Goal: Task Accomplishment & Management: Manage account settings

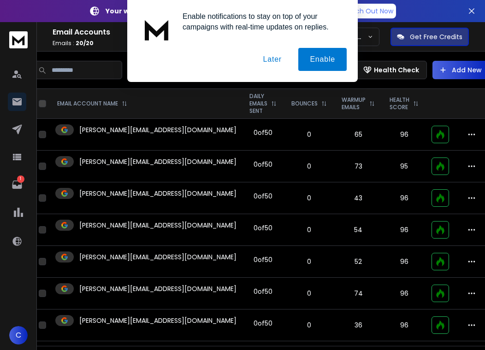
click at [273, 57] on button "Later" at bounding box center [271, 59] width 41 height 23
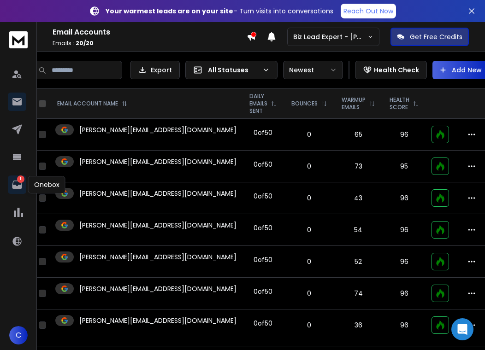
click at [16, 183] on icon at bounding box center [17, 184] width 11 height 11
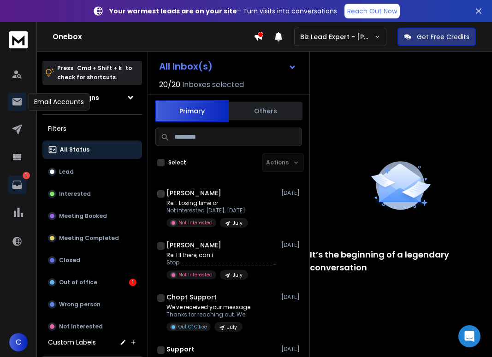
click at [19, 104] on icon at bounding box center [16, 101] width 9 height 7
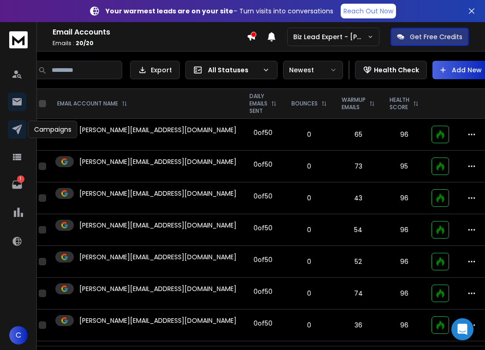
click at [16, 130] on icon at bounding box center [17, 129] width 10 height 10
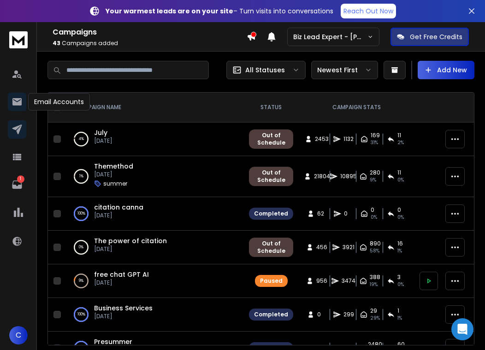
click at [18, 106] on icon at bounding box center [17, 101] width 11 height 11
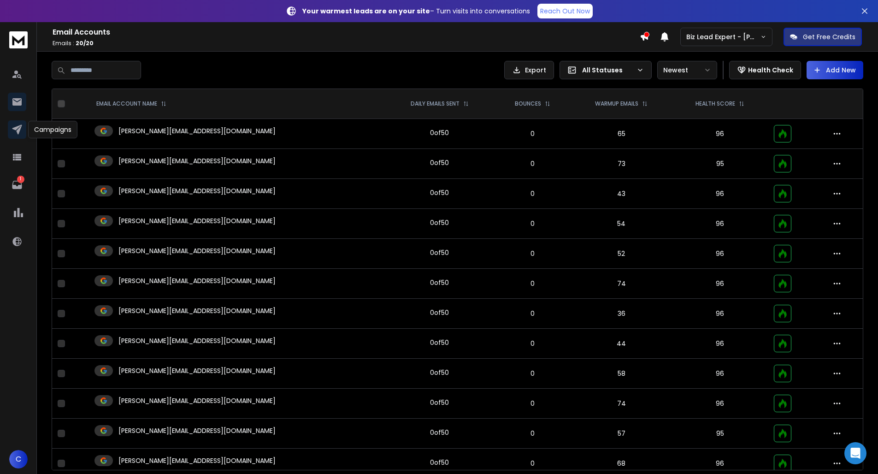
click at [19, 130] on icon at bounding box center [17, 129] width 10 height 10
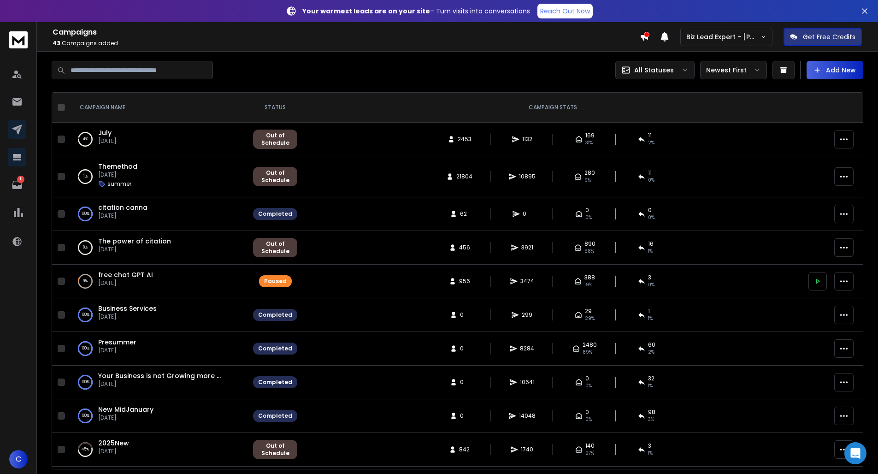
click at [22, 155] on icon at bounding box center [17, 157] width 11 height 11
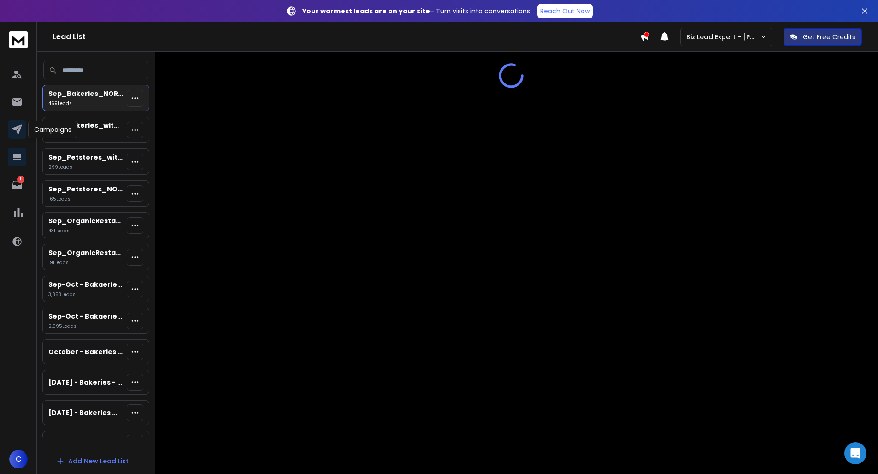
click at [18, 124] on icon at bounding box center [17, 129] width 11 height 11
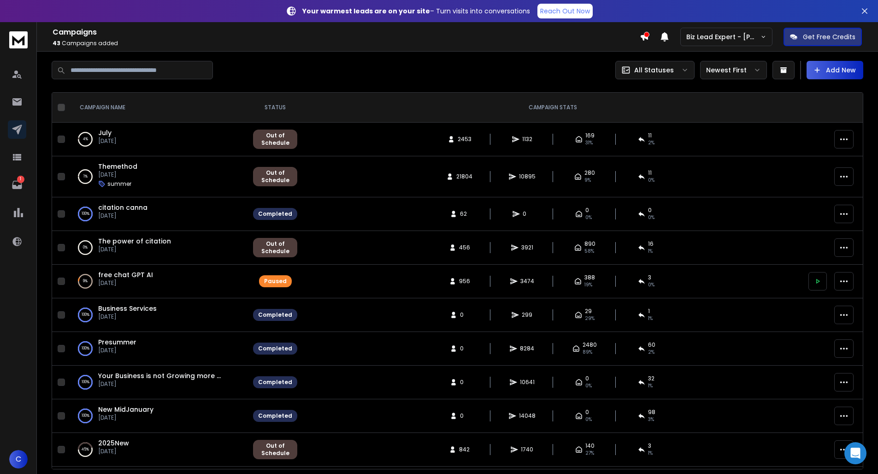
click at [308, 143] on div "2453 1132 169 31 % 11 2 %" at bounding box center [552, 139] width 489 height 15
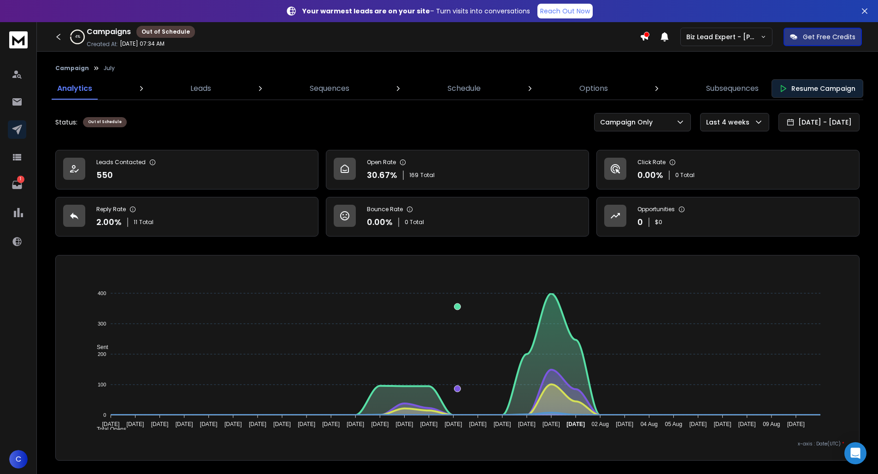
click at [484, 84] on icon at bounding box center [783, 88] width 8 height 8
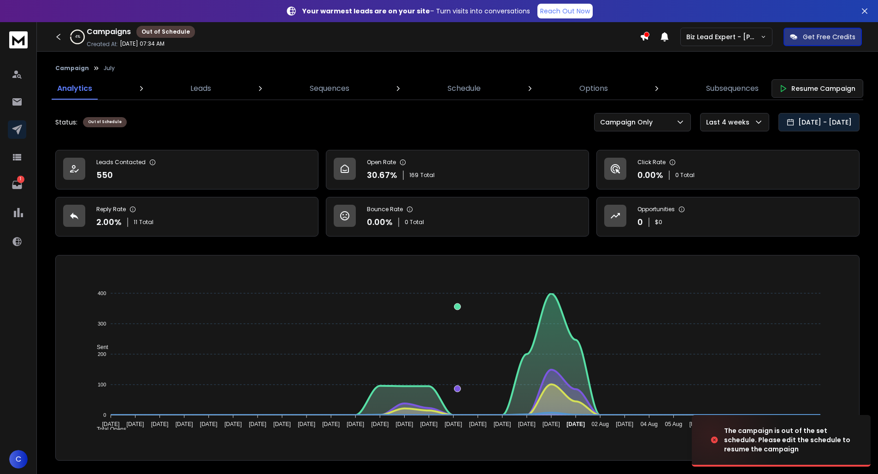
click at [484, 127] on button "[DATE] - [DATE]" at bounding box center [819, 122] width 81 height 18
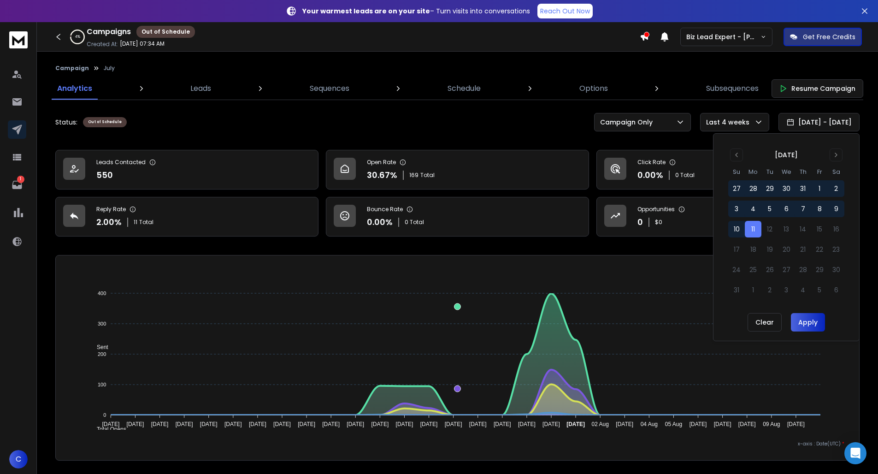
click at [484, 103] on div "Campaign July Analytics Leads Sequences Schedule Options Subsequences Resume Ca…" at bounding box center [458, 364] width 812 height 607
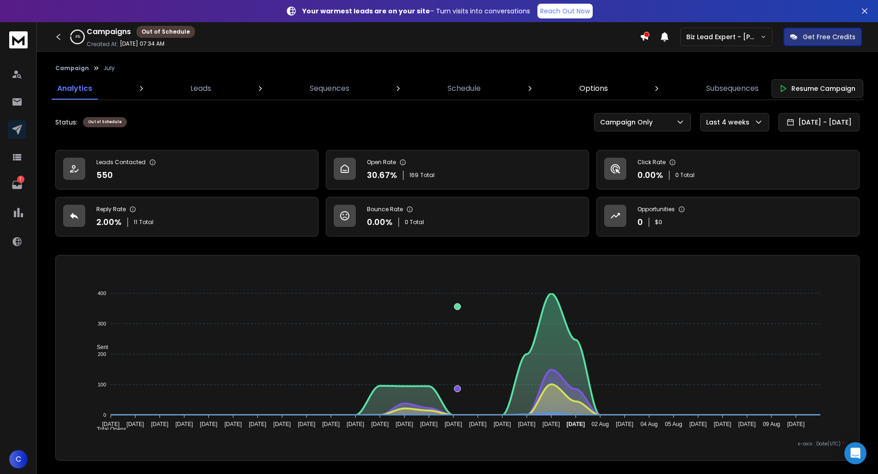
click at [484, 89] on p "Options" at bounding box center [593, 88] width 29 height 11
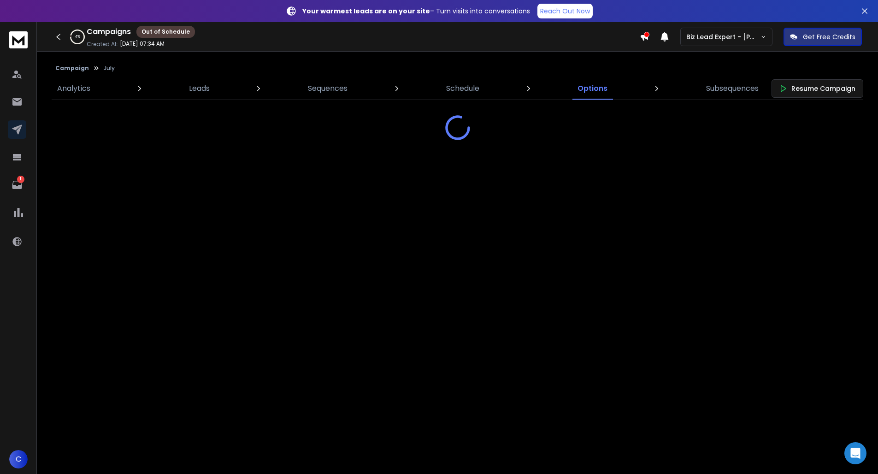
select select "*"
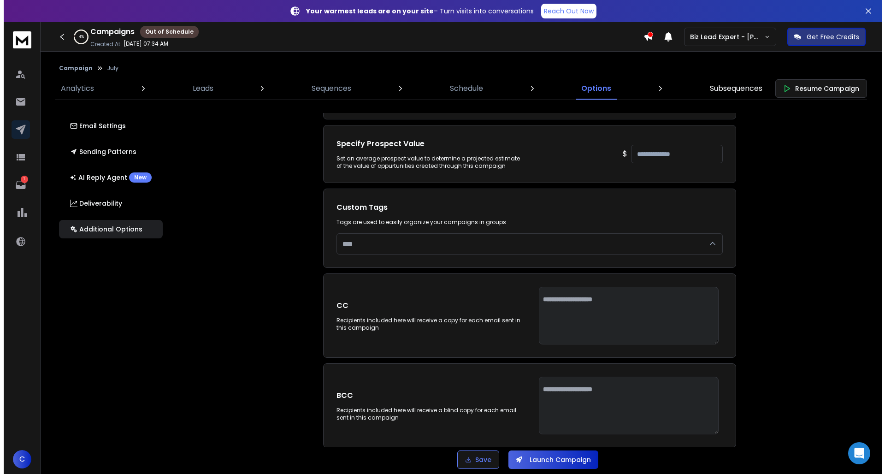
scroll to position [1835, 0]
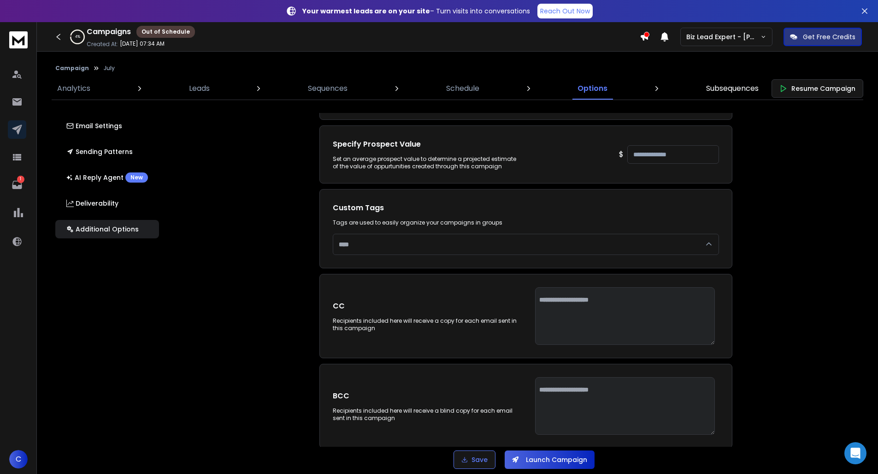
click at [484, 87] on p "Subsequences" at bounding box center [732, 88] width 53 height 11
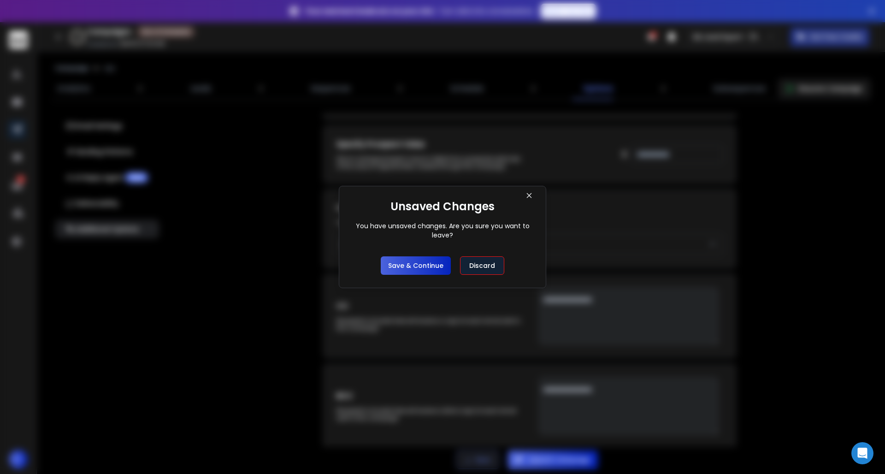
click at [484, 195] on icon at bounding box center [528, 195] width 7 height 7
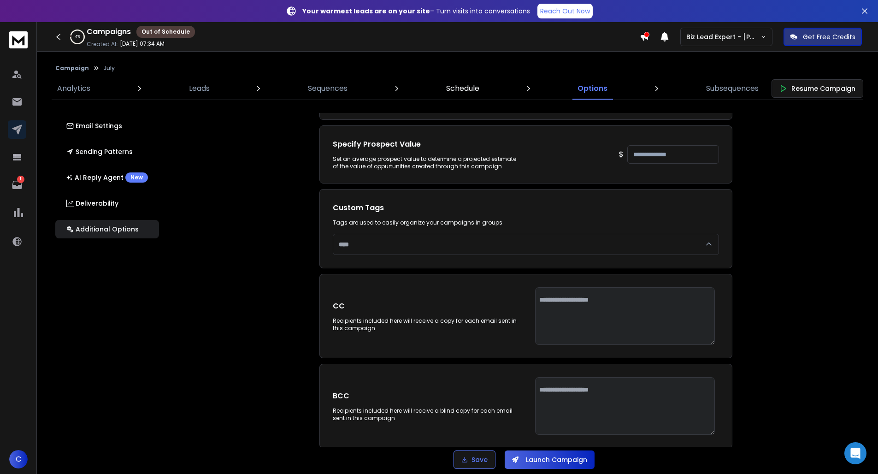
click at [474, 79] on link "Schedule" at bounding box center [463, 88] width 44 height 22
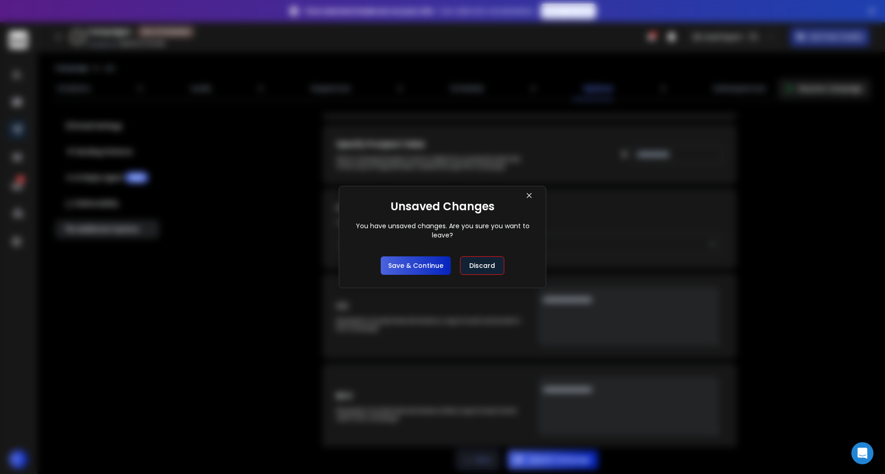
click at [437, 266] on button "Save & Continue" at bounding box center [416, 265] width 70 height 18
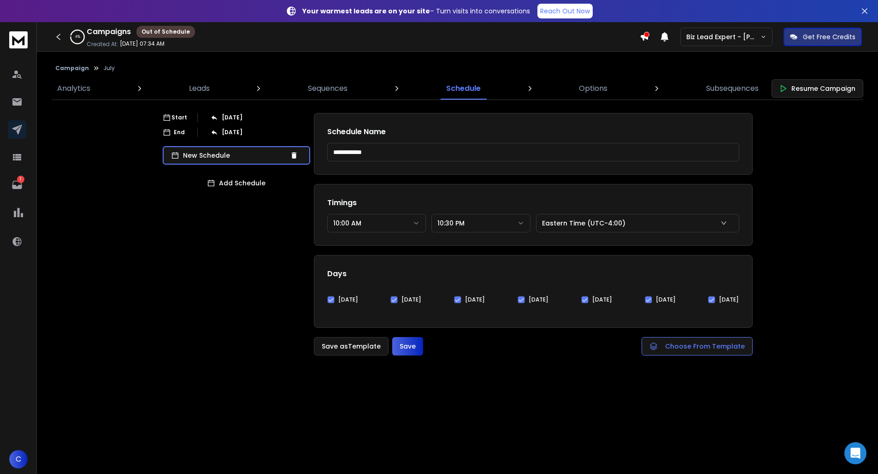
click at [242, 132] on p "[DATE]" at bounding box center [232, 132] width 21 height 7
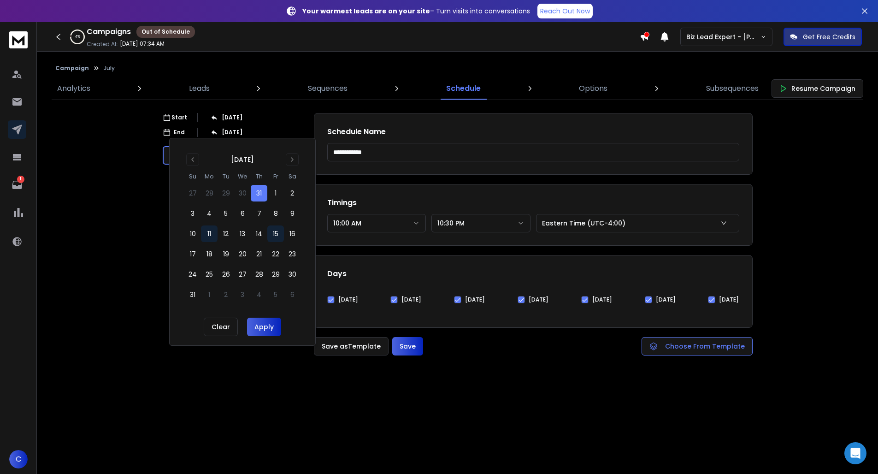
click at [278, 234] on button "15" at bounding box center [275, 233] width 17 height 17
click at [275, 330] on button "Apply" at bounding box center [264, 327] width 34 height 18
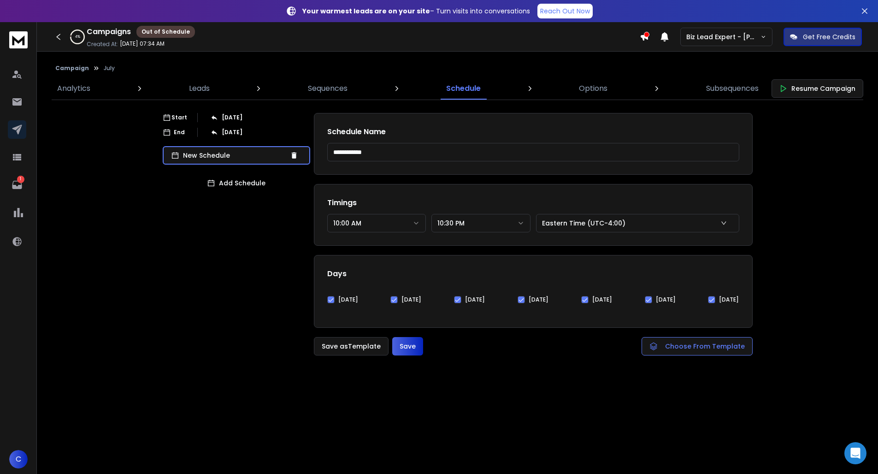
click at [403, 346] on button "Save" at bounding box center [407, 346] width 31 height 18
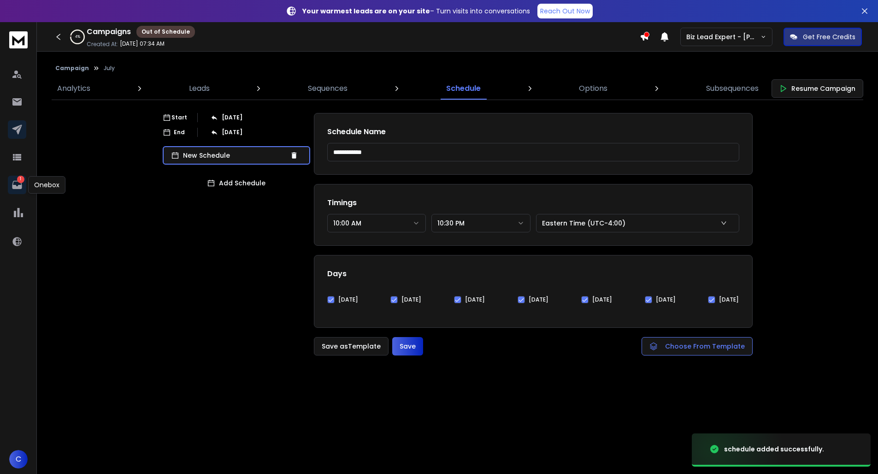
click at [16, 179] on icon at bounding box center [17, 184] width 11 height 11
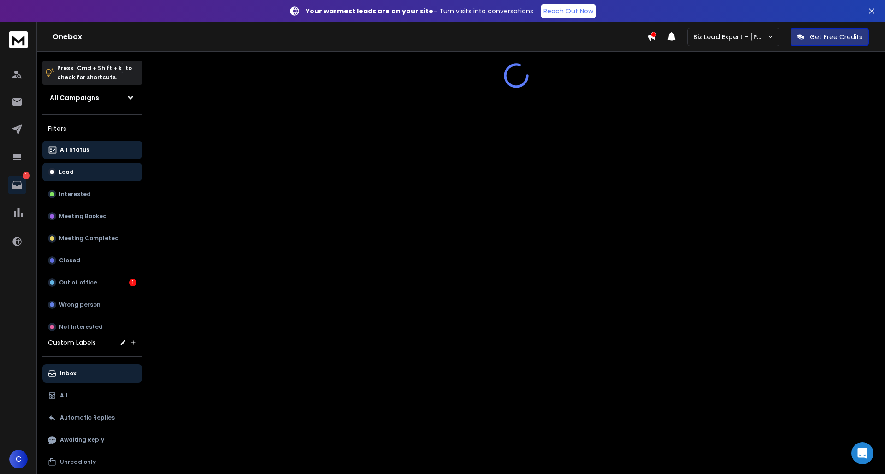
click at [70, 165] on button "Lead" at bounding box center [92, 172] width 100 height 18
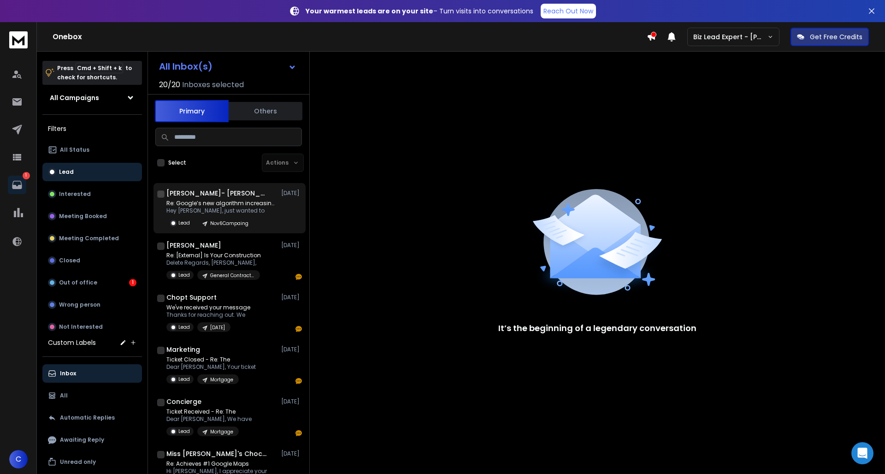
click at [259, 203] on p "Re: Google’s new algorithm increasingly" at bounding box center [221, 203] width 111 height 7
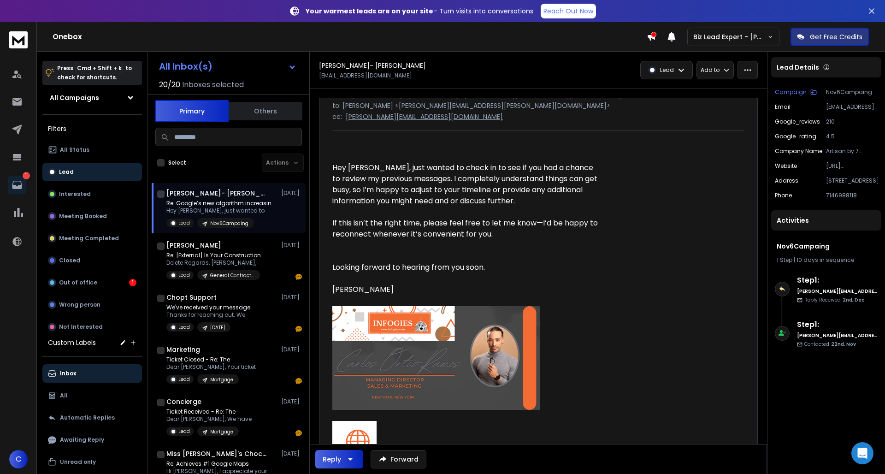
scroll to position [86, 0]
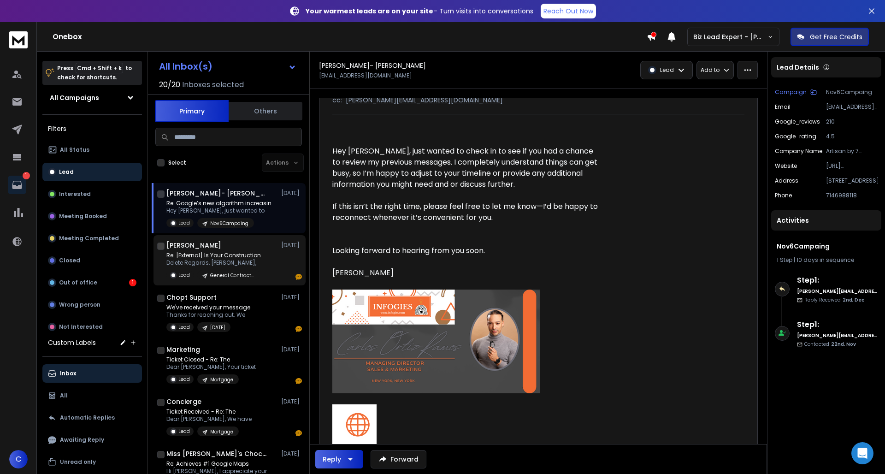
click at [216, 261] on p "Delete Regards, [PERSON_NAME]," at bounding box center [213, 262] width 94 height 7
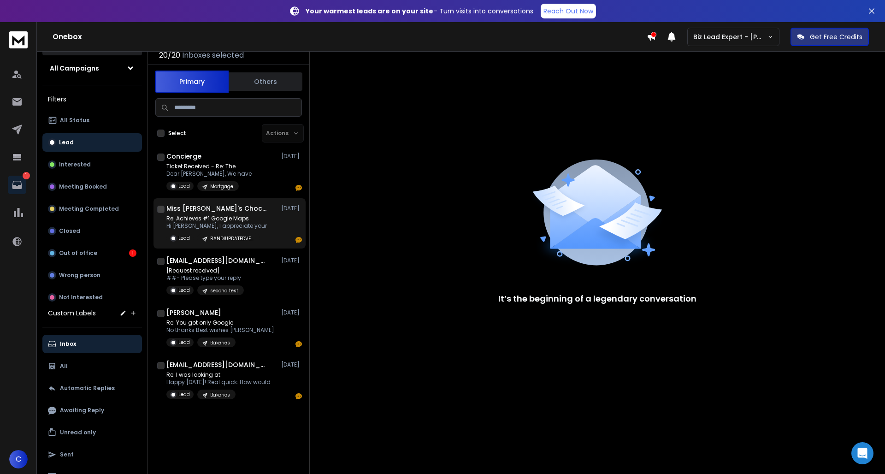
scroll to position [38, 0]
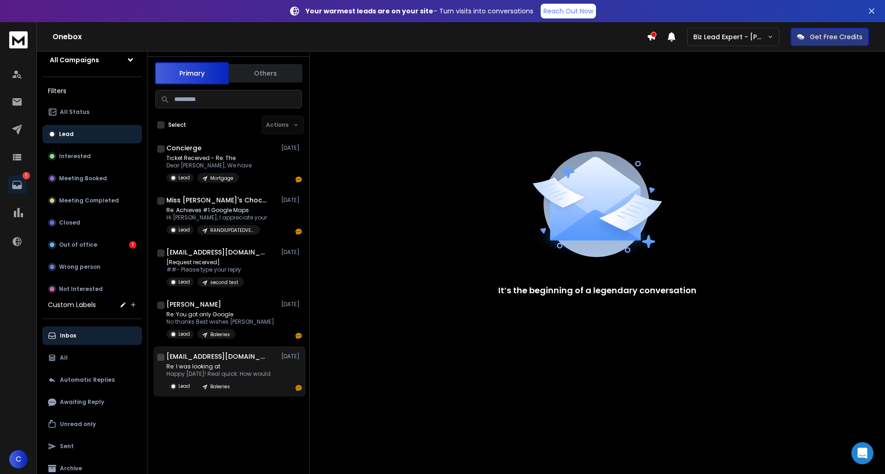
click at [241, 357] on p "Re: I was looking at" at bounding box center [218, 366] width 104 height 7
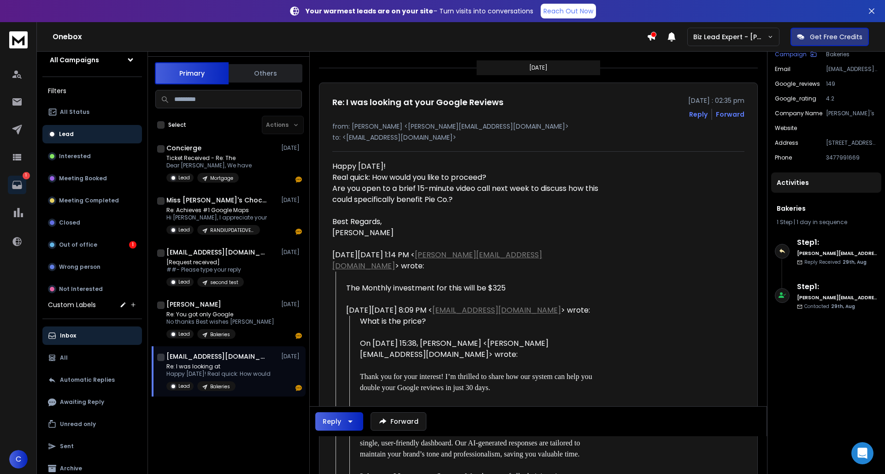
scroll to position [0, 0]
click at [19, 100] on icon at bounding box center [16, 101] width 9 height 7
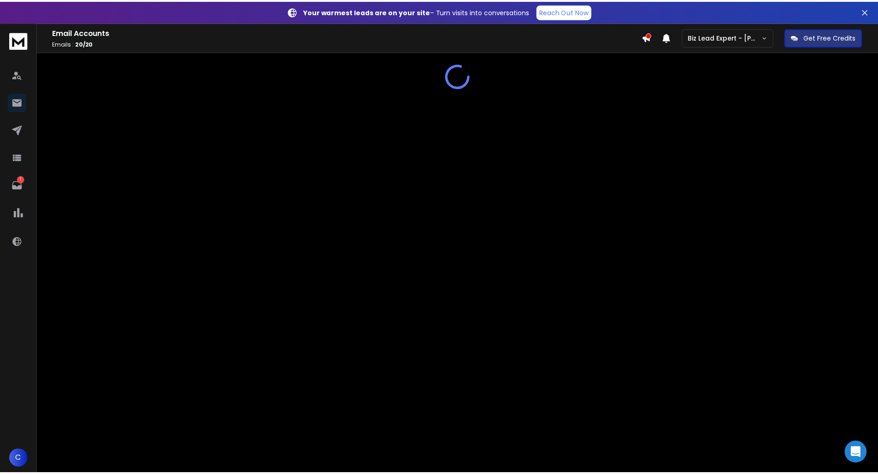
scroll to position [22, 0]
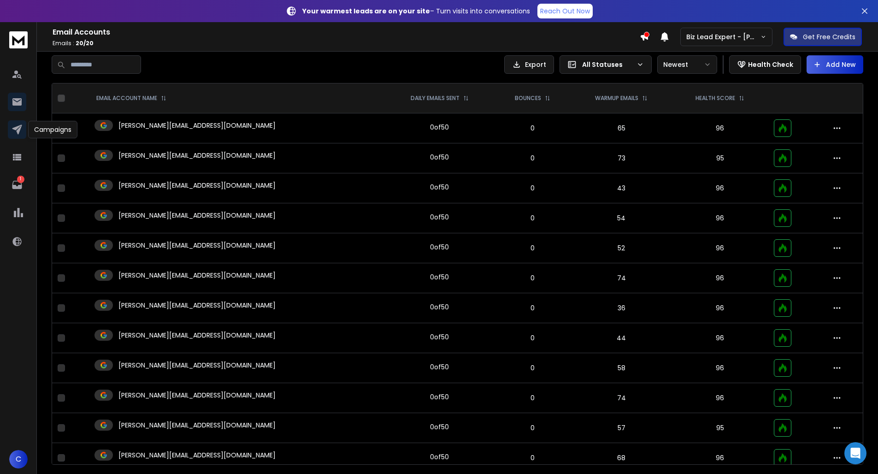
click at [15, 125] on icon at bounding box center [17, 129] width 11 height 11
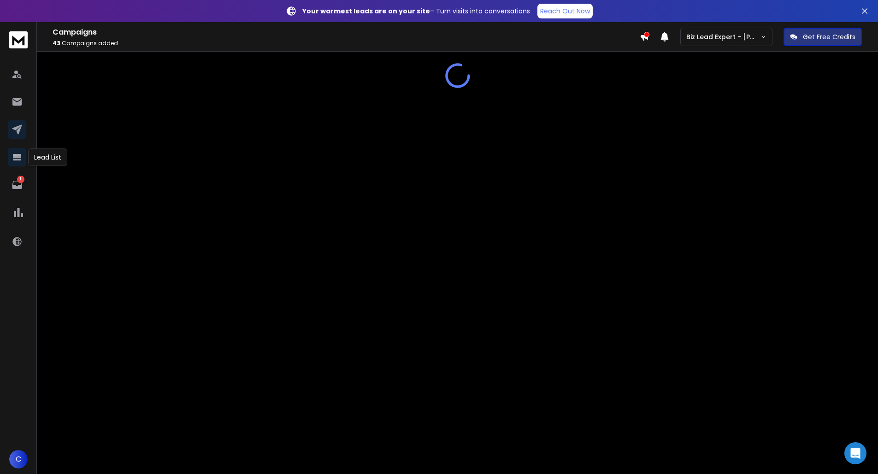
click at [18, 157] on icon at bounding box center [17, 157] width 8 height 6
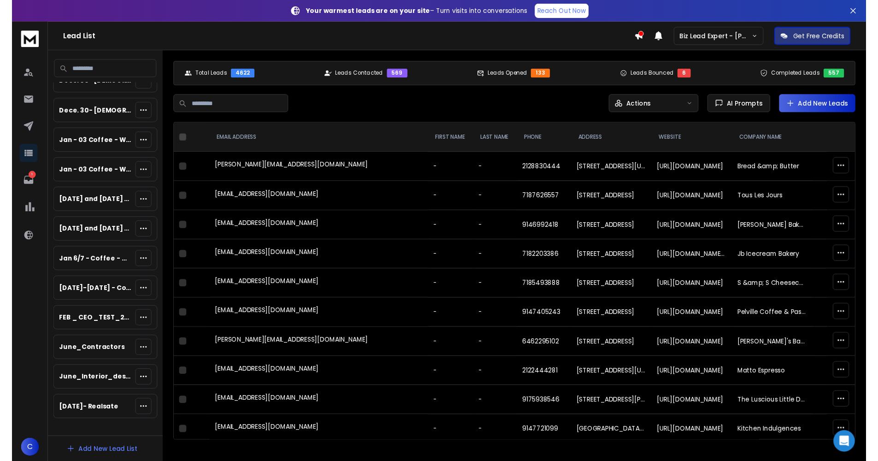
scroll to position [22, 0]
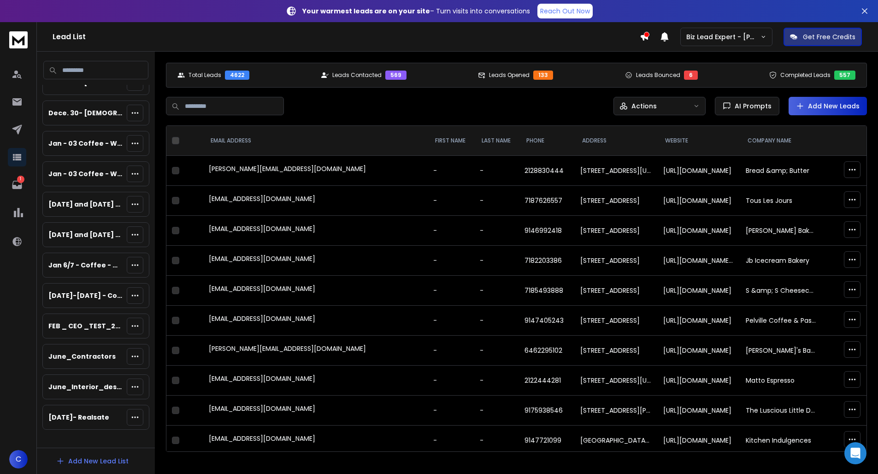
click at [132, 357] on button "button" at bounding box center [135, 417] width 17 height 17
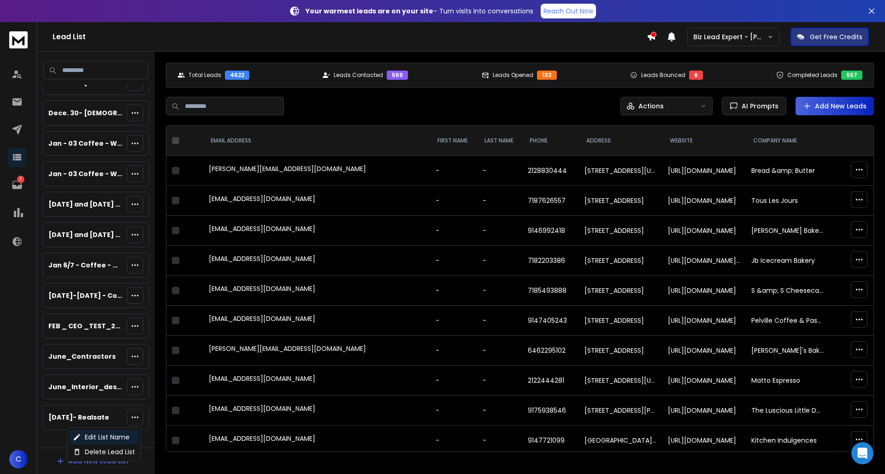
click at [76, 357] on p "[DATE]- Realsate" at bounding box center [78, 417] width 61 height 9
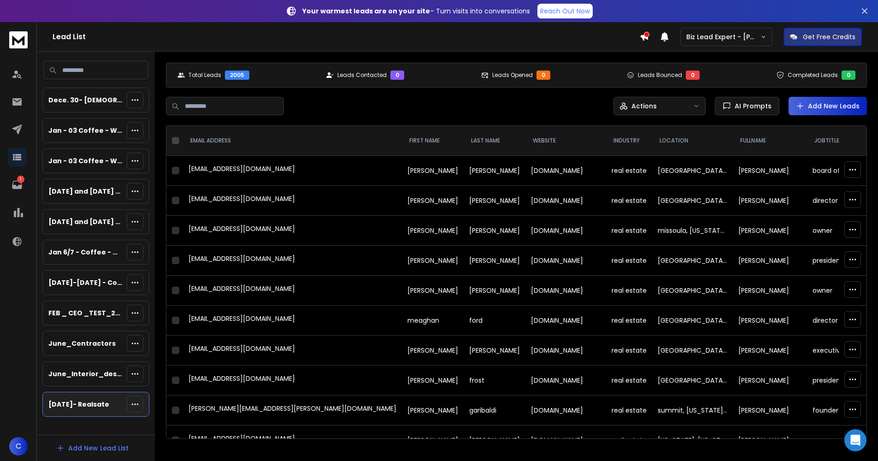
scroll to position [1073, 0]
click at [96, 357] on p "June_Interior_designers" at bounding box center [85, 373] width 75 height 9
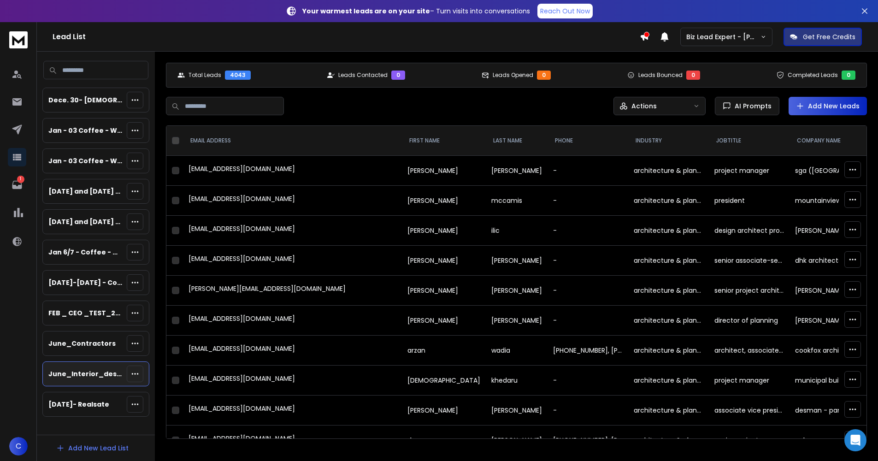
click at [101, 357] on button "Add New Lead List" at bounding box center [92, 448] width 87 height 18
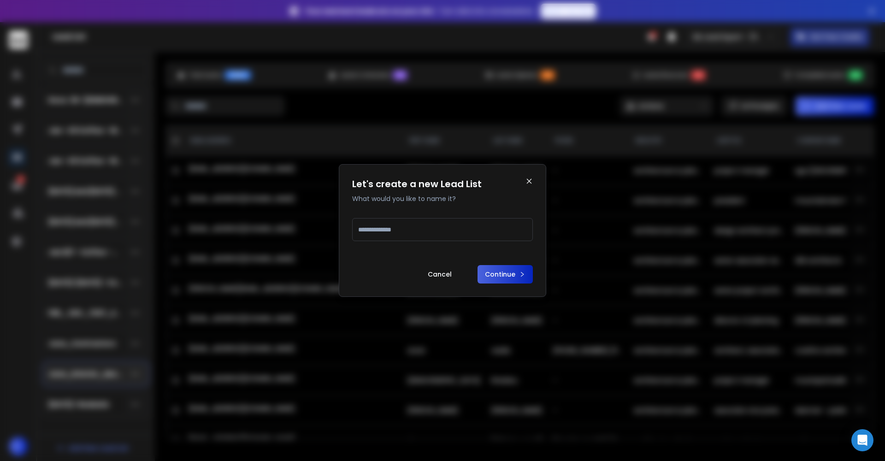
click at [388, 233] on input at bounding box center [442, 229] width 181 height 23
type input "**********"
click at [484, 273] on button "Continue" at bounding box center [505, 274] width 55 height 18
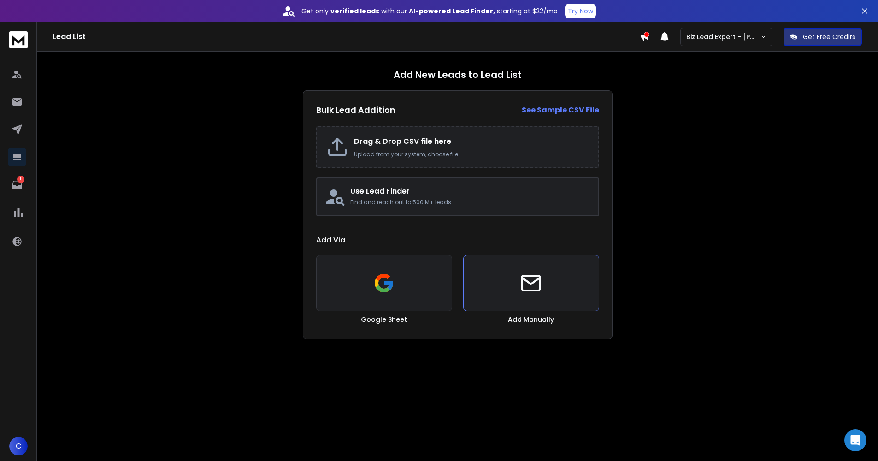
click at [484, 311] on div at bounding box center [531, 283] width 136 height 56
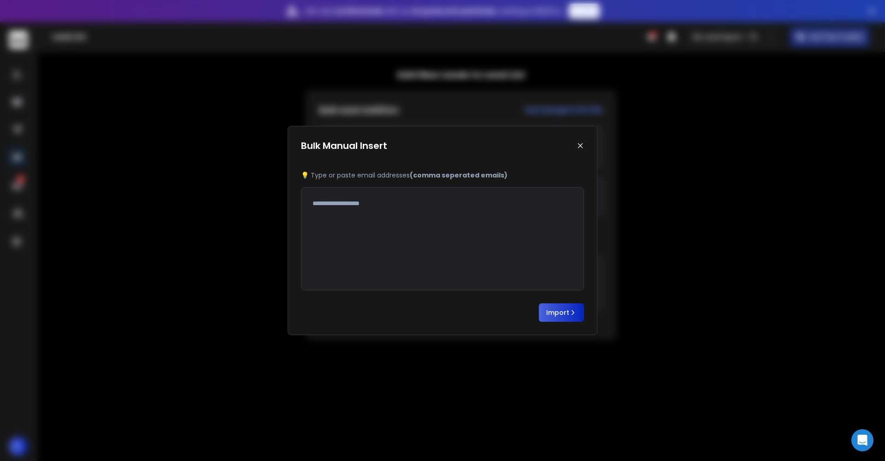
click at [484, 148] on icon at bounding box center [580, 145] width 7 height 7
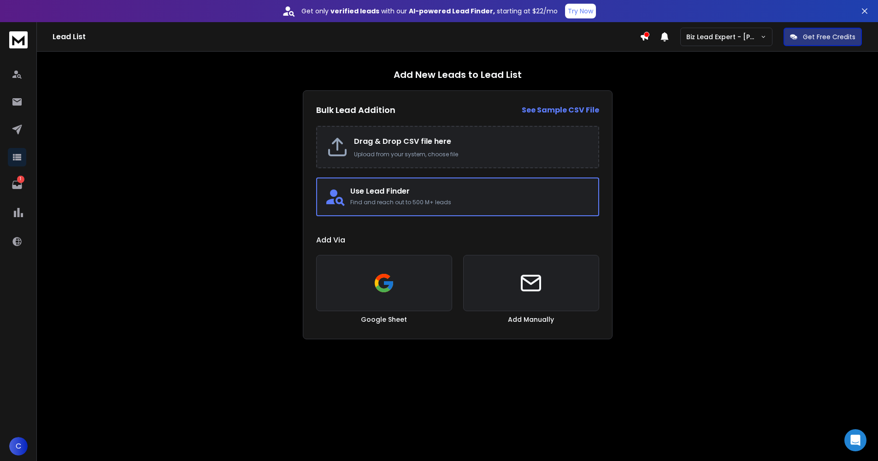
click at [483, 197] on h2 "Use Lead Finder" at bounding box center [470, 191] width 241 height 11
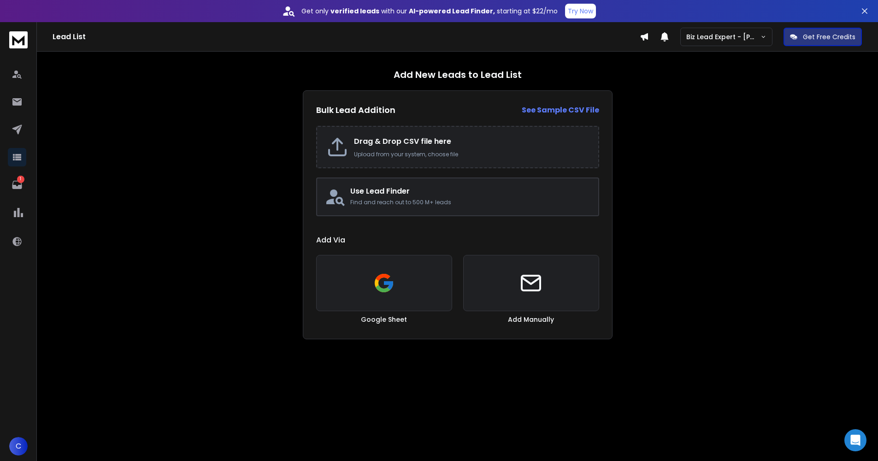
click at [429, 147] on h2 "Drag & Drop CSV file here" at bounding box center [471, 141] width 235 height 11
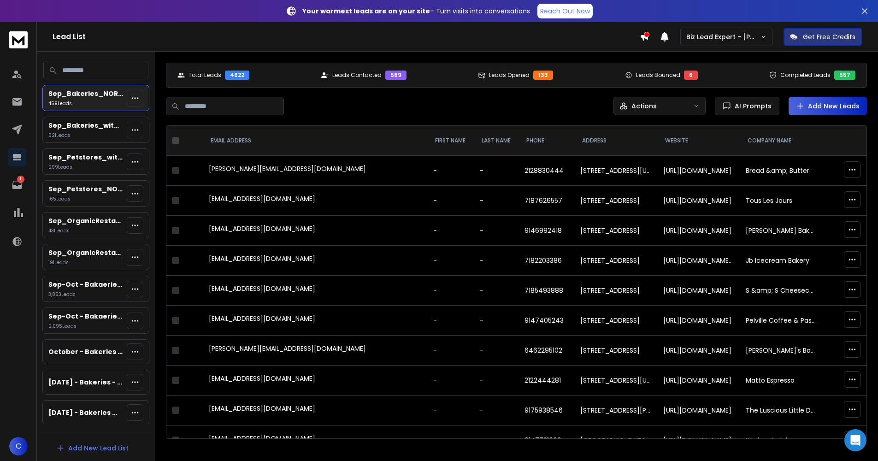
click at [132, 104] on button "button" at bounding box center [135, 98] width 17 height 17
click at [320, 101] on div "Actions AI Prompts Add New Leads" at bounding box center [520, 106] width 708 height 18
click at [234, 105] on input at bounding box center [225, 106] width 118 height 18
click at [177, 167] on button "button" at bounding box center [175, 170] width 7 height 7
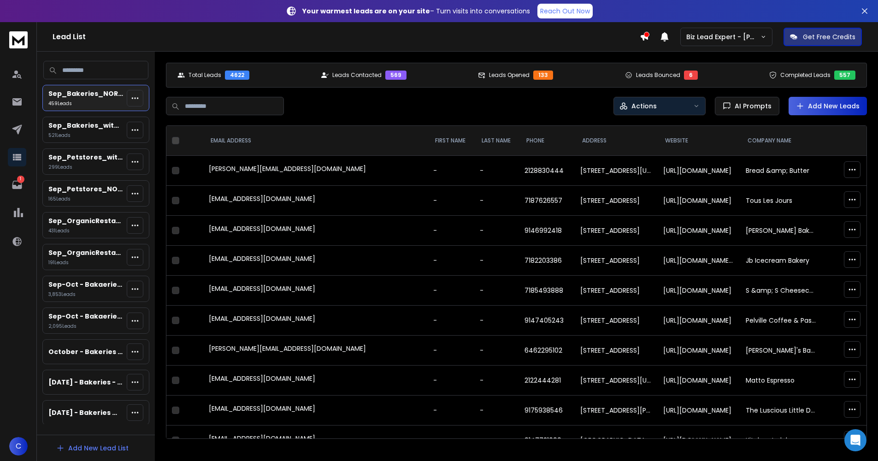
click at [484, 106] on icon "button" at bounding box center [696, 105] width 6 height 7
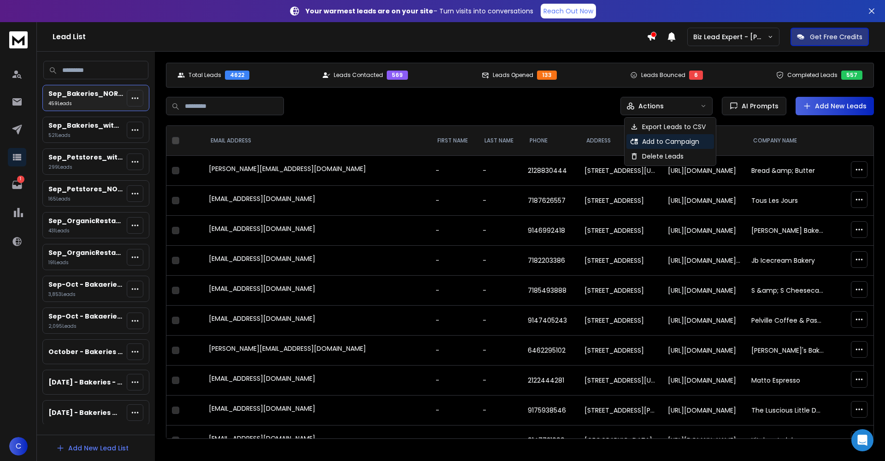
click at [194, 127] on th at bounding box center [184, 141] width 37 height 30
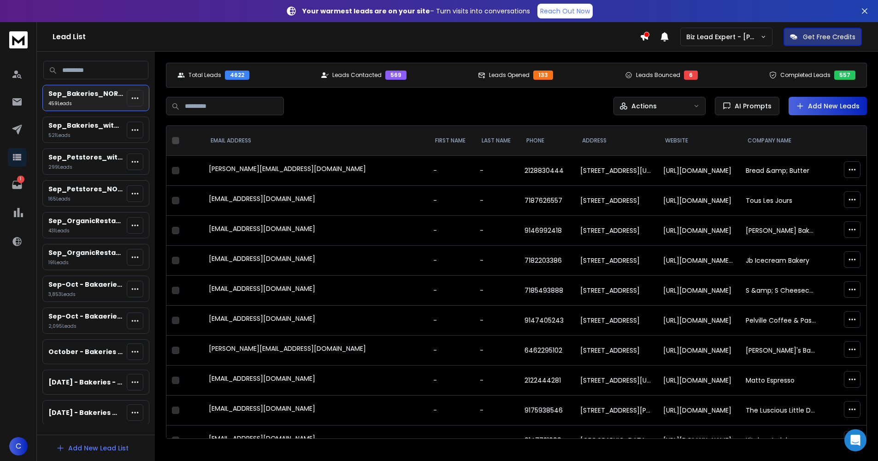
click at [177, 167] on button "button" at bounding box center [175, 170] width 7 height 7
click at [207, 74] on p "Total Leads" at bounding box center [205, 74] width 33 height 7
click at [238, 73] on div "4622" at bounding box center [237, 75] width 24 height 9
click at [484, 111] on button "Actions" at bounding box center [660, 106] width 92 height 18
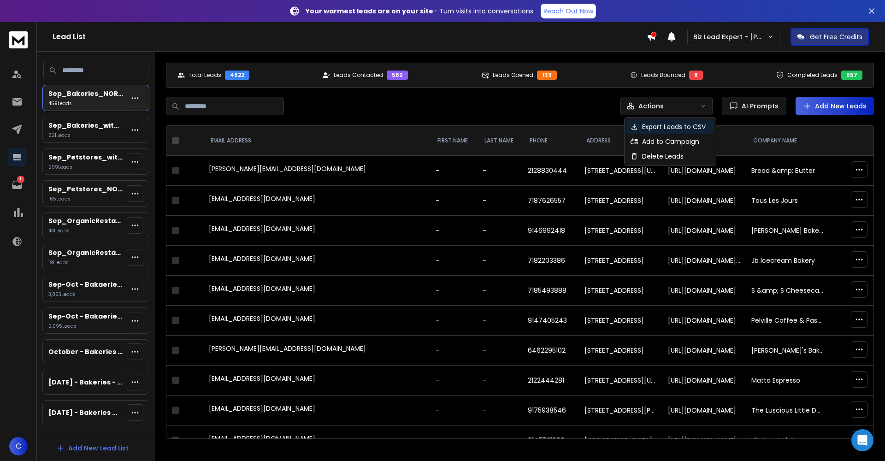
click at [484, 127] on p "Export Leads to CSV" at bounding box center [674, 126] width 64 height 9
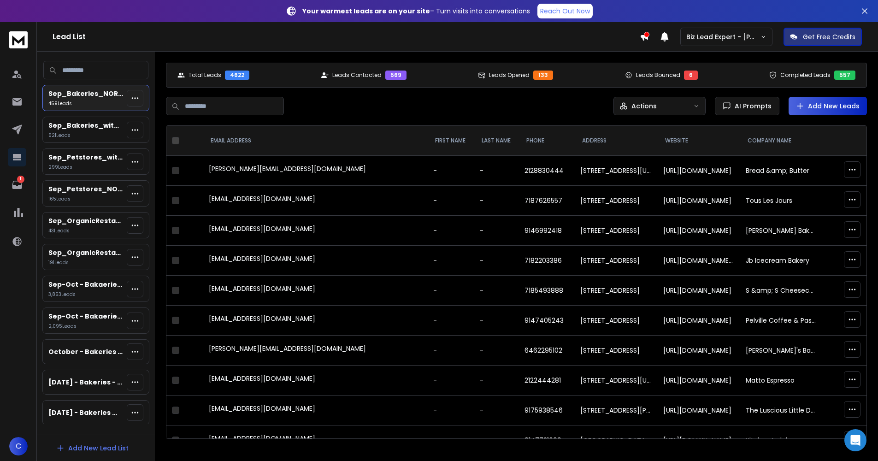
click at [136, 130] on icon "button" at bounding box center [135, 130] width 8 height 8
click at [103, 130] on div "Sep_Bakeries_withReview 521 Lead s" at bounding box center [85, 130] width 75 height 18
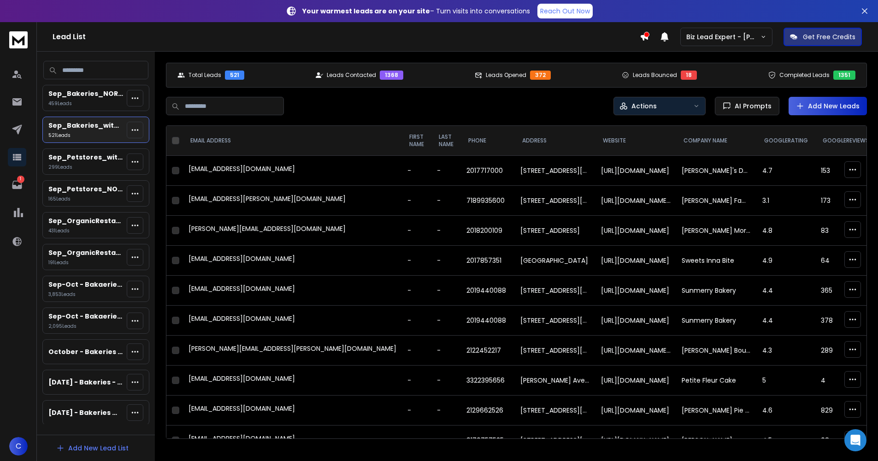
click at [484, 106] on icon "button" at bounding box center [696, 105] width 6 height 7
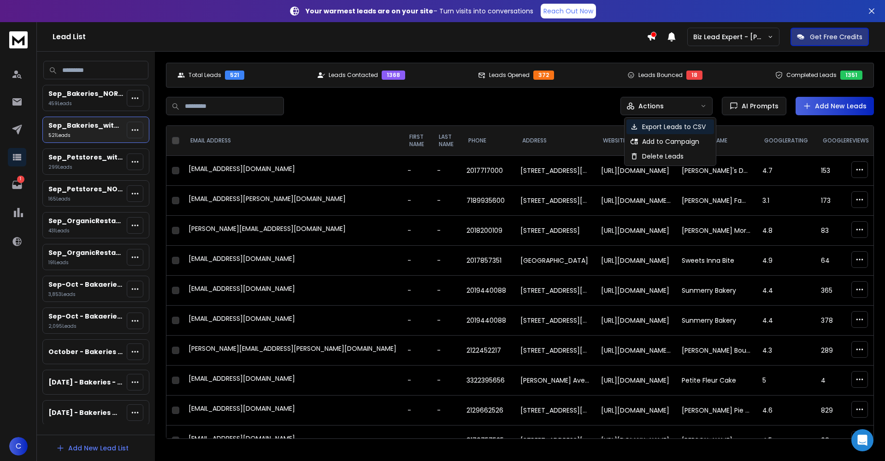
click at [484, 126] on p "Export Leads to CSV" at bounding box center [674, 126] width 64 height 9
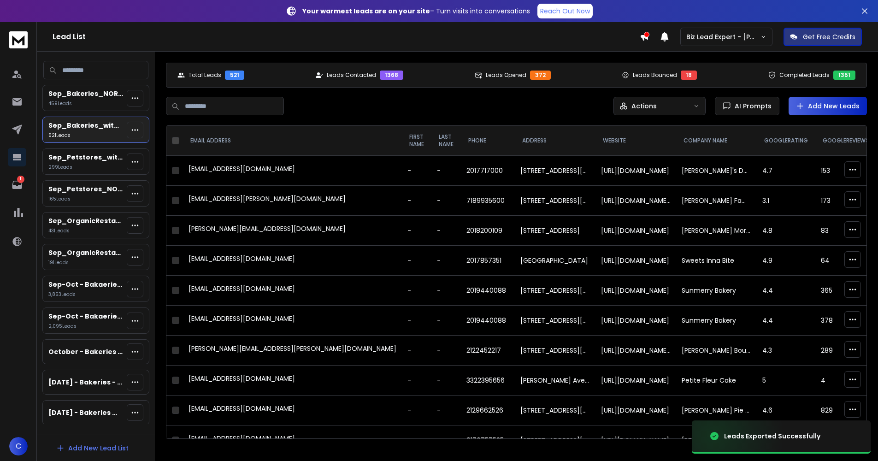
click at [102, 159] on p "Sep_Petstores_withReview" at bounding box center [85, 157] width 75 height 9
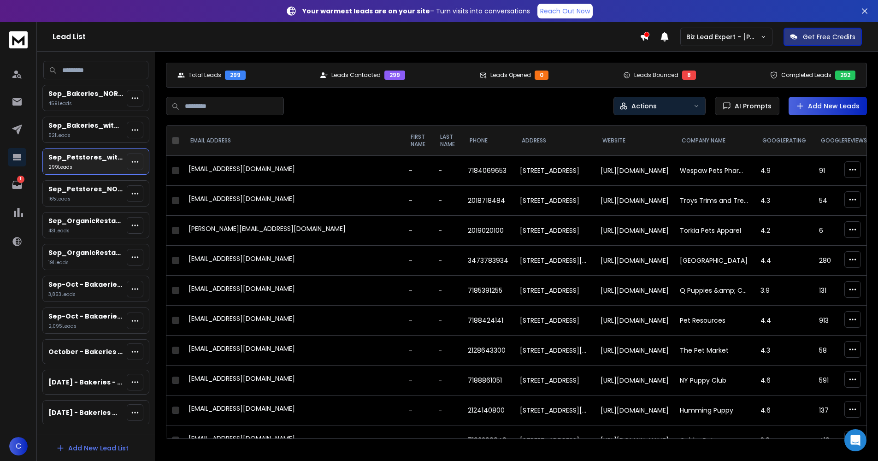
click at [484, 109] on div "Actions" at bounding box center [655, 105] width 70 height 9
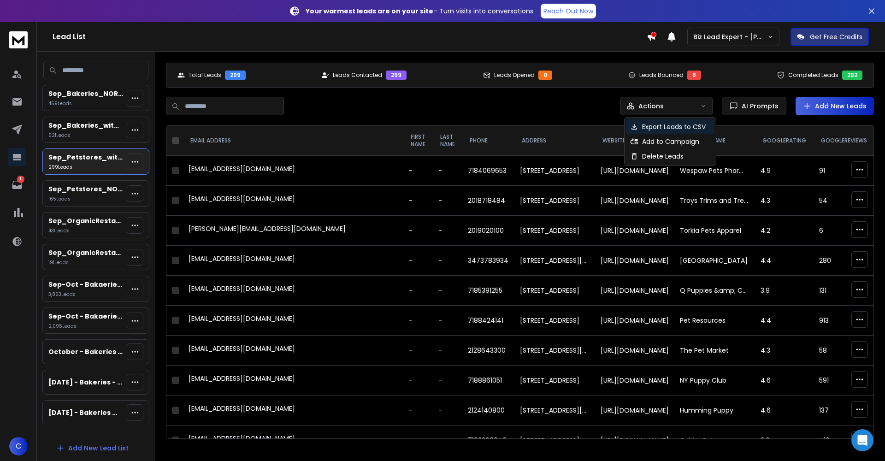
click at [484, 127] on p "Export Leads to CSV" at bounding box center [674, 126] width 64 height 9
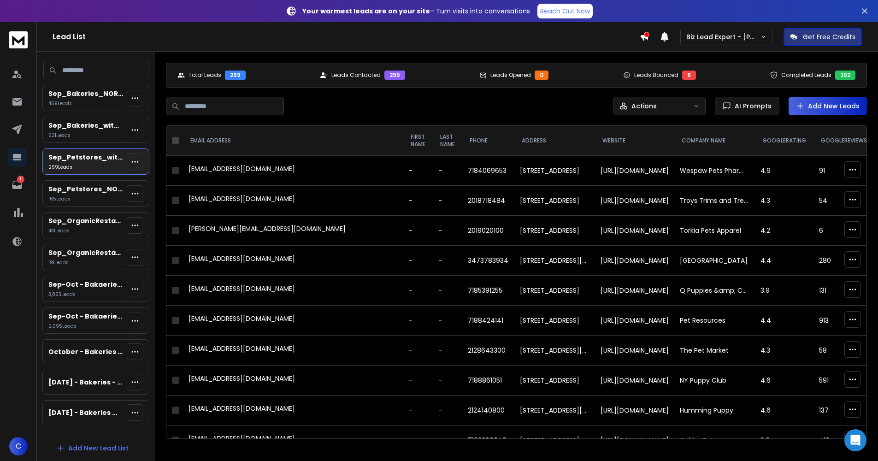
click at [108, 195] on div "Sep_Petstores_NOReviewData 165 Lead s" at bounding box center [85, 193] width 75 height 18
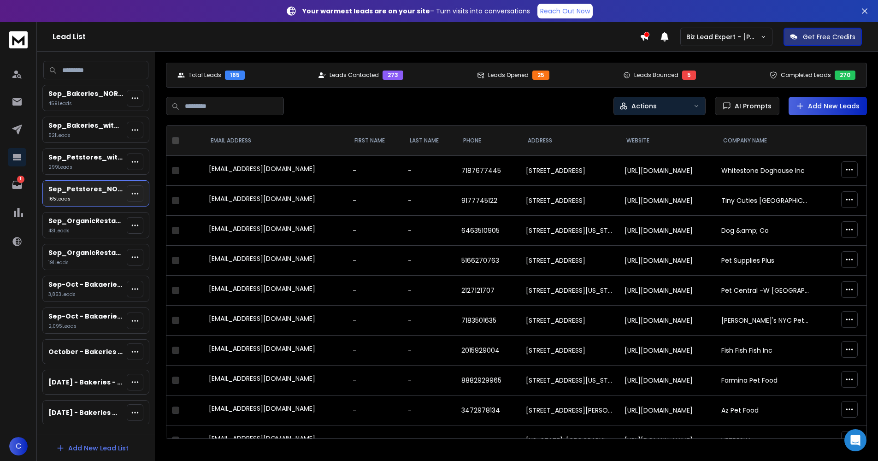
click at [484, 103] on button "Actions" at bounding box center [660, 106] width 92 height 18
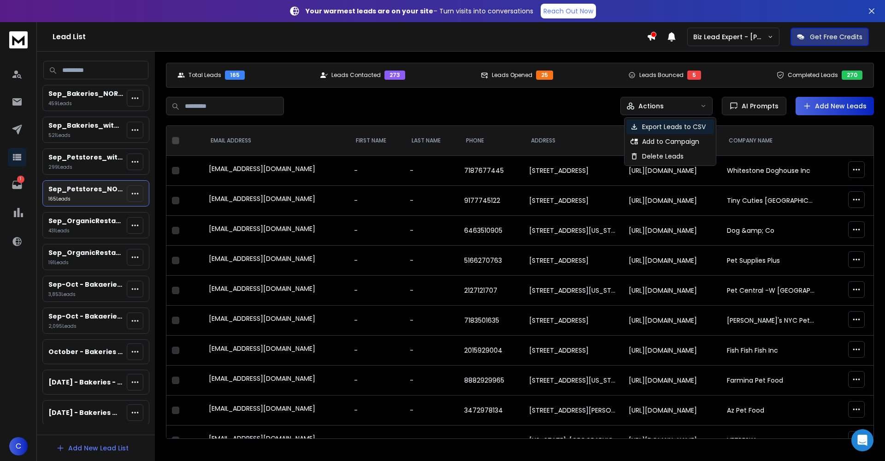
click at [484, 124] on p "Export Leads to CSV" at bounding box center [674, 126] width 64 height 9
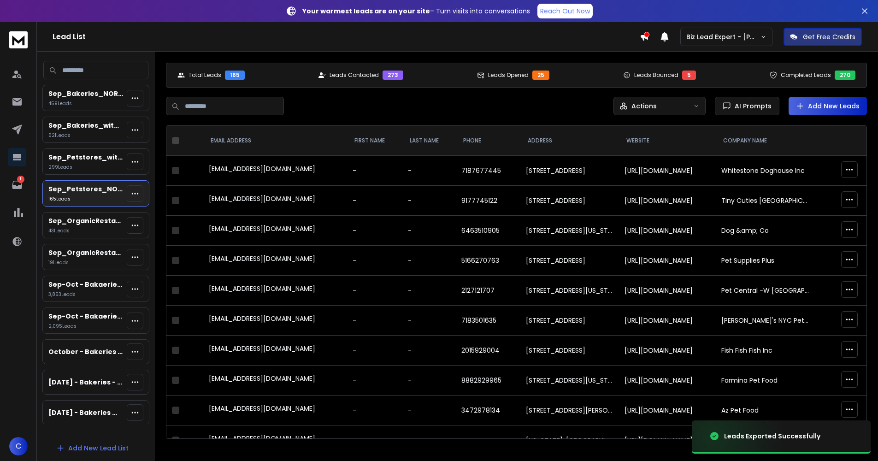
click at [85, 221] on p "Sep_OrganicRestaurant_withReview" at bounding box center [85, 220] width 75 height 9
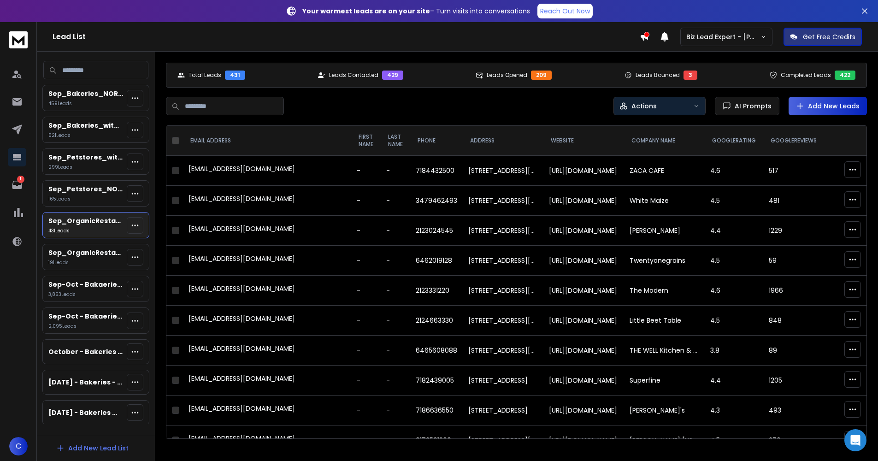
click at [484, 106] on button "Actions" at bounding box center [660, 106] width 92 height 18
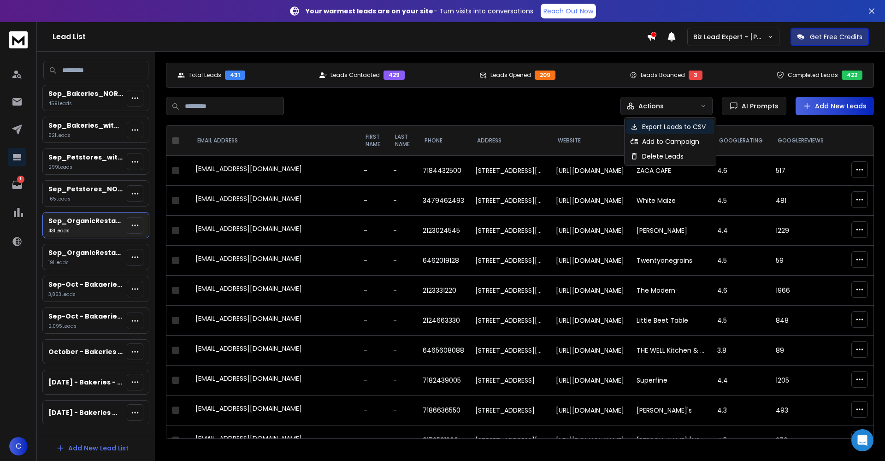
click at [484, 127] on p "Export Leads to CSV" at bounding box center [674, 126] width 64 height 9
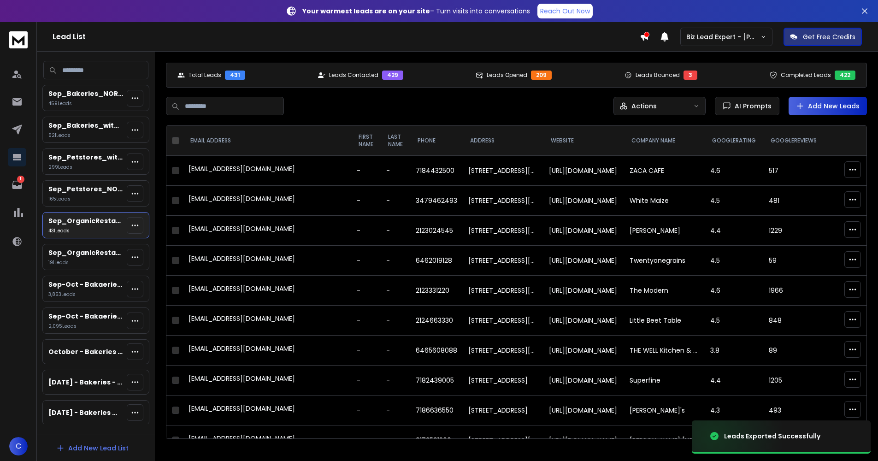
click at [91, 258] on div "Sep_OrganicRestaurant_NoReviewData 191 Lead s" at bounding box center [85, 257] width 75 height 18
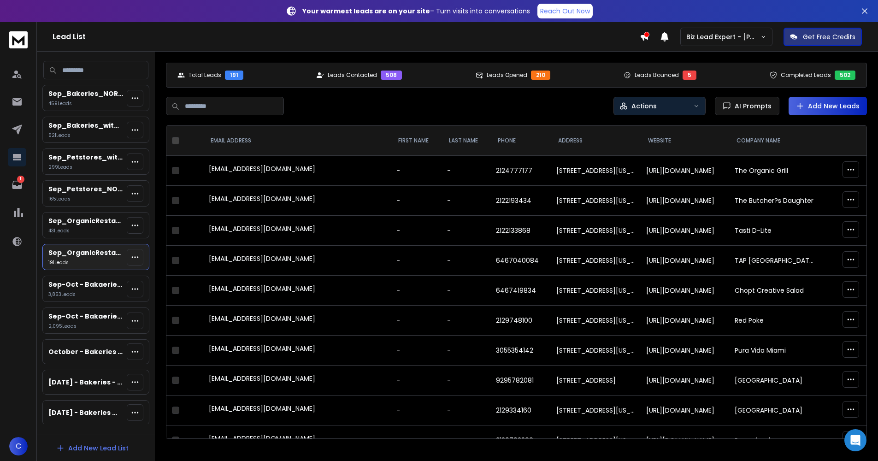
click at [484, 110] on button "Actions" at bounding box center [660, 106] width 92 height 18
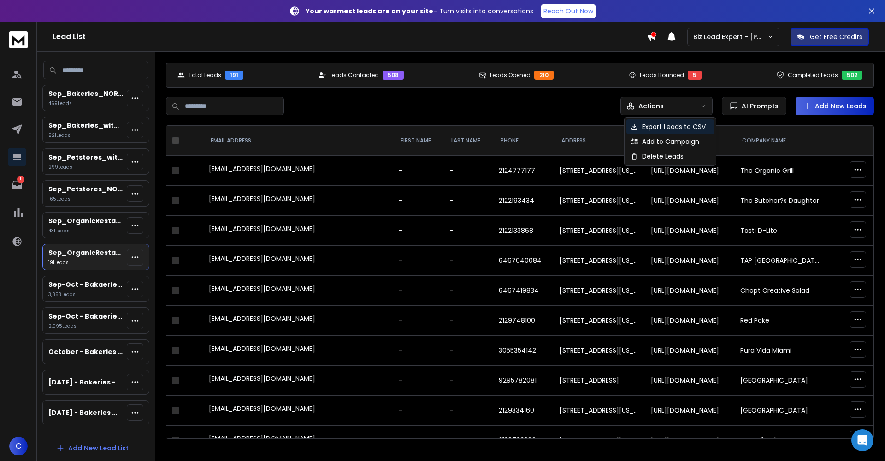
click at [484, 127] on p "Export Leads to CSV" at bounding box center [674, 126] width 64 height 9
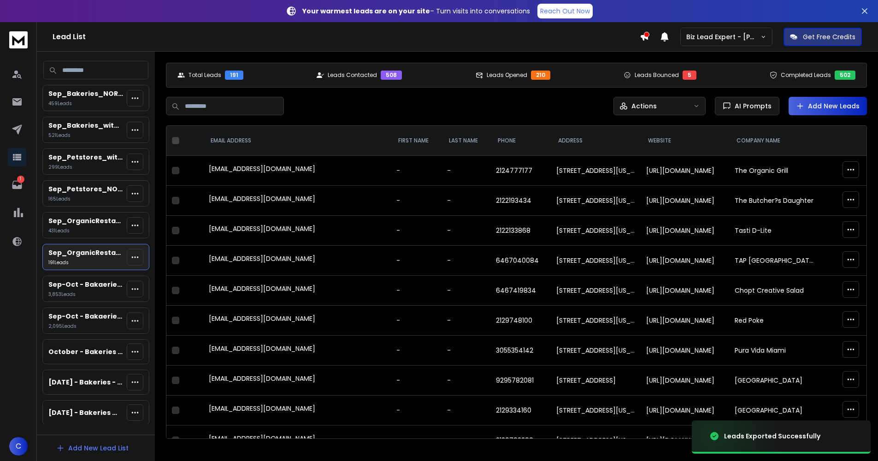
click at [99, 292] on p "3,853 Lead s" at bounding box center [85, 294] width 75 height 7
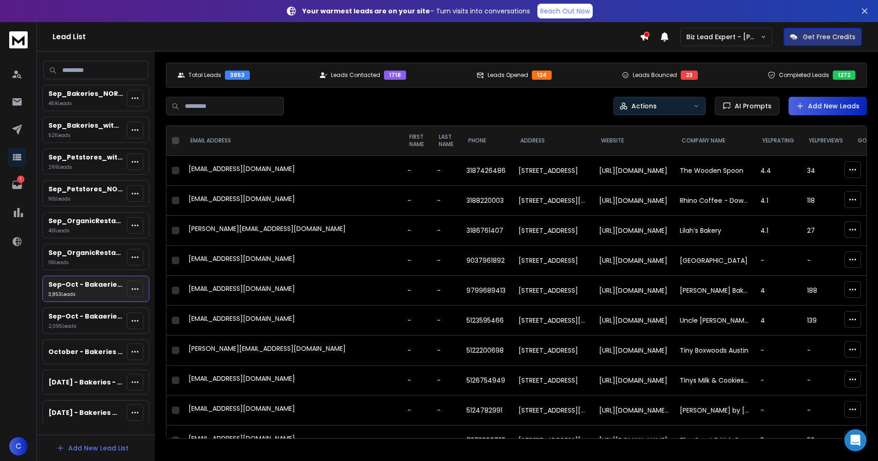
click at [484, 107] on button "Actions" at bounding box center [660, 106] width 92 height 18
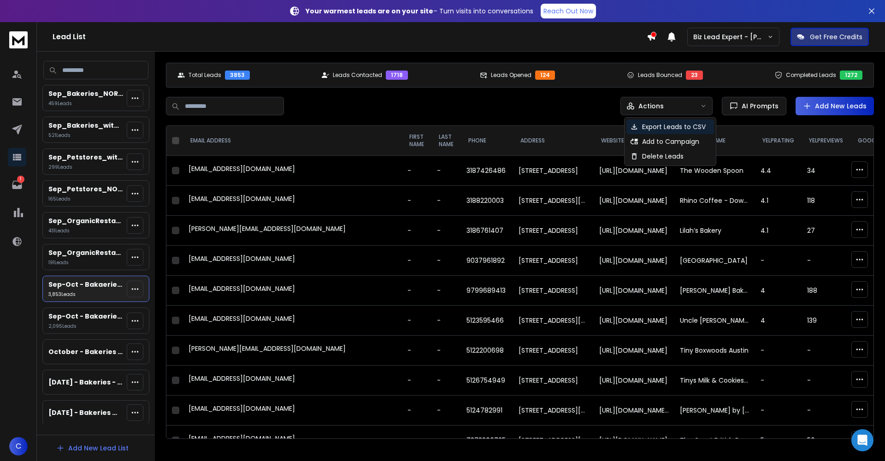
click at [484, 126] on p "Export Leads to CSV" at bounding box center [674, 126] width 64 height 9
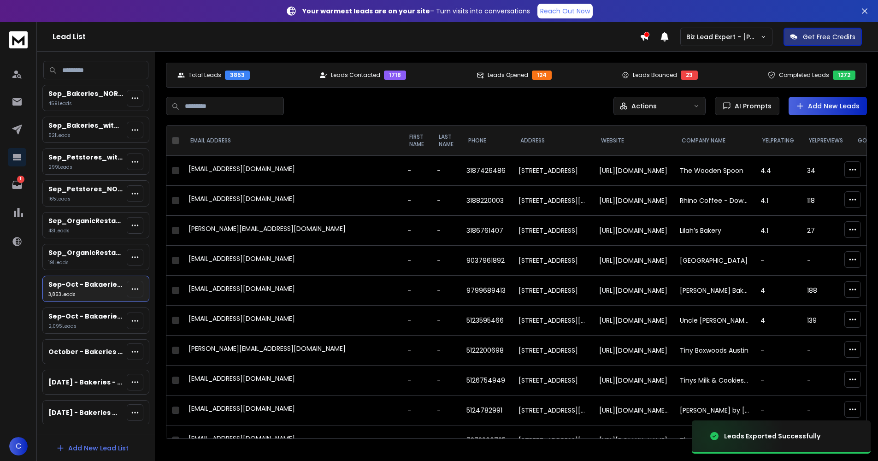
click at [81, 326] on p "2,095 Lead s" at bounding box center [85, 326] width 75 height 7
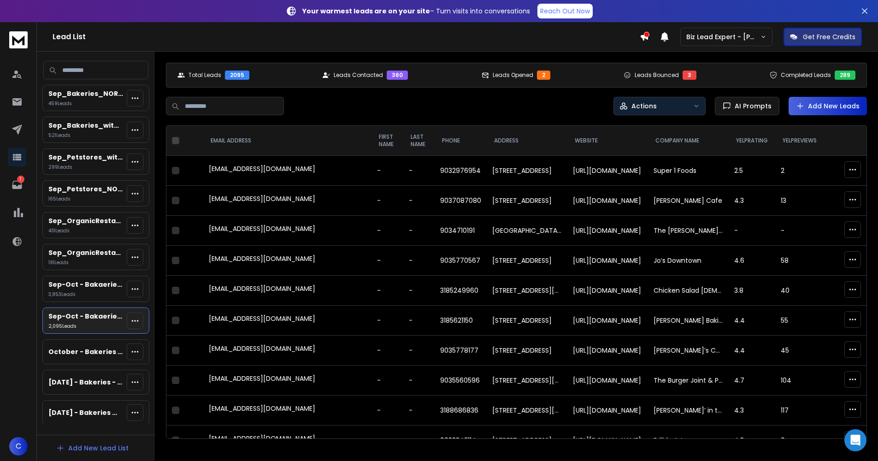
click at [484, 103] on icon "button" at bounding box center [696, 105] width 6 height 7
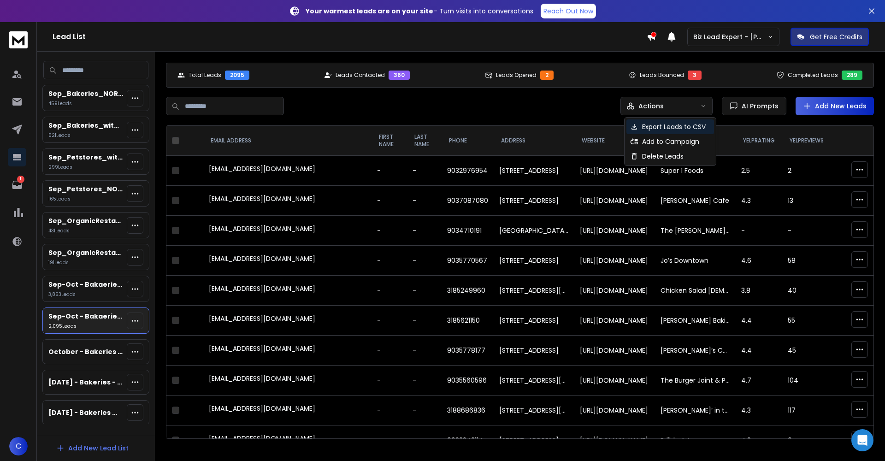
click at [484, 126] on p "Export Leads to CSV" at bounding box center [674, 126] width 64 height 9
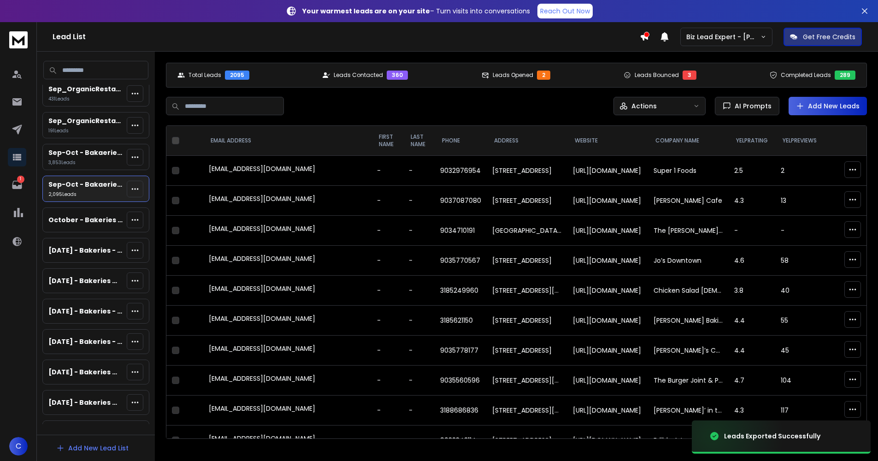
scroll to position [159, 0]
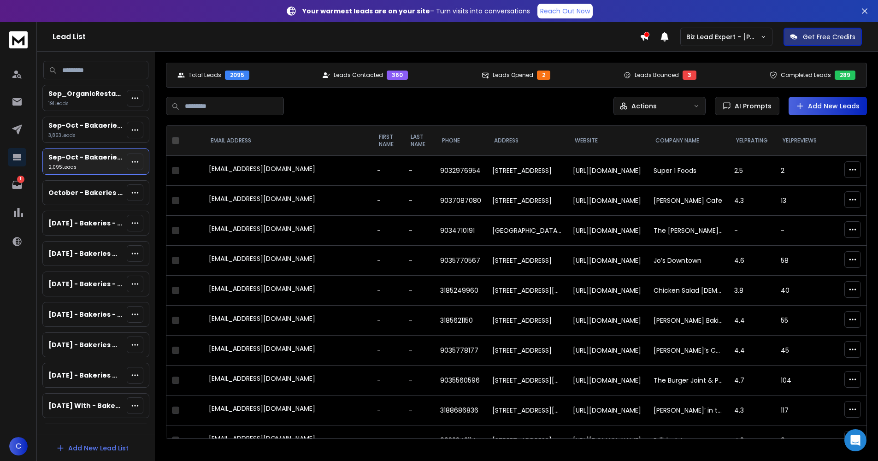
click at [95, 194] on p "October - Bakeries ([DATE])" at bounding box center [85, 192] width 75 height 9
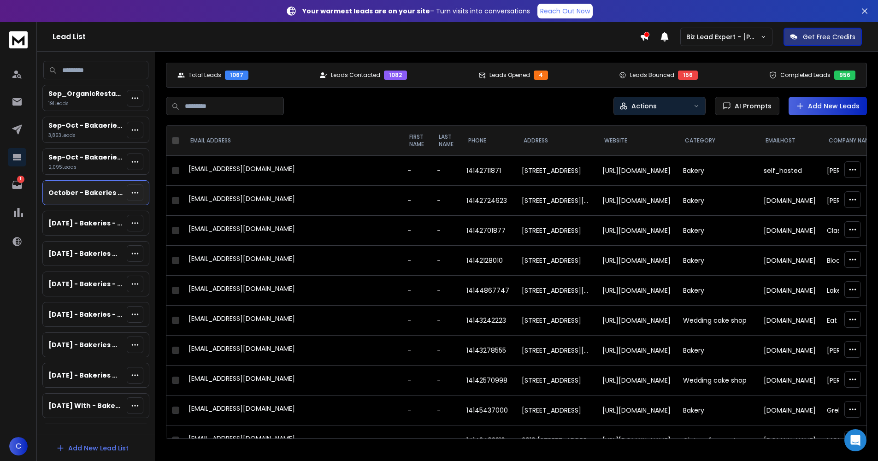
click at [484, 109] on icon "button" at bounding box center [696, 105] width 6 height 7
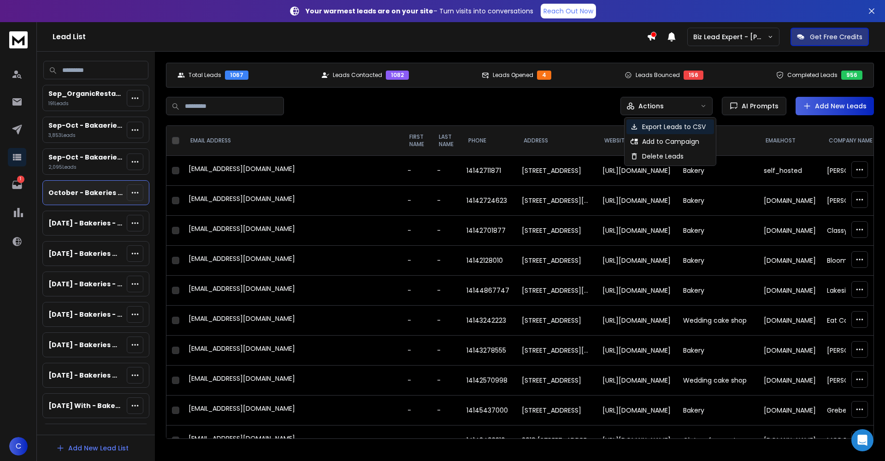
click at [484, 129] on p "Export Leads to CSV" at bounding box center [674, 126] width 64 height 9
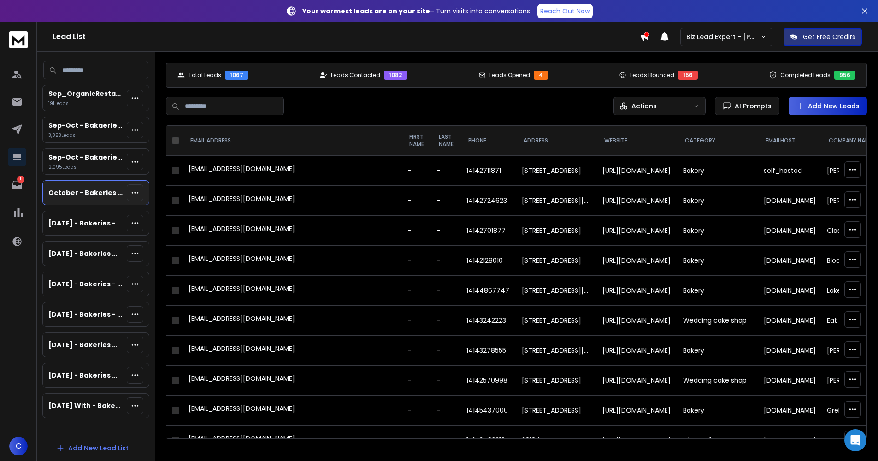
click at [111, 226] on p "[DATE] - Bakeries - With" at bounding box center [85, 222] width 75 height 9
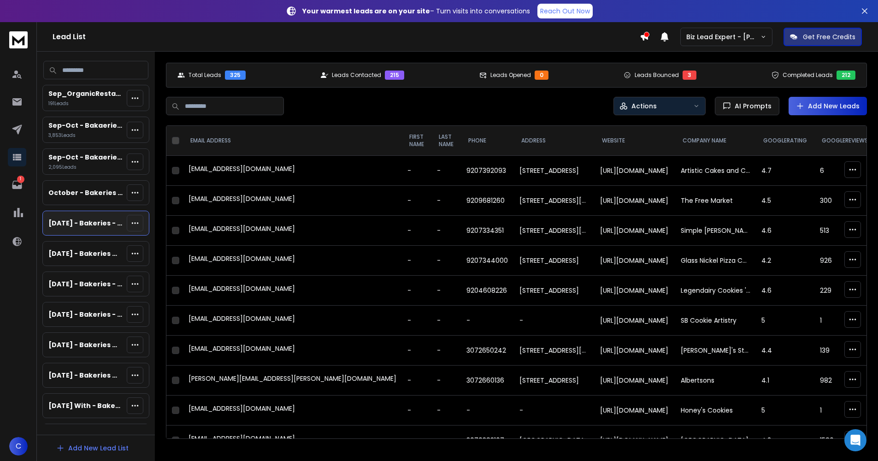
click at [484, 106] on div "Actions" at bounding box center [655, 105] width 70 height 9
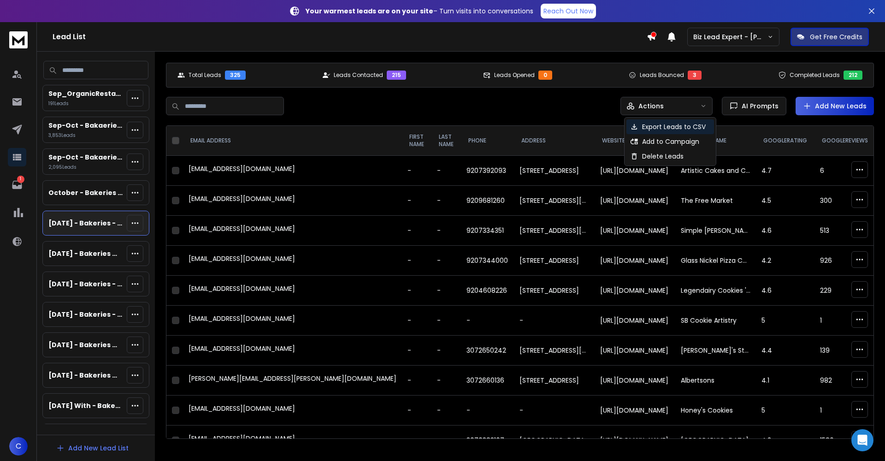
click at [484, 126] on p "Export Leads to CSV" at bounding box center [674, 126] width 64 height 9
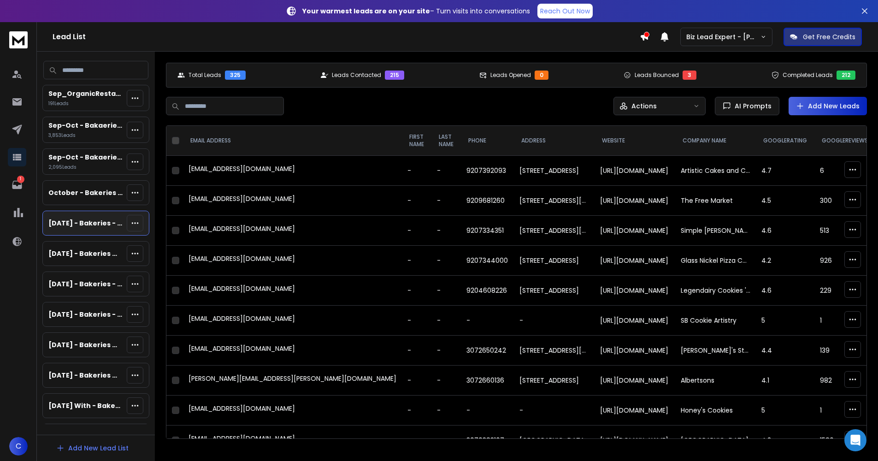
click at [101, 258] on p "[DATE] - Bakeries Without" at bounding box center [85, 253] width 75 height 9
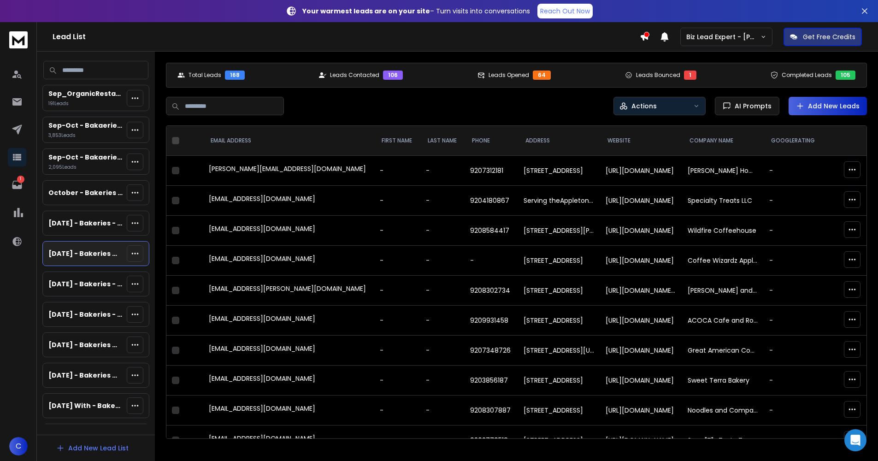
click at [484, 106] on div "Actions" at bounding box center [655, 105] width 70 height 9
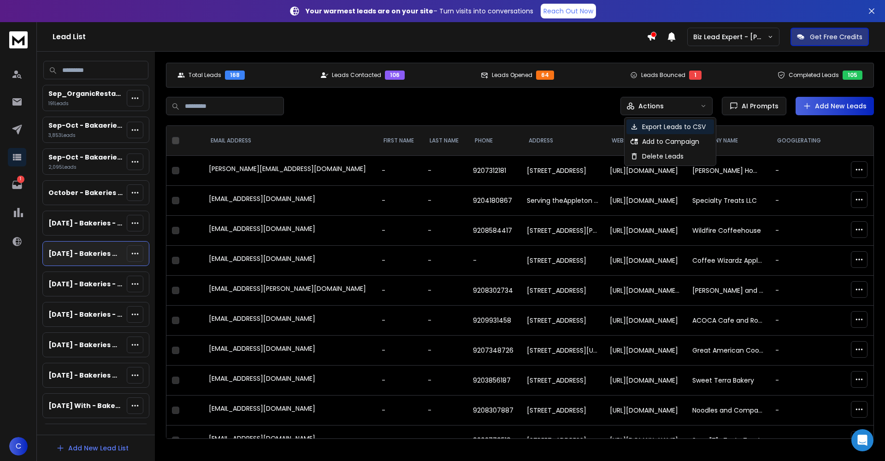
click at [484, 126] on p "Export Leads to CSV" at bounding box center [674, 126] width 64 height 9
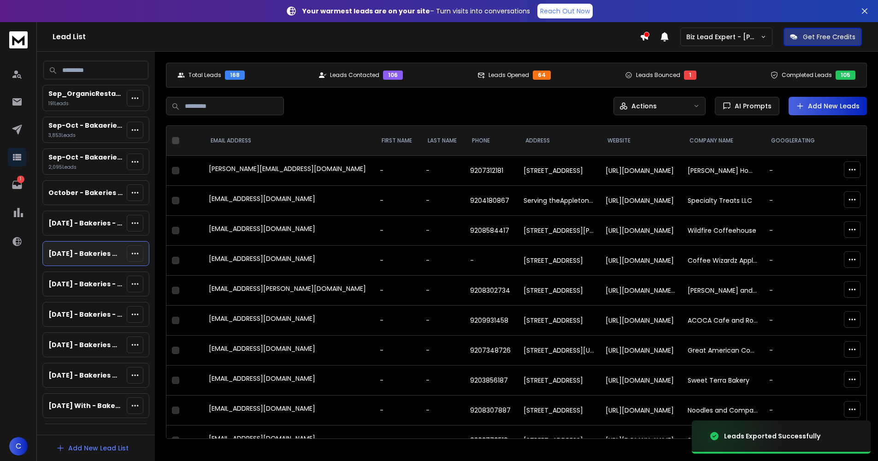
click at [77, 286] on p "[DATE] - Bakeries - With" at bounding box center [85, 283] width 75 height 9
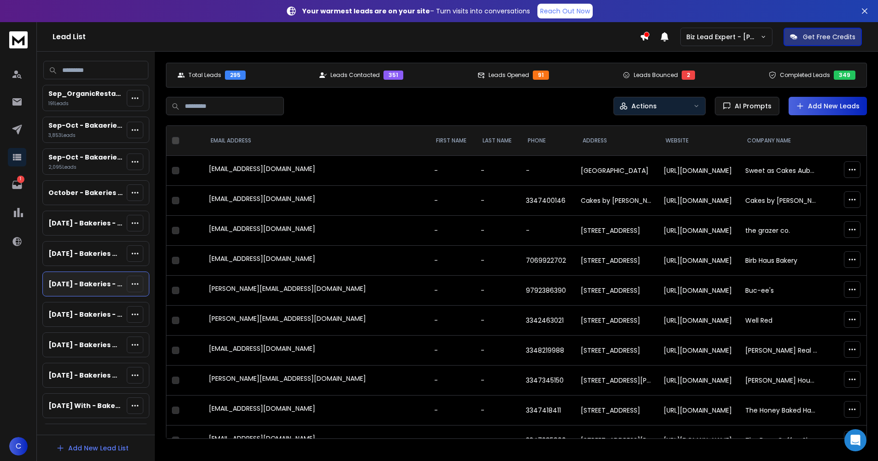
click at [484, 103] on icon "button" at bounding box center [696, 105] width 6 height 7
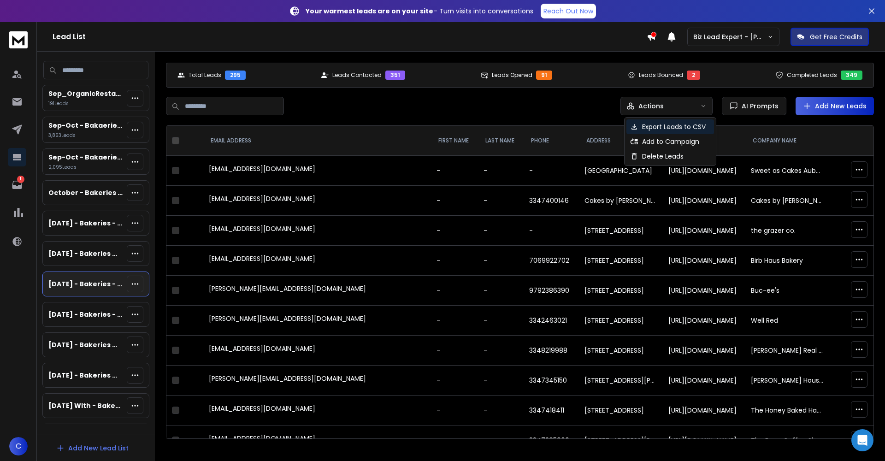
click at [484, 126] on p "Export Leads to CSV" at bounding box center [674, 126] width 64 height 9
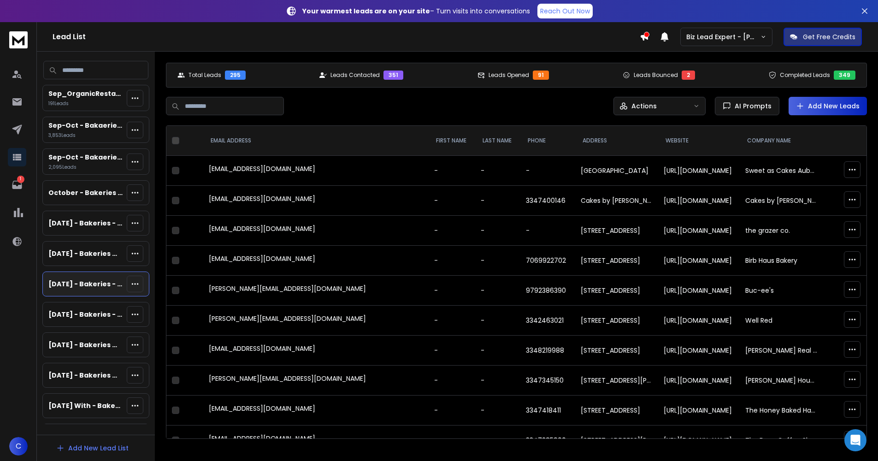
click at [73, 311] on p "[DATE] - Bakeries - Without" at bounding box center [85, 314] width 75 height 9
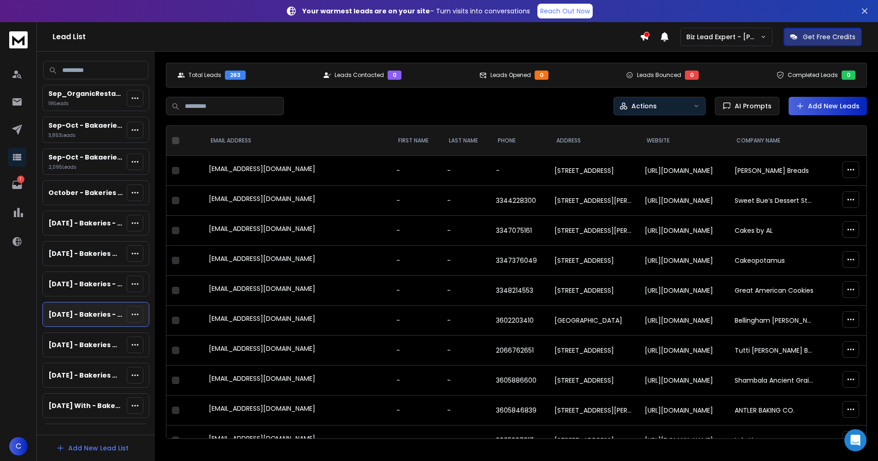
click at [484, 98] on button "Actions" at bounding box center [660, 106] width 92 height 18
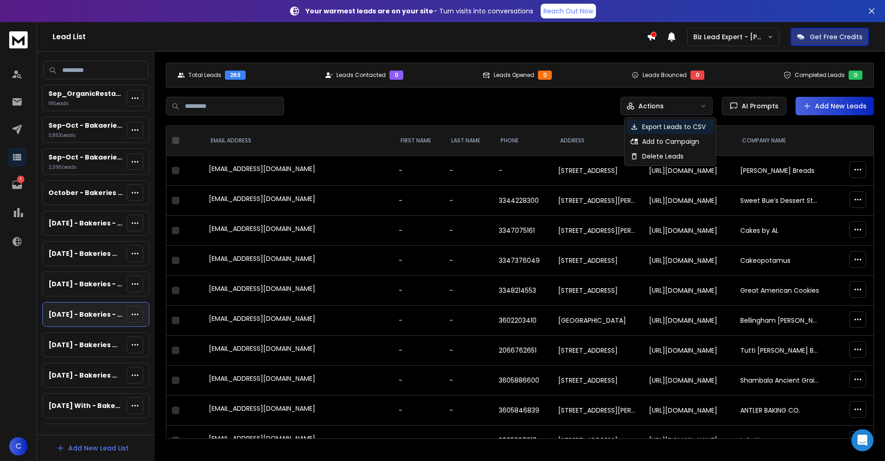
click at [484, 130] on p "Export Leads to CSV" at bounding box center [674, 126] width 64 height 9
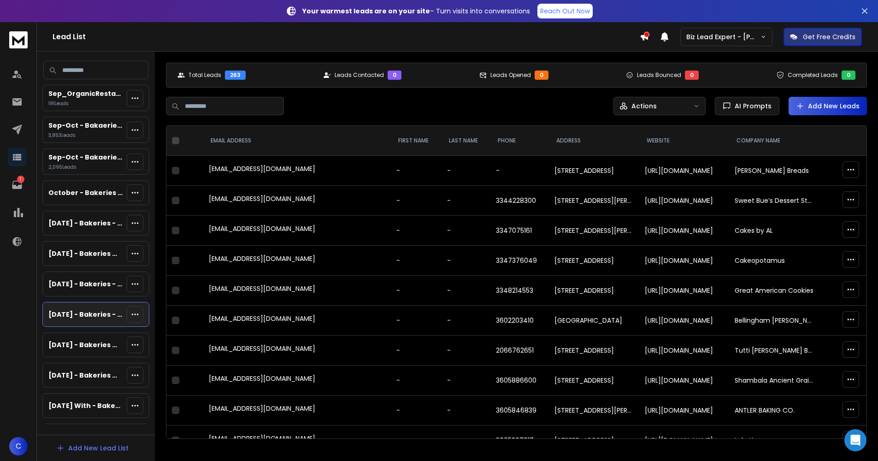
click at [75, 346] on p "[DATE] - Bakeries With" at bounding box center [85, 344] width 75 height 9
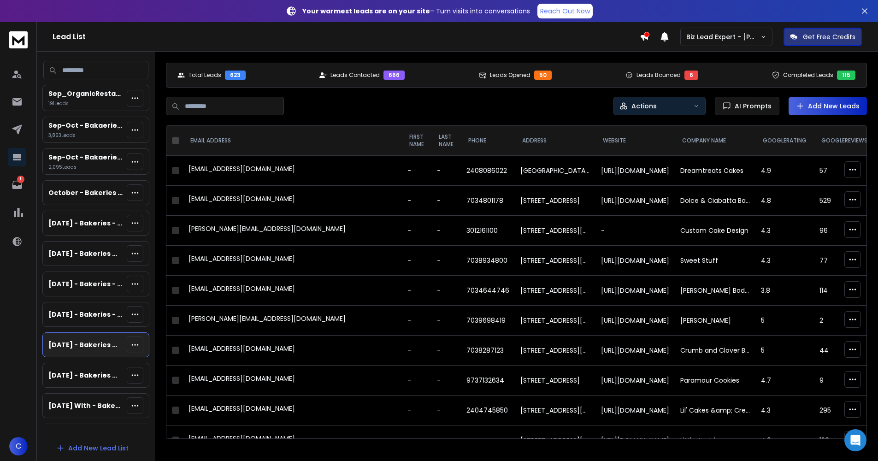
click at [484, 106] on icon "button" at bounding box center [696, 105] width 6 height 7
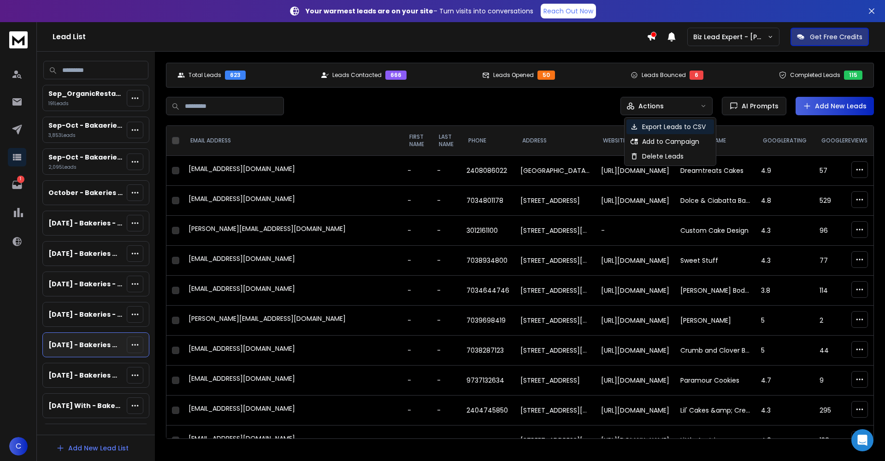
click at [484, 128] on p "Export Leads to CSV" at bounding box center [674, 126] width 64 height 9
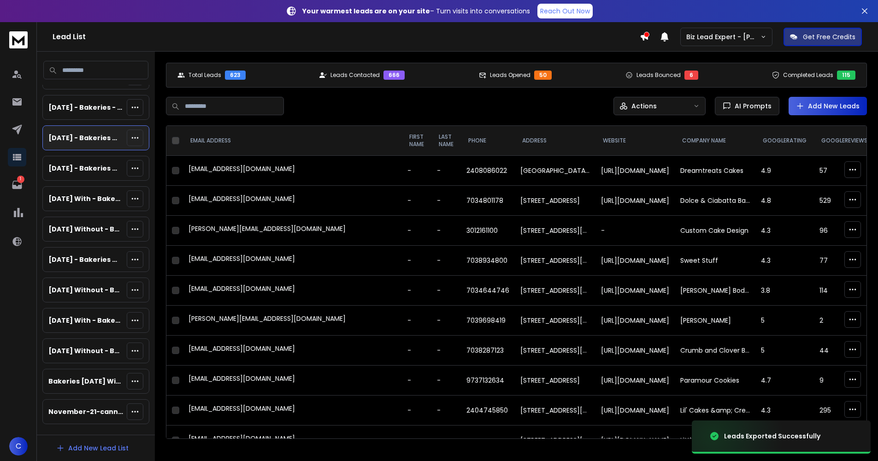
scroll to position [369, 0]
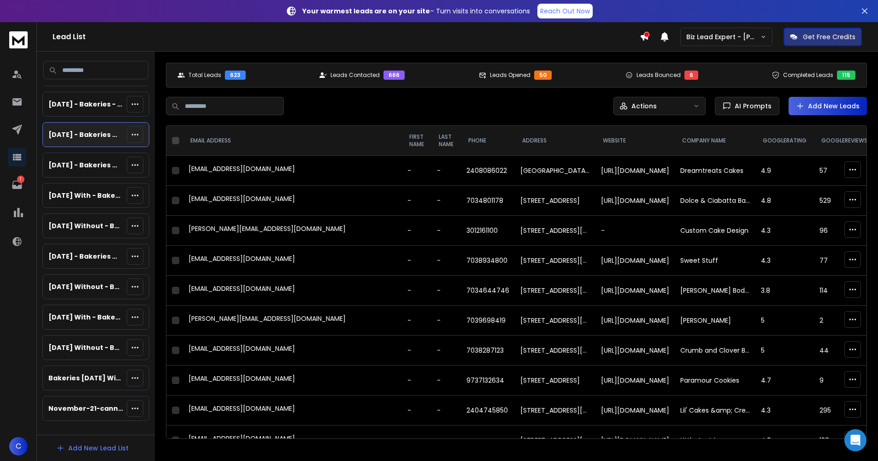
click at [98, 166] on p "[DATE] - Bakeries Without" at bounding box center [85, 164] width 75 height 9
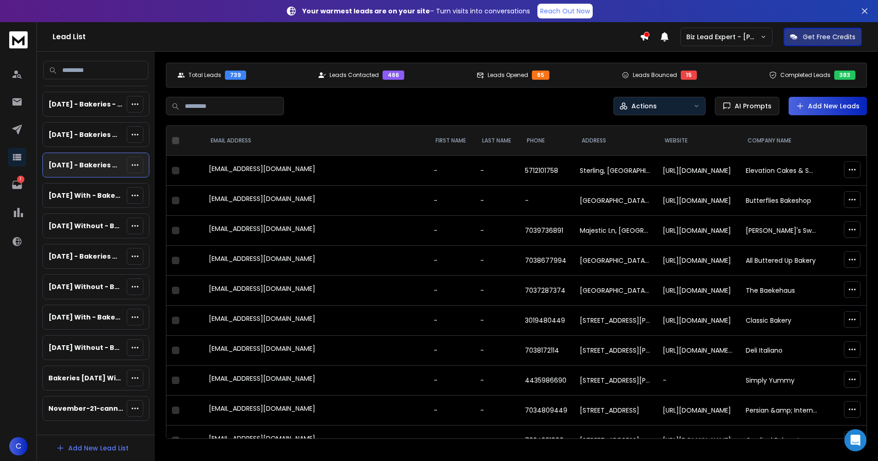
click at [484, 110] on div "Actions" at bounding box center [655, 105] width 70 height 9
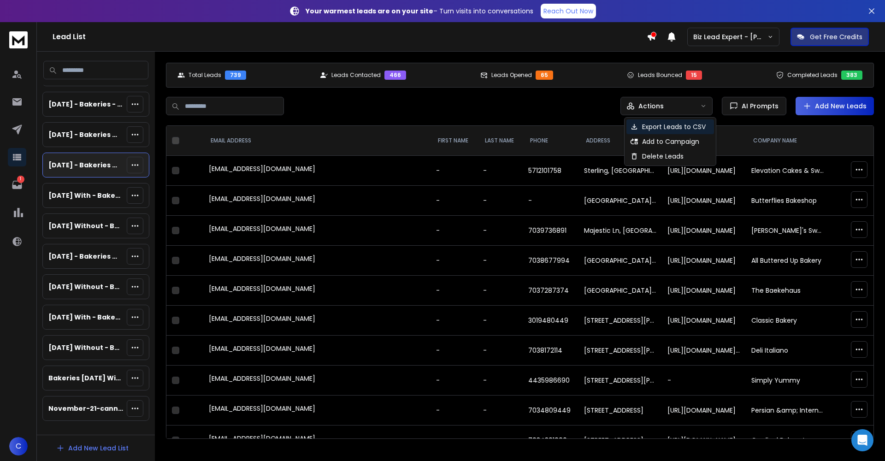
click at [484, 126] on p "Export Leads to CSV" at bounding box center [674, 126] width 64 height 9
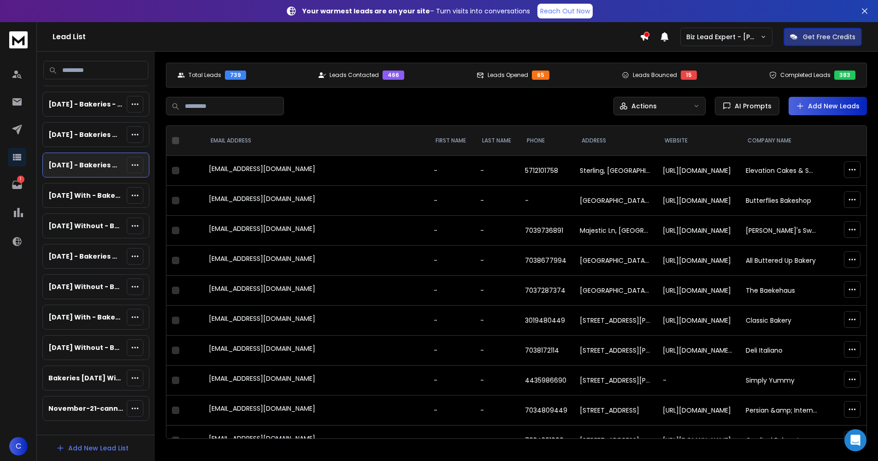
click at [87, 198] on p "[DATE] With - Bakeries 479" at bounding box center [85, 195] width 75 height 9
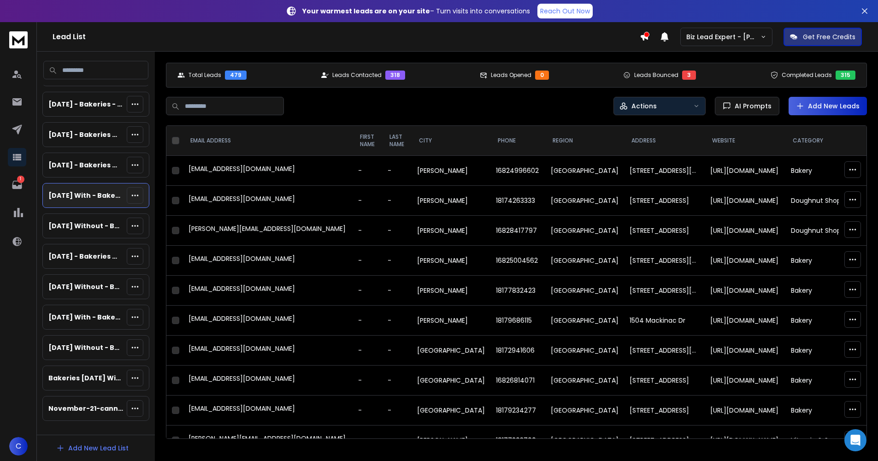
click at [484, 102] on div "Actions" at bounding box center [655, 105] width 70 height 9
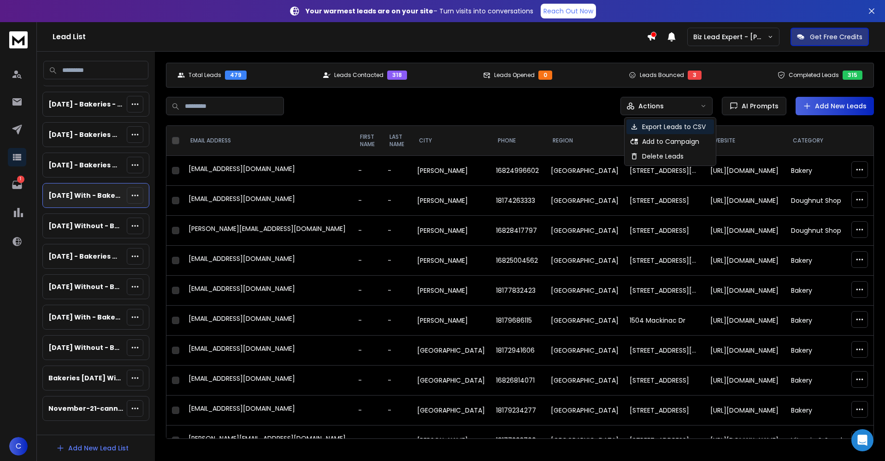
click at [484, 128] on p "Export Leads to CSV" at bounding box center [674, 126] width 64 height 9
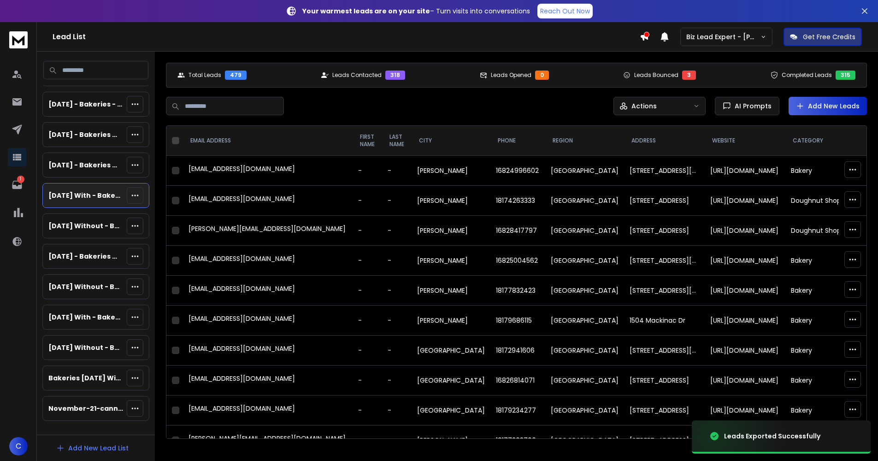
click at [92, 227] on p "[DATE] Without - Bakeries 52" at bounding box center [85, 225] width 75 height 9
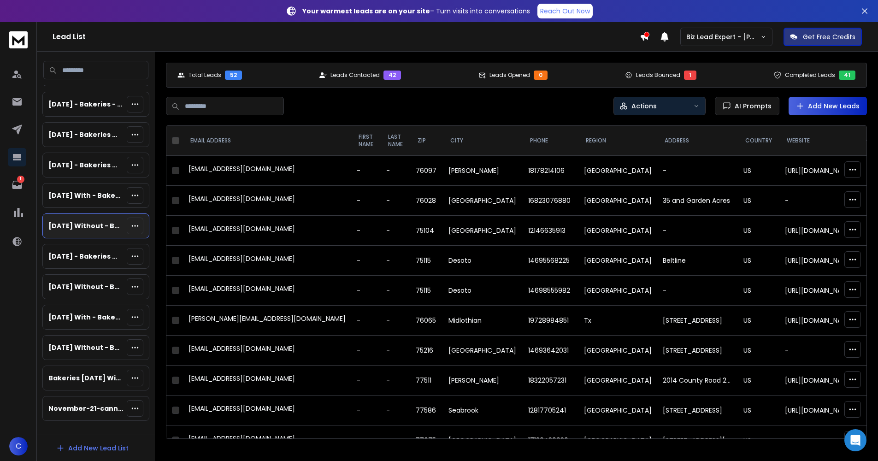
click at [484, 104] on div "Actions" at bounding box center [655, 105] width 70 height 9
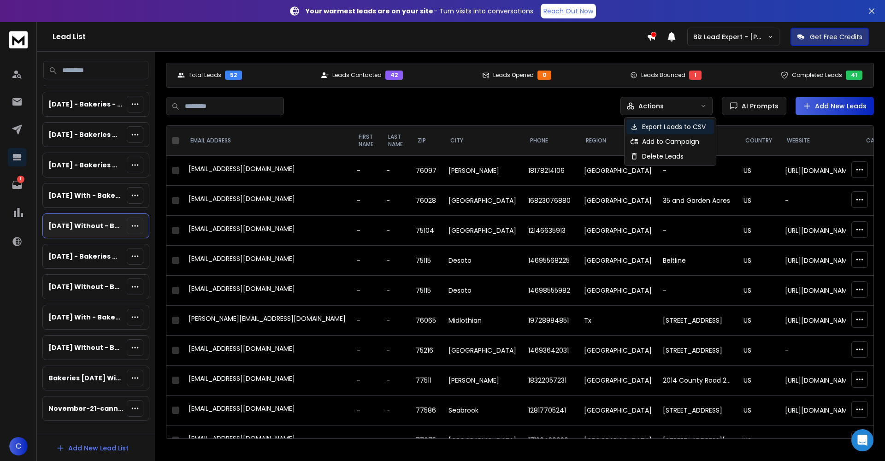
click at [484, 128] on p "Export Leads to CSV" at bounding box center [674, 126] width 64 height 9
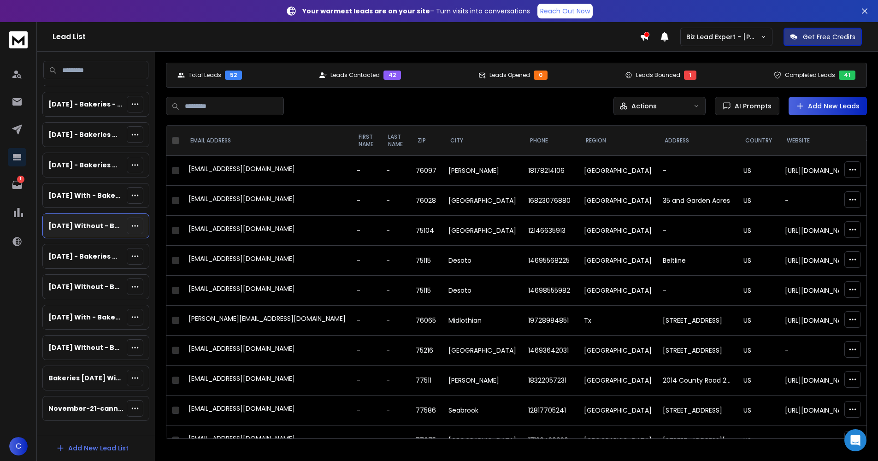
click at [86, 258] on p "[DATE] - Bakeries With 598" at bounding box center [85, 256] width 75 height 9
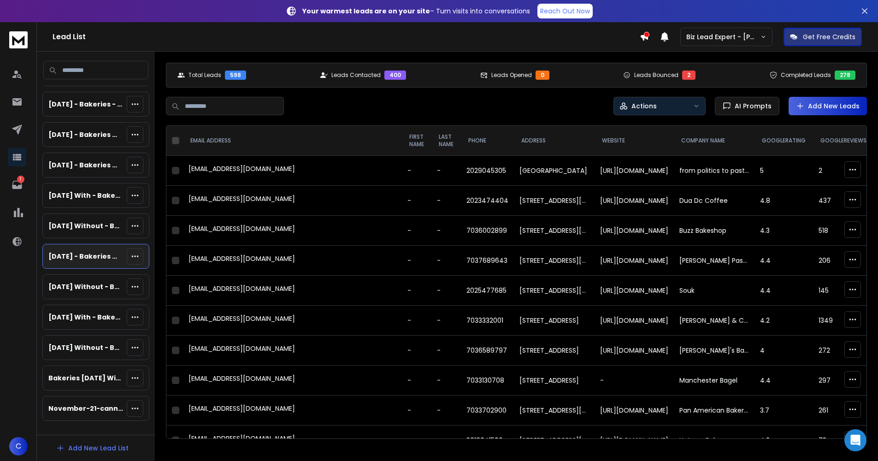
click at [484, 109] on icon "button" at bounding box center [696, 105] width 6 height 7
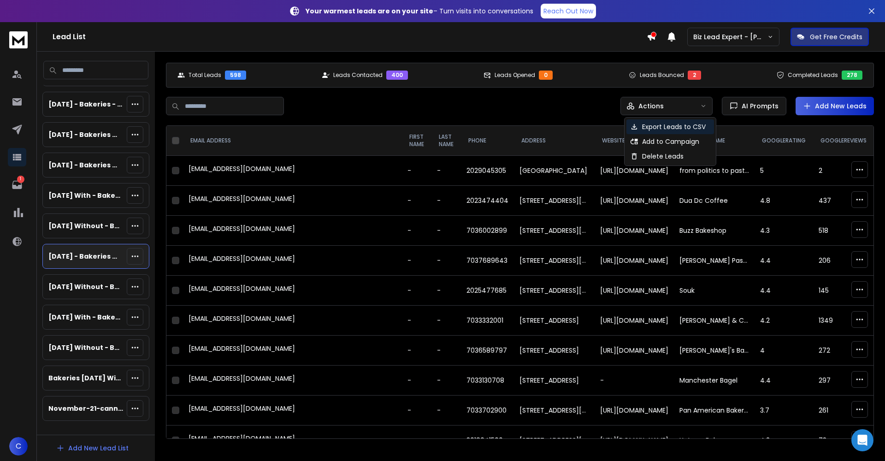
click at [484, 127] on p "Export Leads to CSV" at bounding box center [674, 126] width 64 height 9
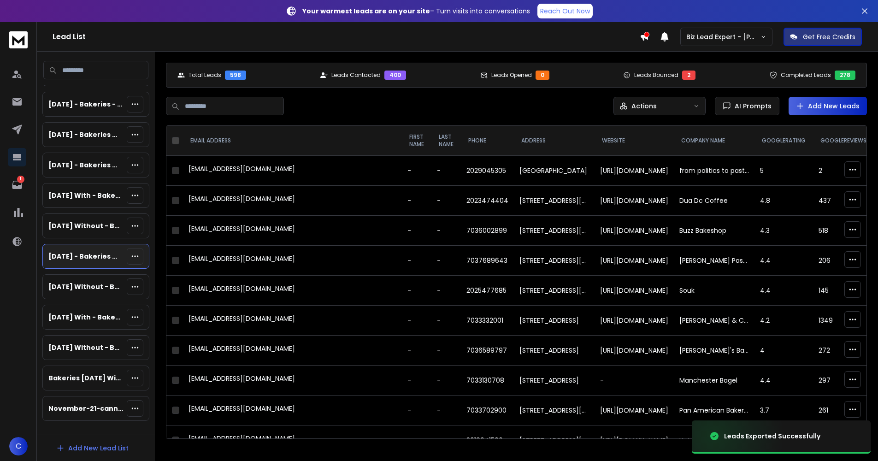
click at [94, 287] on p "[DATE] Without - Bakeries 642" at bounding box center [85, 286] width 75 height 9
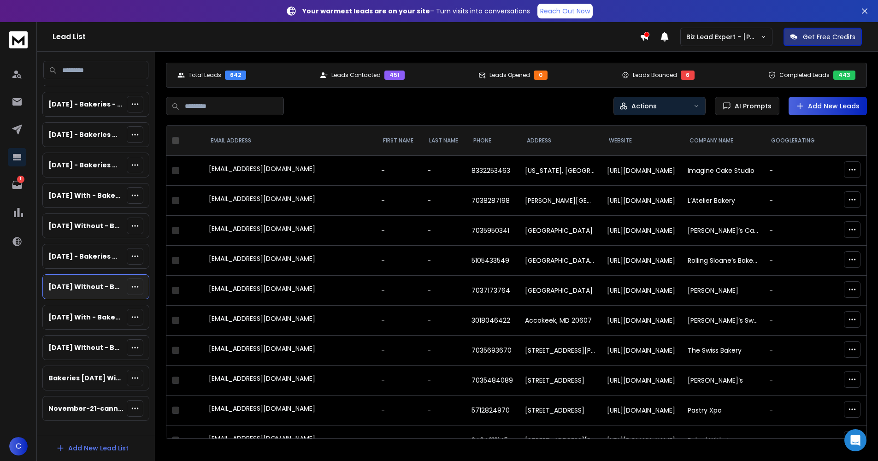
click at [484, 104] on button "Actions" at bounding box center [660, 106] width 92 height 18
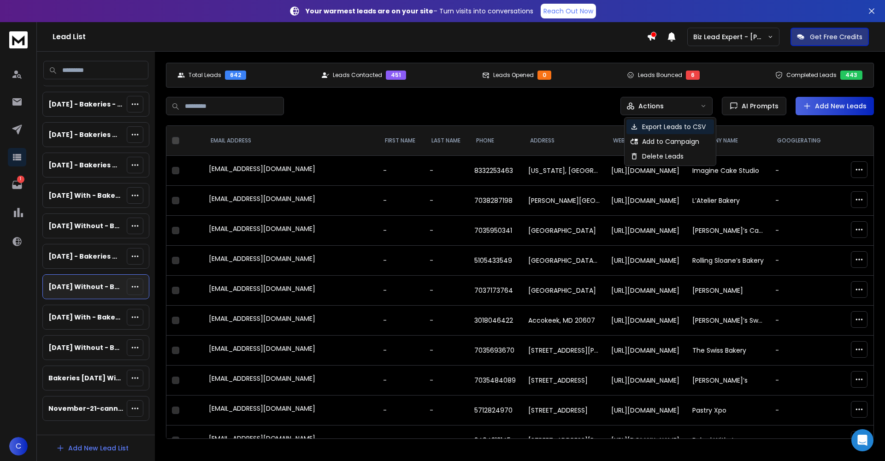
click at [484, 126] on p "Export Leads to CSV" at bounding box center [674, 126] width 64 height 9
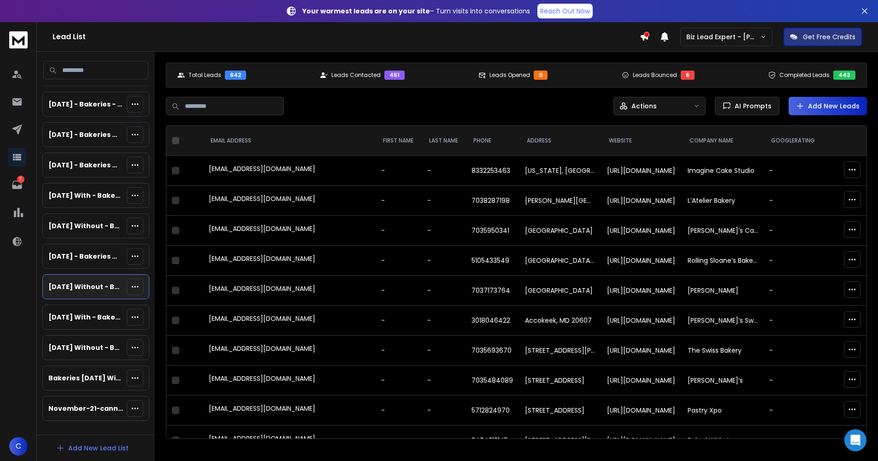
click at [79, 319] on p "[DATE] With - Bakeries 438" at bounding box center [85, 317] width 75 height 9
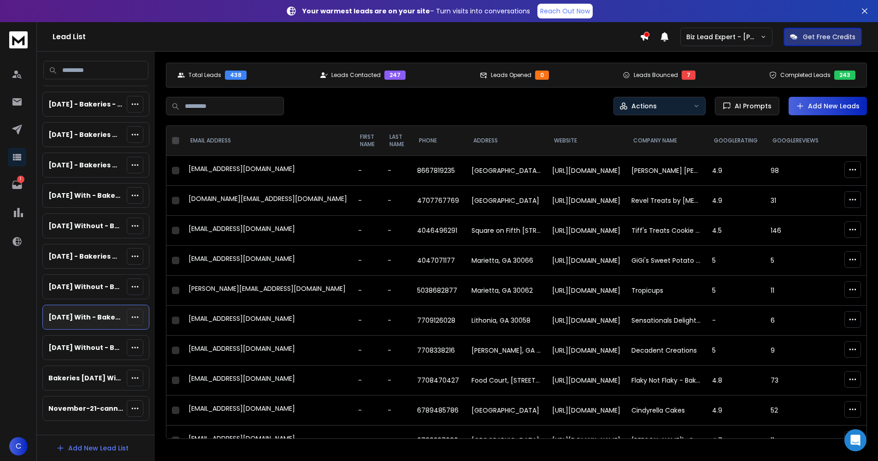
click at [484, 112] on button "Actions" at bounding box center [660, 106] width 92 height 18
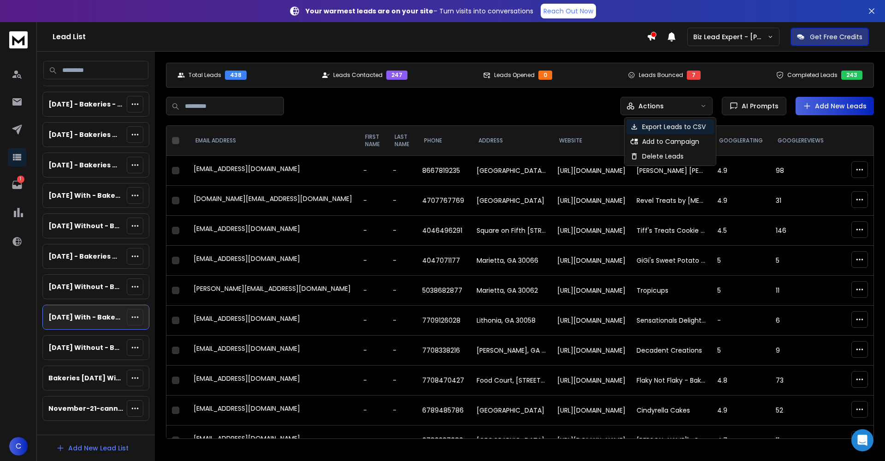
click at [484, 127] on p "Export Leads to CSV" at bounding box center [674, 126] width 64 height 9
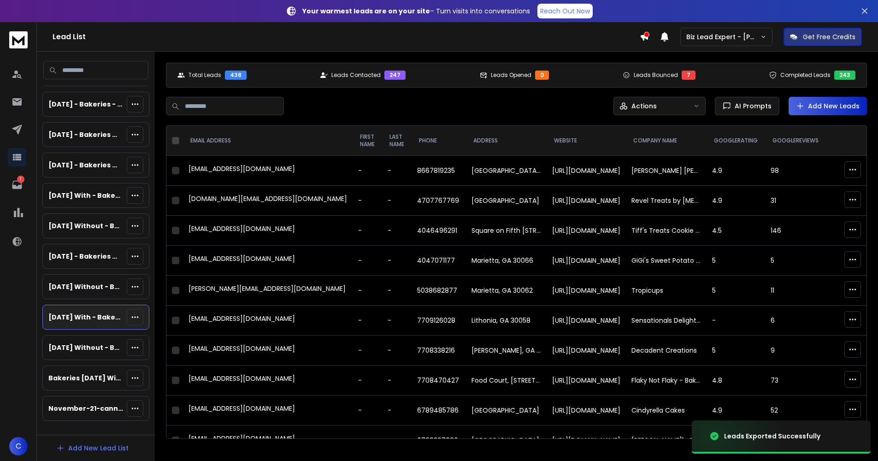
click at [89, 351] on p "[DATE] Without - Bakeries 330" at bounding box center [85, 347] width 75 height 9
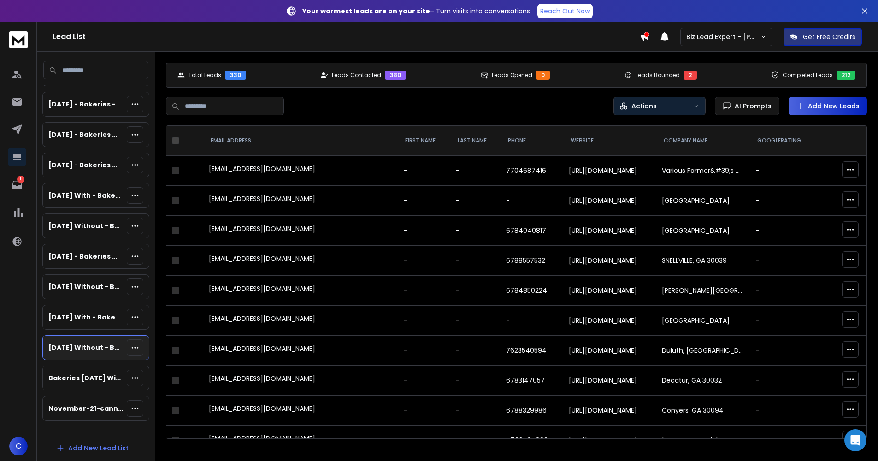
click at [484, 103] on icon "button" at bounding box center [696, 105] width 6 height 7
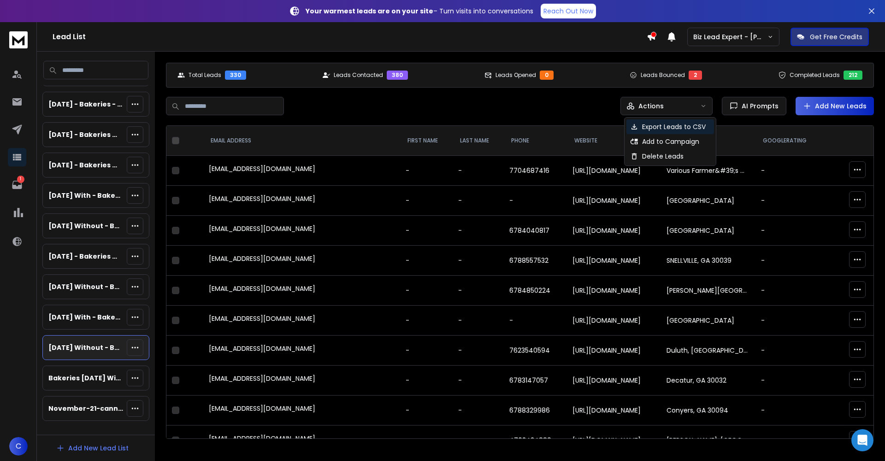
click at [484, 125] on p "Export Leads to CSV" at bounding box center [674, 126] width 64 height 9
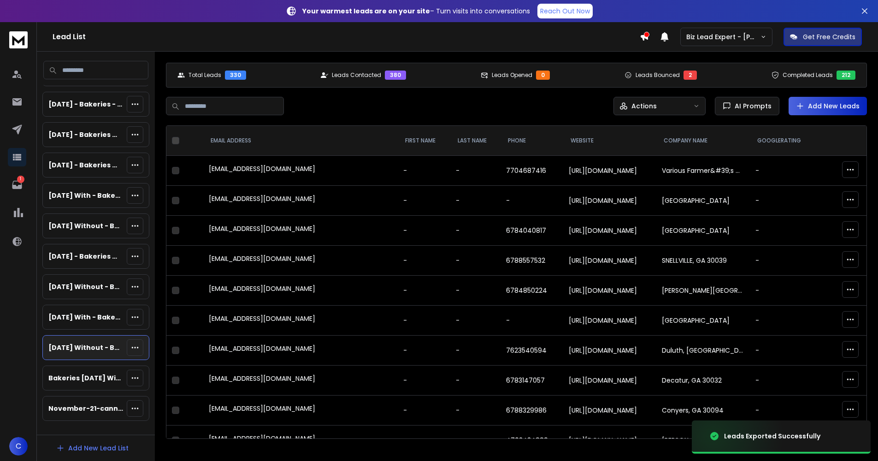
click at [94, 357] on p "Bakeries [DATE] With" at bounding box center [85, 377] width 75 height 9
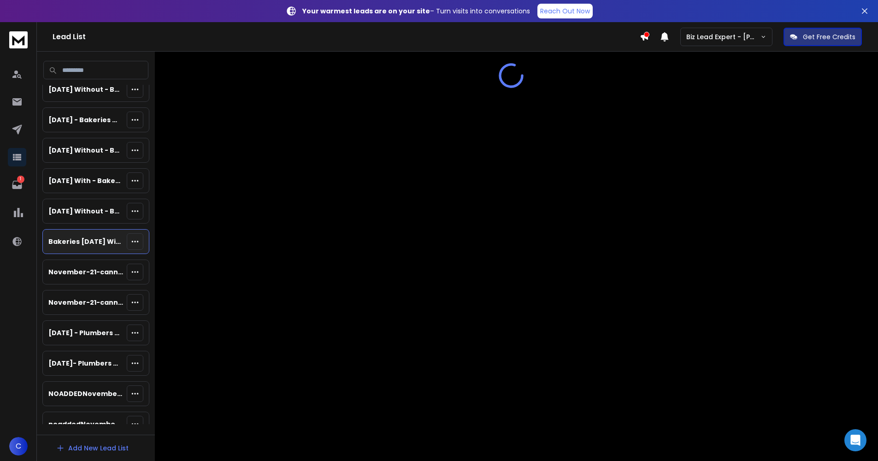
scroll to position [510, 0]
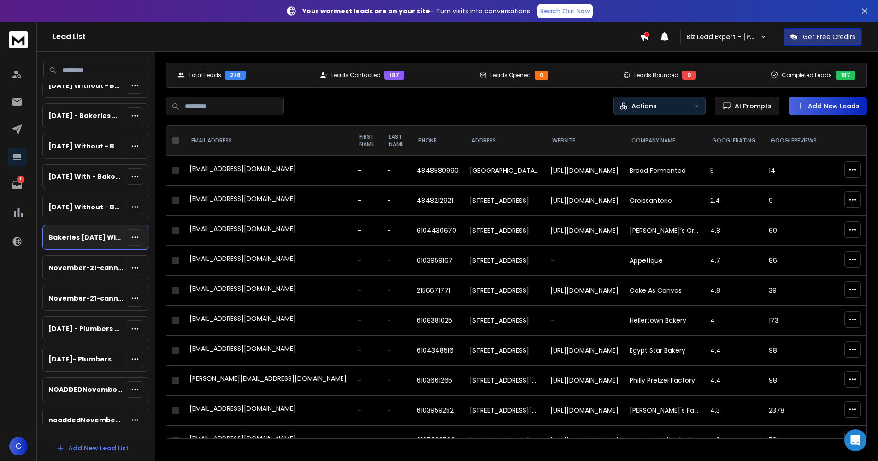
click at [484, 105] on button "Actions" at bounding box center [660, 106] width 92 height 18
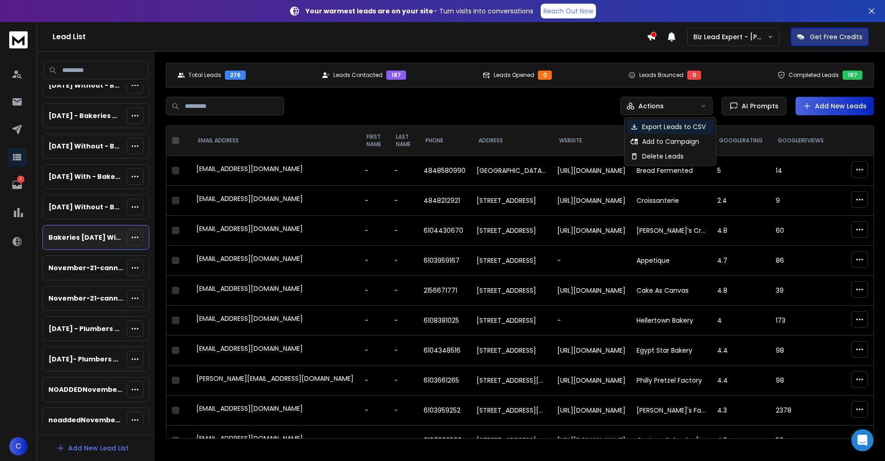
click at [484, 127] on p "Export Leads to CSV" at bounding box center [674, 126] width 64 height 9
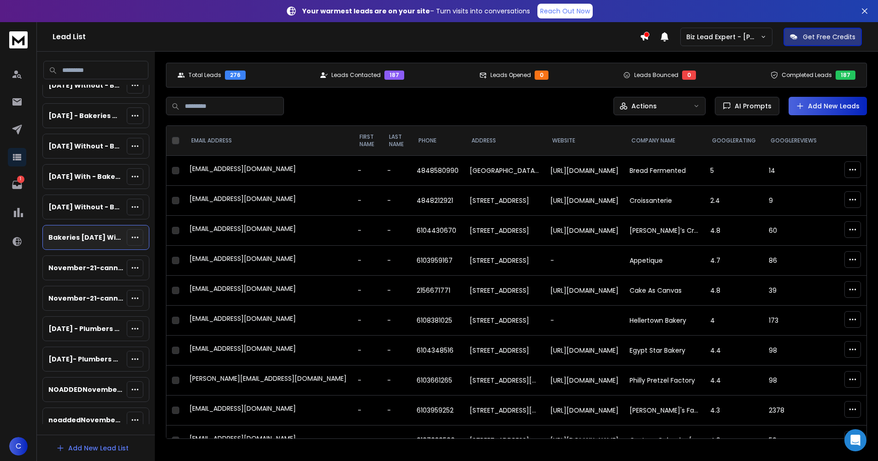
click at [79, 270] on p "November-21-cannabiS-WithR" at bounding box center [85, 267] width 75 height 9
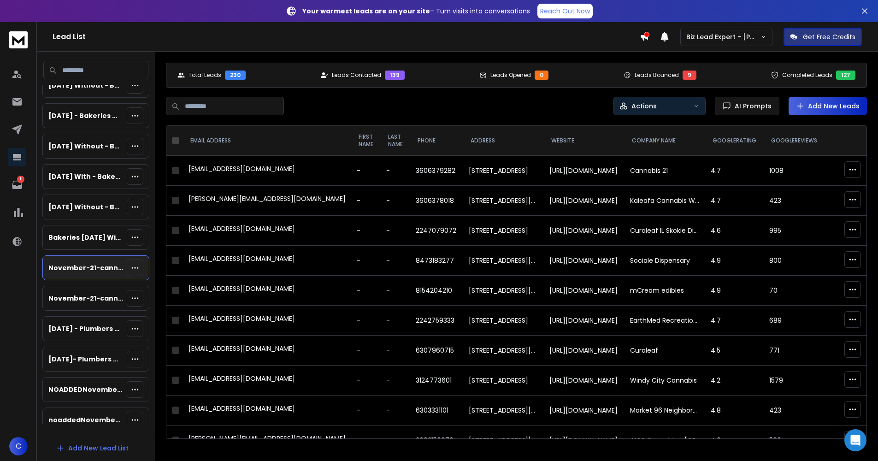
click at [484, 105] on div "Actions" at bounding box center [655, 105] width 70 height 9
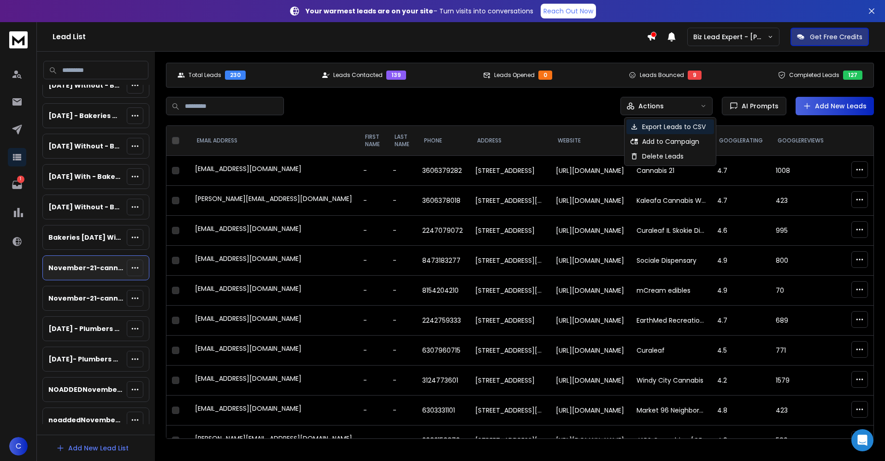
click at [484, 123] on p "Export Leads to CSV" at bounding box center [674, 126] width 64 height 9
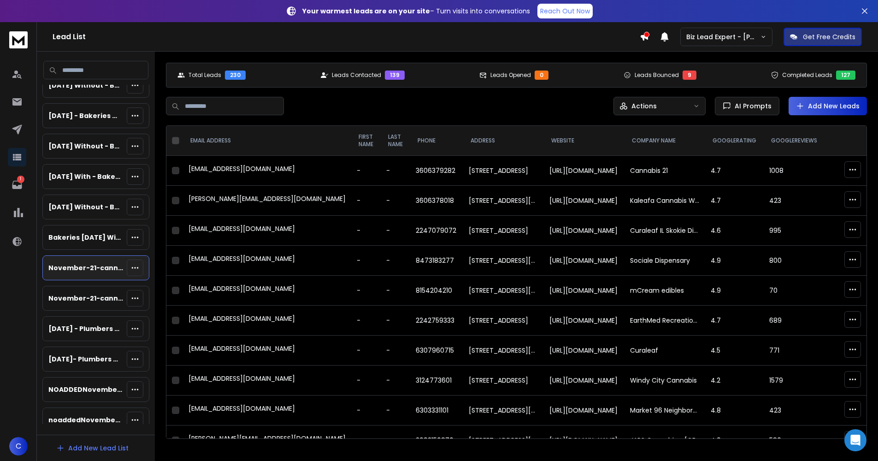
click at [73, 298] on p "November-21-cannabiS-WithoutR" at bounding box center [85, 298] width 75 height 9
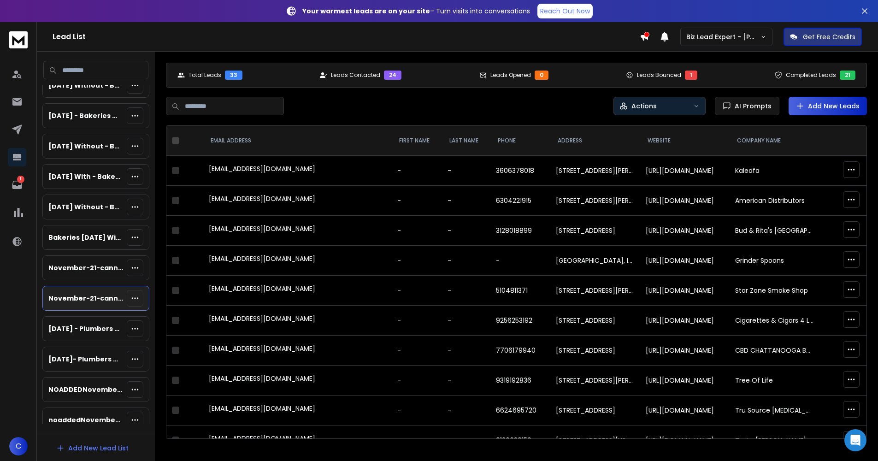
click at [484, 105] on icon "button" at bounding box center [696, 105] width 6 height 7
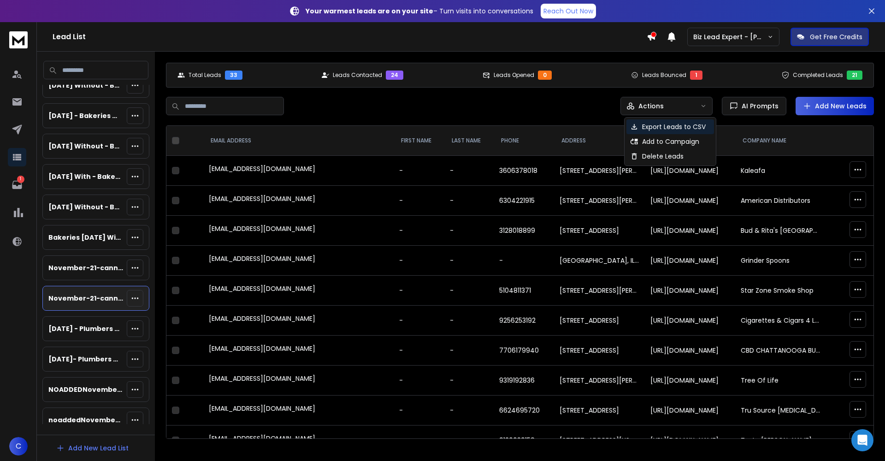
click at [484, 128] on p "Export Leads to CSV" at bounding box center [674, 126] width 64 height 9
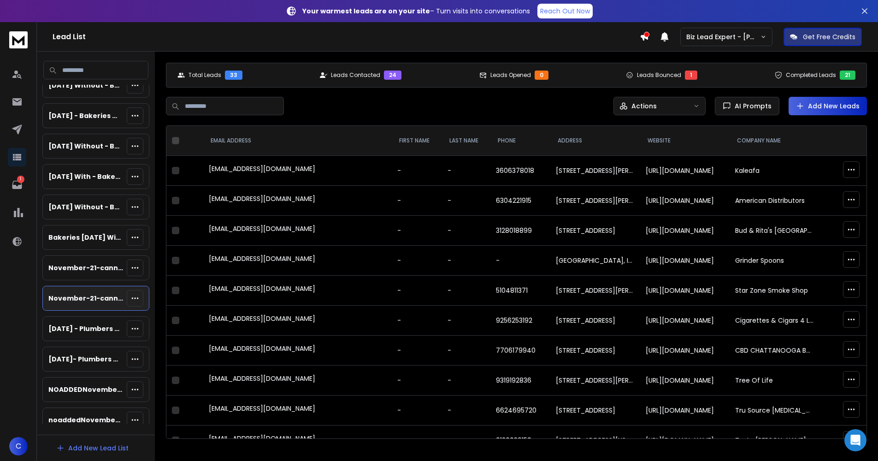
click at [87, 331] on p "[DATE] - Plumbers With" at bounding box center [85, 328] width 75 height 9
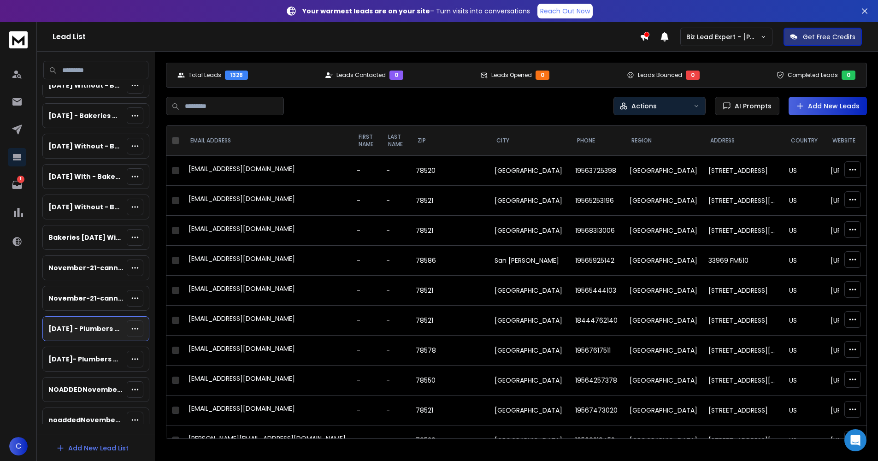
click at [484, 106] on button "Actions" at bounding box center [660, 106] width 92 height 18
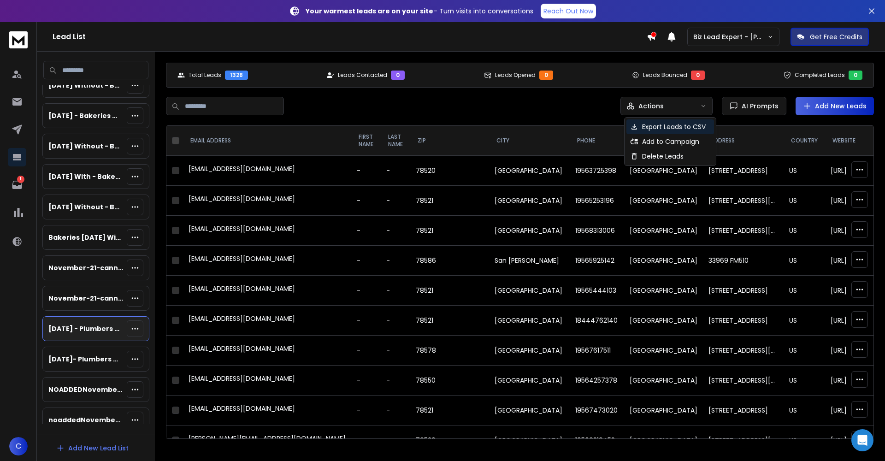
click at [484, 129] on p "Export Leads to CSV" at bounding box center [674, 126] width 64 height 9
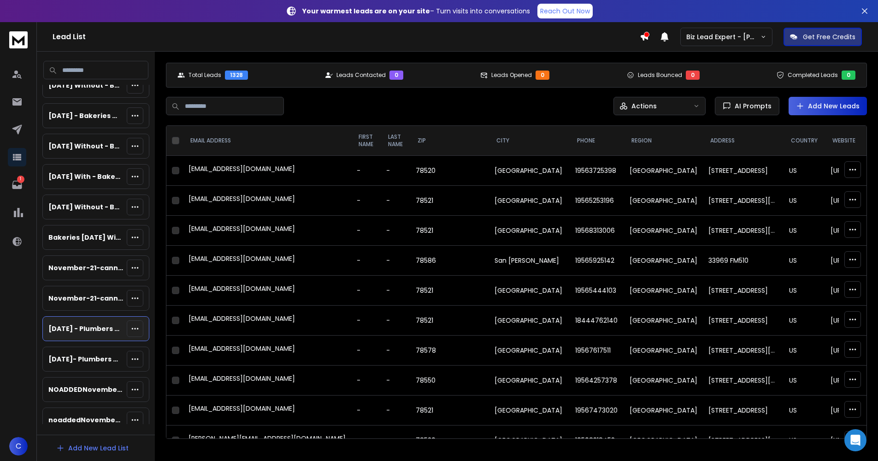
click at [93, 357] on div "[DATE]- Plumbers Without" at bounding box center [95, 359] width 107 height 25
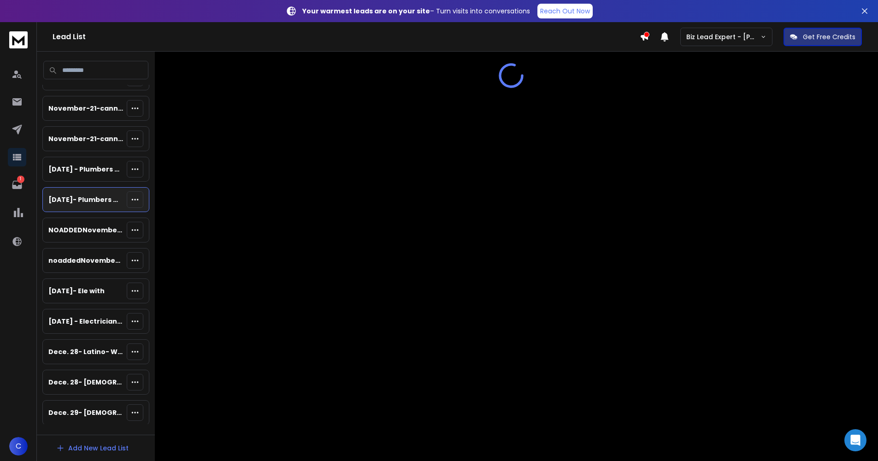
scroll to position [670, 0]
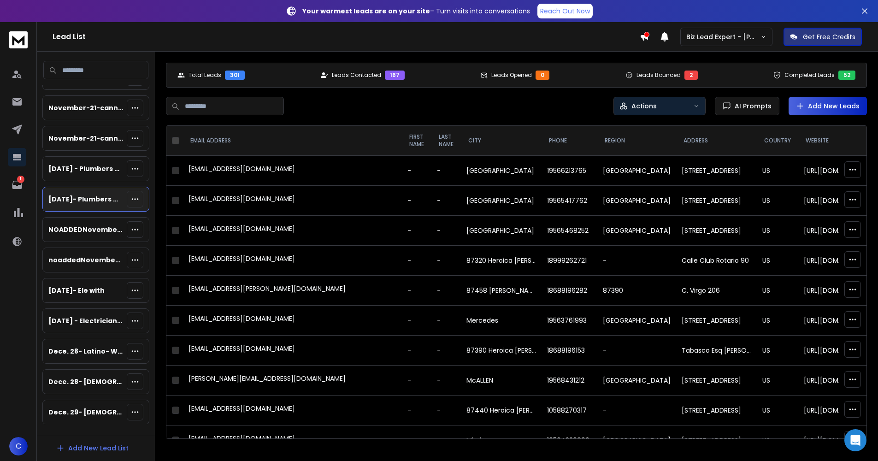
click at [484, 107] on div "Actions" at bounding box center [655, 105] width 70 height 9
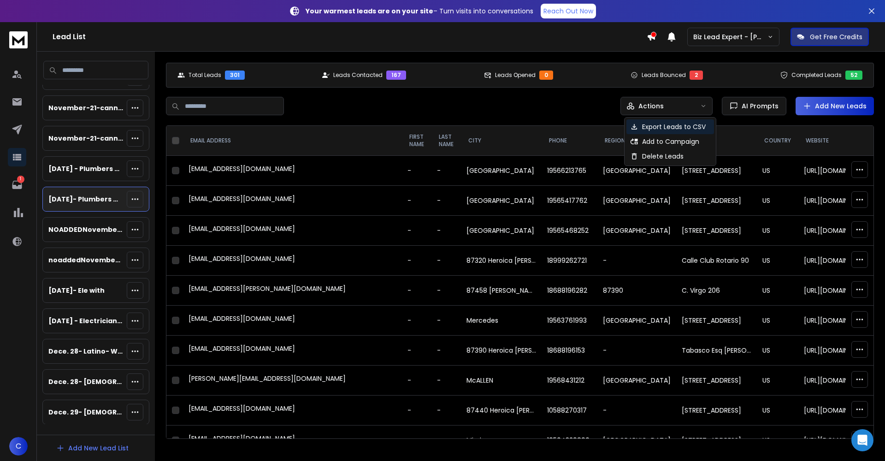
click at [484, 128] on p "Export Leads to CSV" at bounding box center [674, 126] width 64 height 9
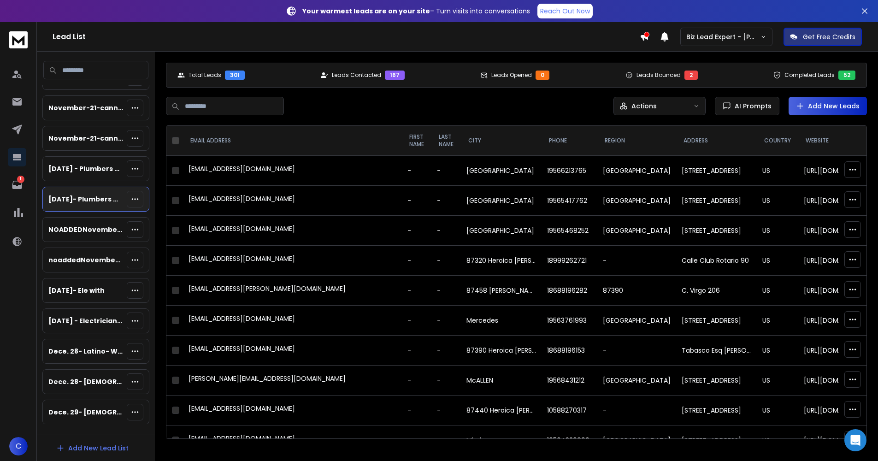
click at [79, 230] on p "NOADDEDNovember 22- With Electricians" at bounding box center [85, 229] width 75 height 9
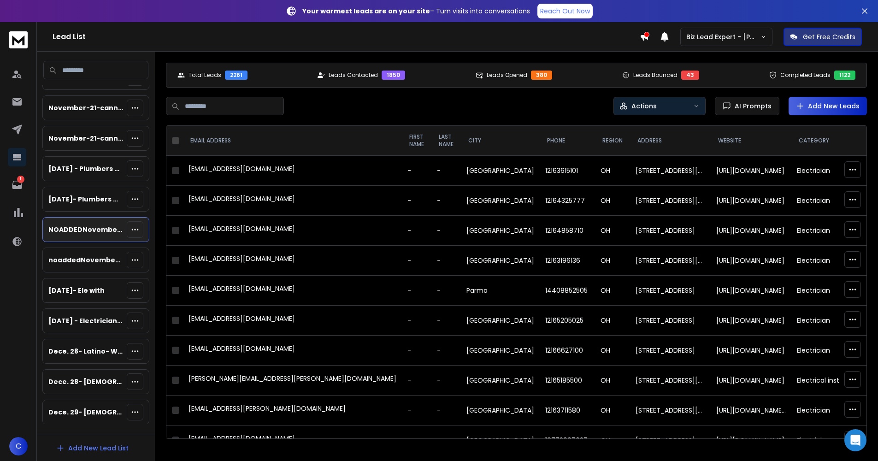
click at [484, 108] on div "Actions" at bounding box center [655, 105] width 70 height 9
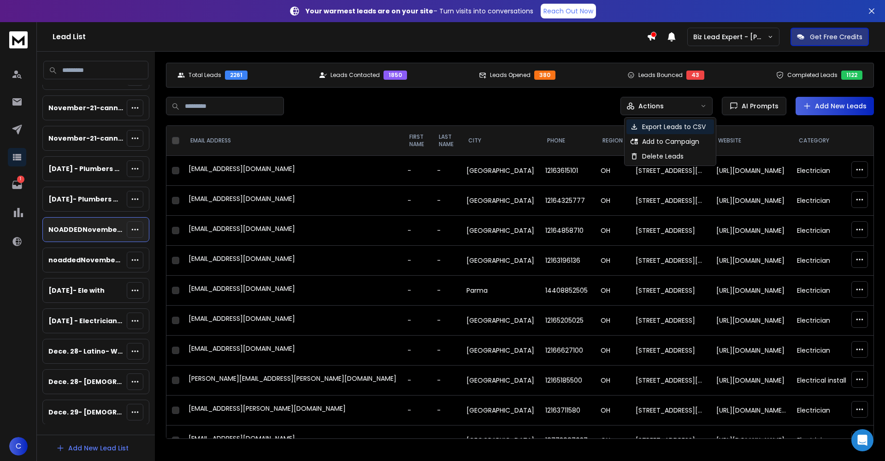
click at [484, 128] on p "Export Leads to CSV" at bounding box center [674, 126] width 64 height 9
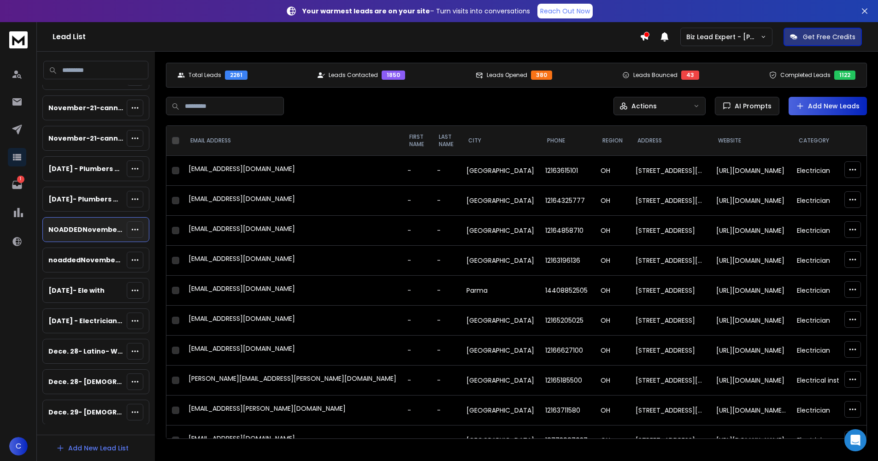
click at [83, 264] on p "noaddedNovember 22 - ELECTRICIANS without" at bounding box center [85, 259] width 75 height 9
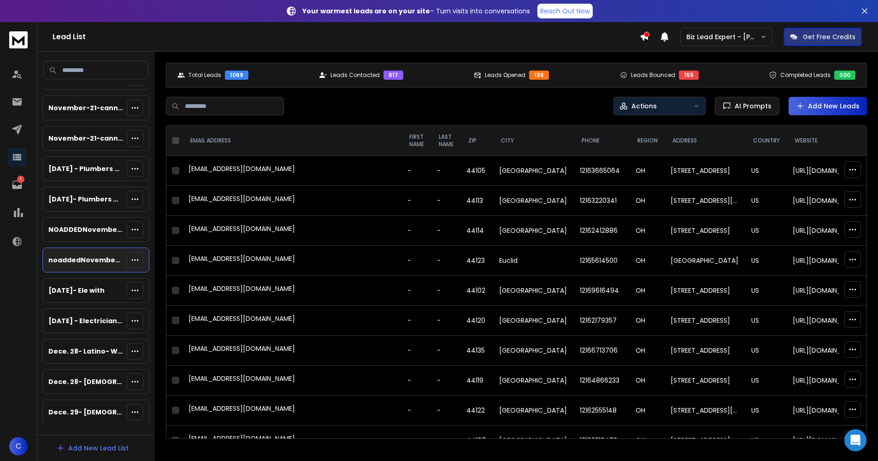
click at [484, 99] on button "Actions" at bounding box center [660, 106] width 92 height 18
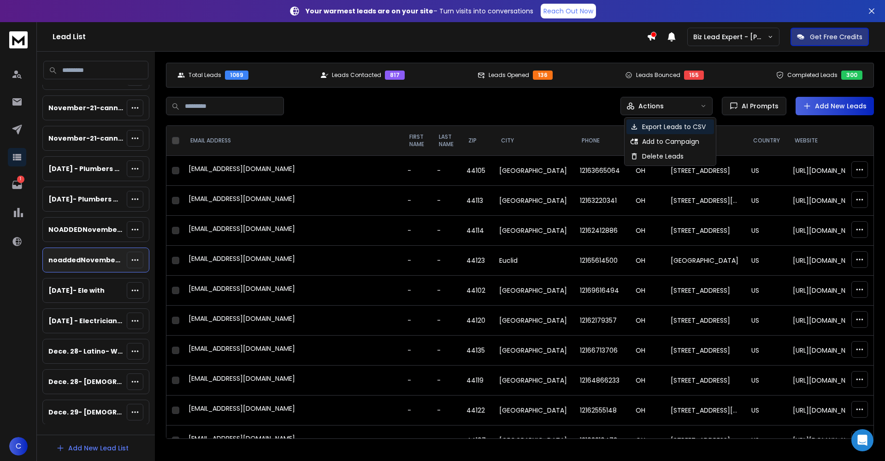
click at [484, 126] on p "Export Leads to CSV" at bounding box center [674, 126] width 64 height 9
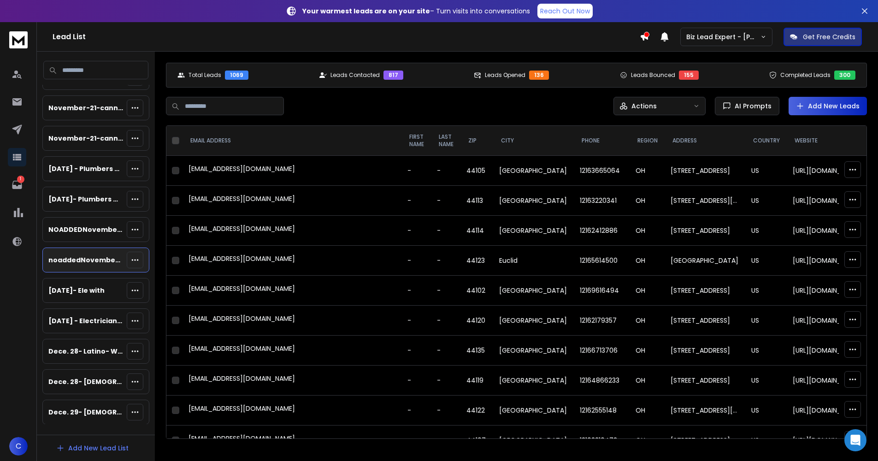
click at [69, 294] on p "[DATE]- Ele with" at bounding box center [76, 290] width 56 height 9
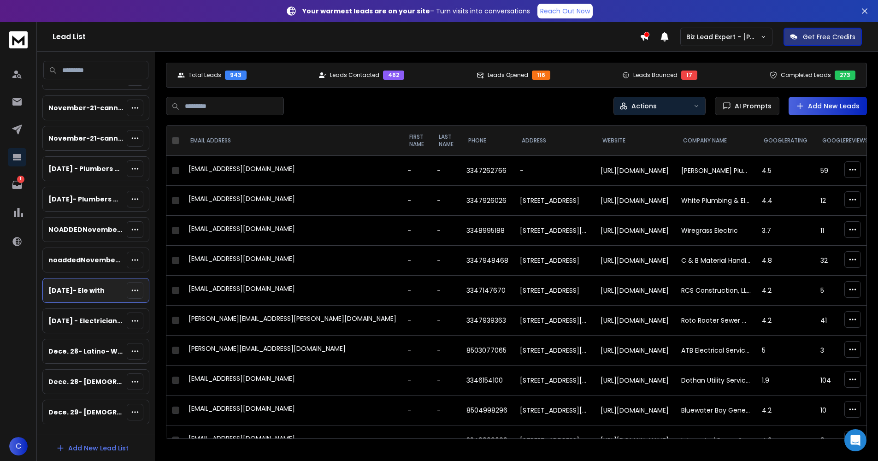
click at [484, 104] on icon "button" at bounding box center [696, 105] width 6 height 7
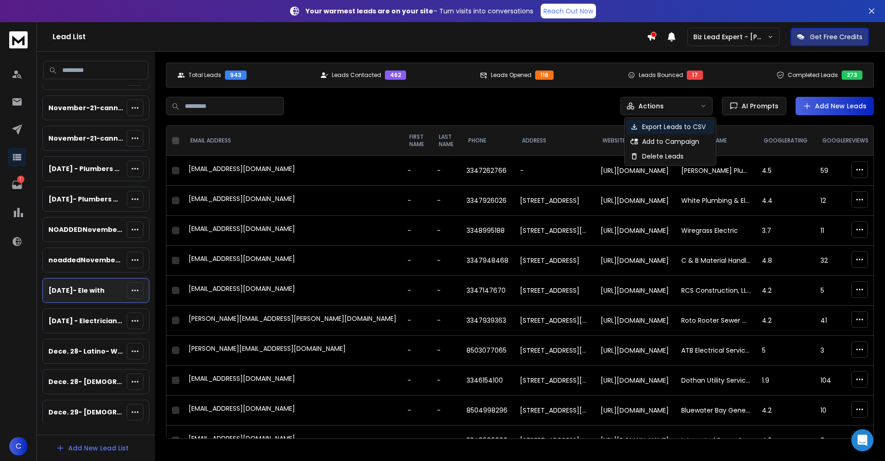
click at [484, 129] on p "Export Leads to CSV" at bounding box center [674, 126] width 64 height 9
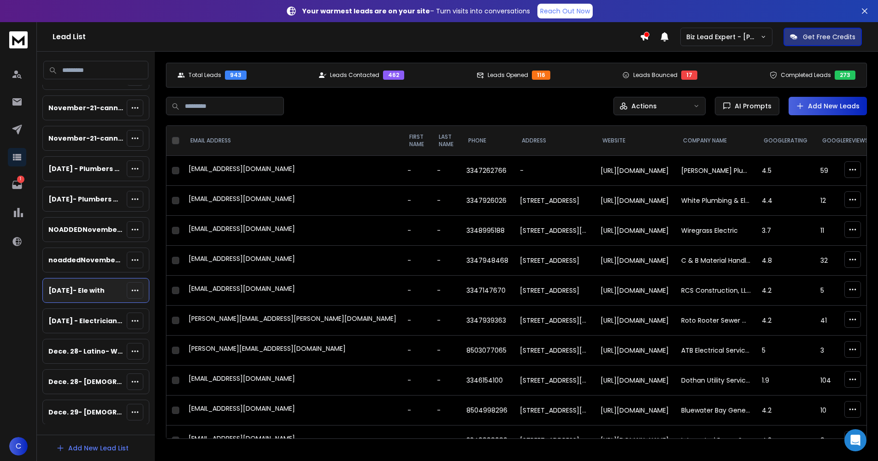
click at [94, 322] on p "[DATE] - Electricians without" at bounding box center [85, 320] width 75 height 9
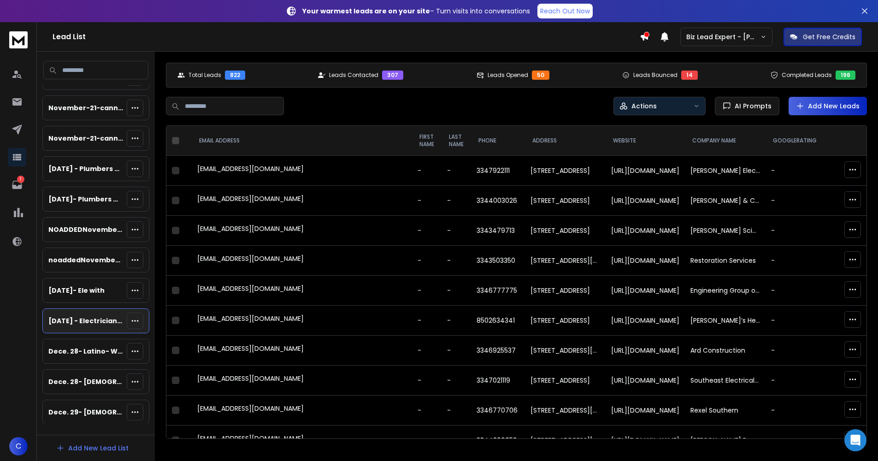
click at [484, 108] on icon "button" at bounding box center [696, 105] width 6 height 7
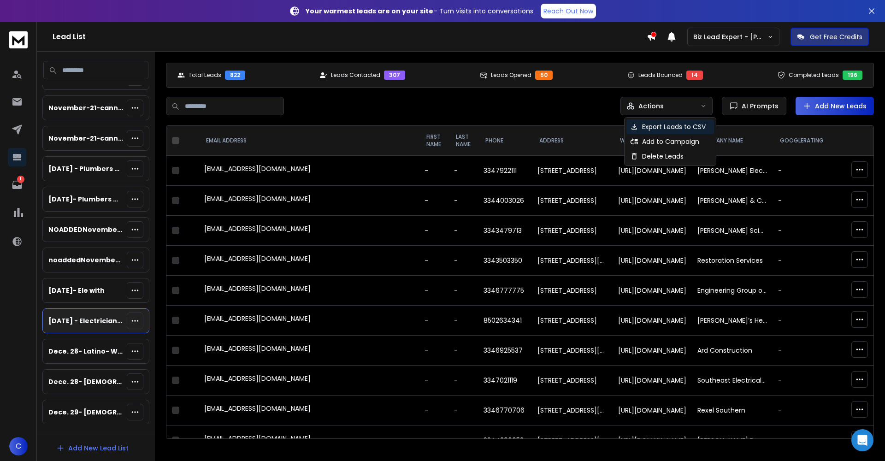
click at [484, 126] on p "Export Leads to CSV" at bounding box center [674, 126] width 64 height 9
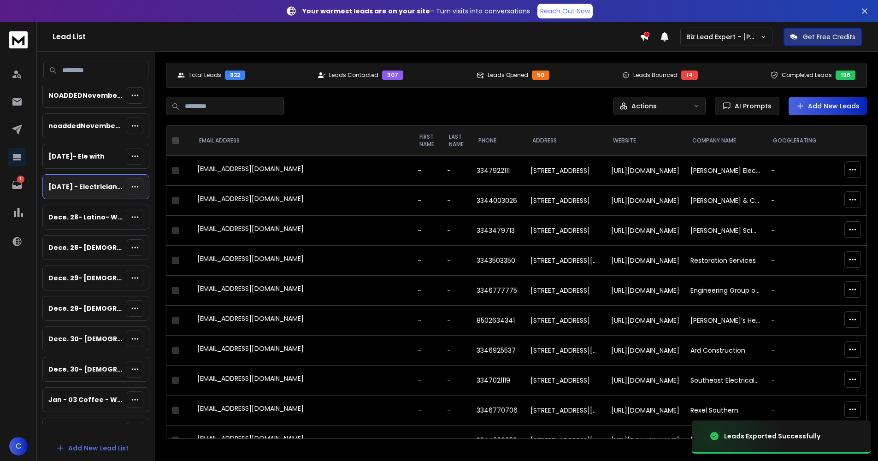
scroll to position [821, 0]
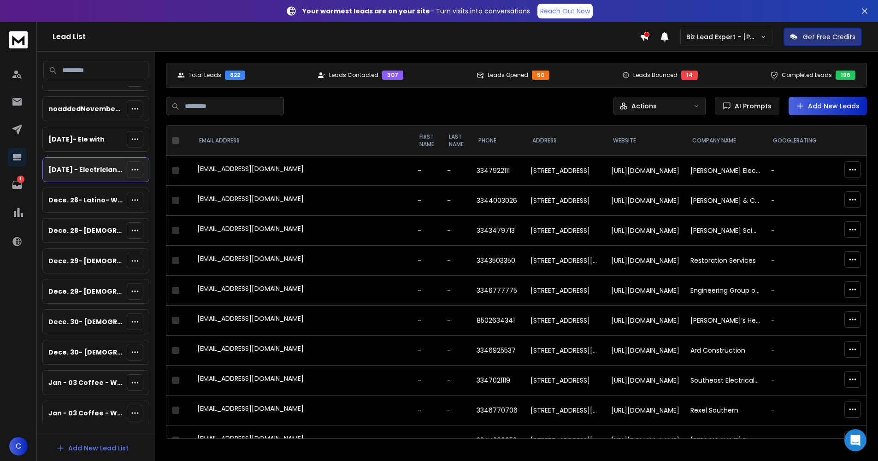
click at [84, 201] on p "Dece. 28- Latino- With" at bounding box center [85, 199] width 75 height 9
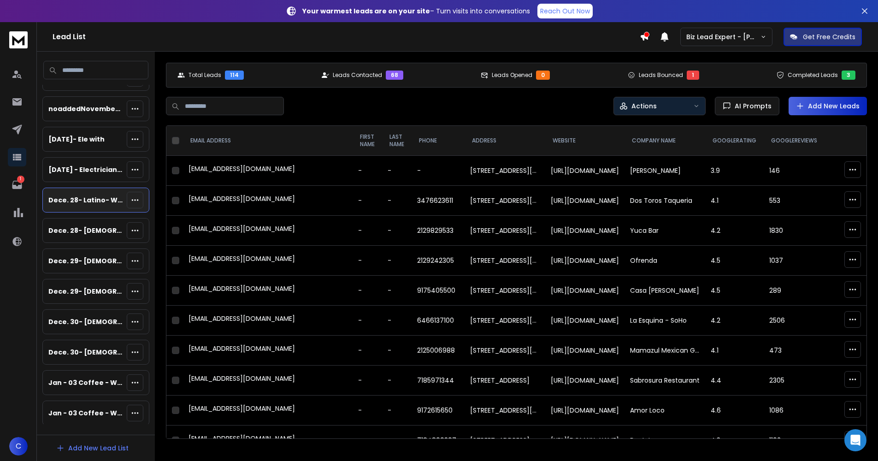
click at [484, 109] on button "Actions" at bounding box center [660, 106] width 92 height 18
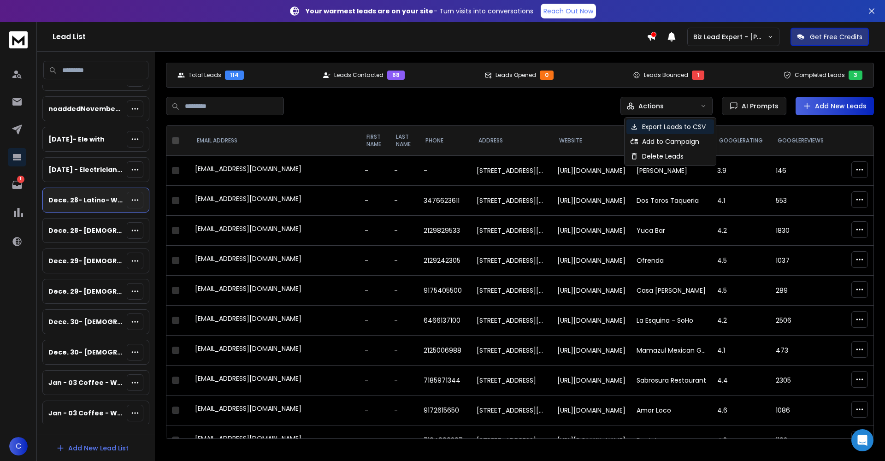
click at [484, 127] on p "Export Leads to CSV" at bounding box center [674, 126] width 64 height 9
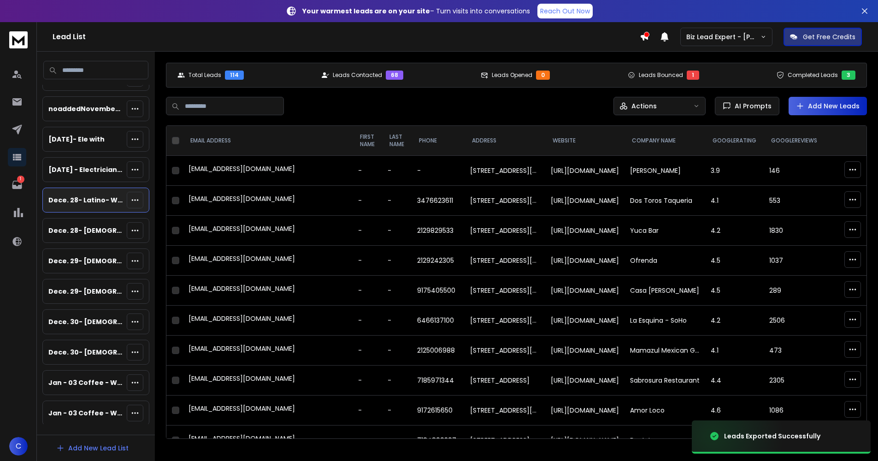
click at [131, 231] on icon "button" at bounding box center [135, 230] width 8 height 8
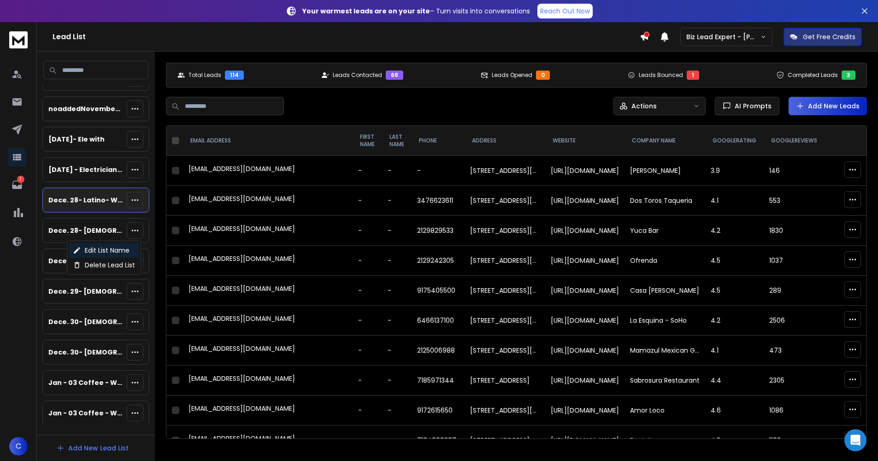
click at [90, 228] on p "Dece. 28- [DEMOGRAPHIC_DATA]- Without" at bounding box center [85, 230] width 75 height 9
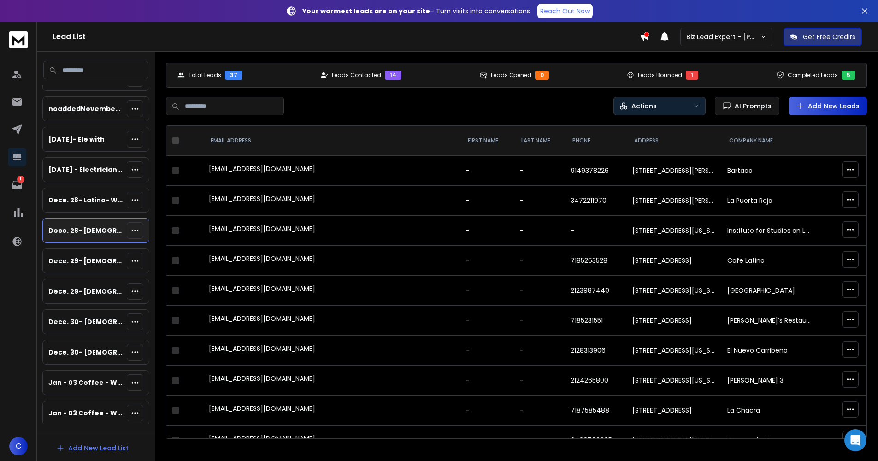
click at [484, 108] on div "Actions" at bounding box center [655, 105] width 70 height 9
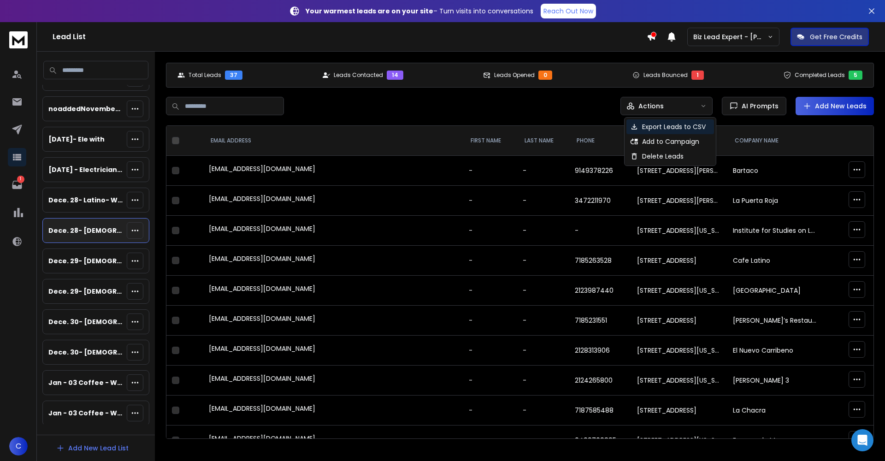
click at [484, 130] on p "Export Leads to CSV" at bounding box center [674, 126] width 64 height 9
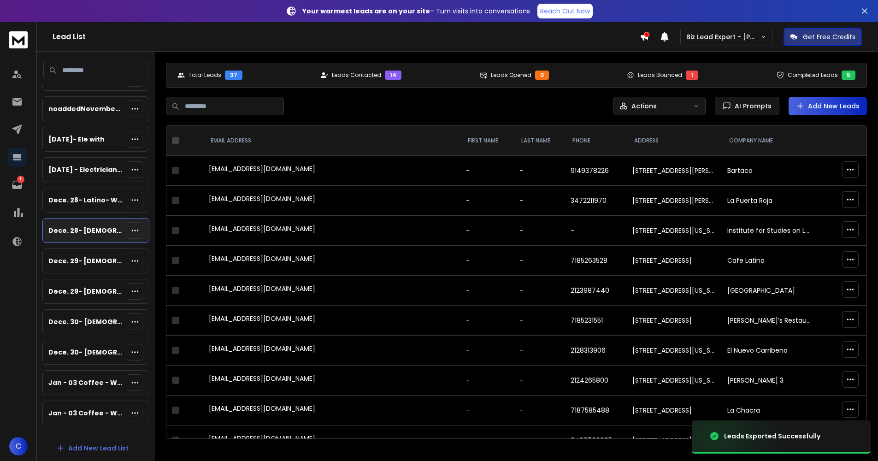
click at [96, 263] on p "Dece. 29- [DEMOGRAPHIC_DATA]- With" at bounding box center [85, 260] width 75 height 9
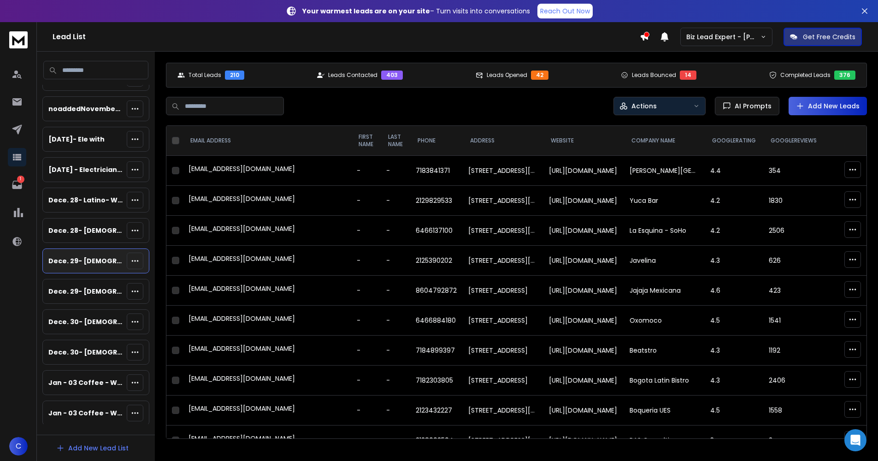
click at [484, 106] on button "Actions" at bounding box center [660, 106] width 92 height 18
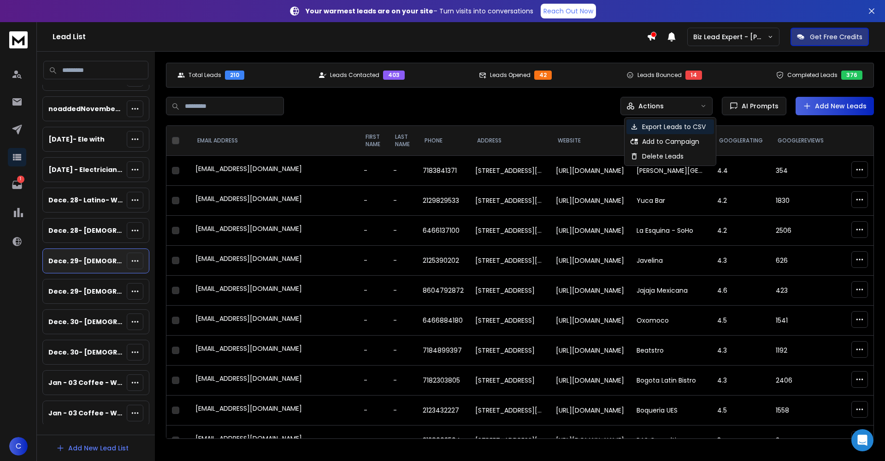
click at [484, 124] on p "Export Leads to CSV" at bounding box center [674, 126] width 64 height 9
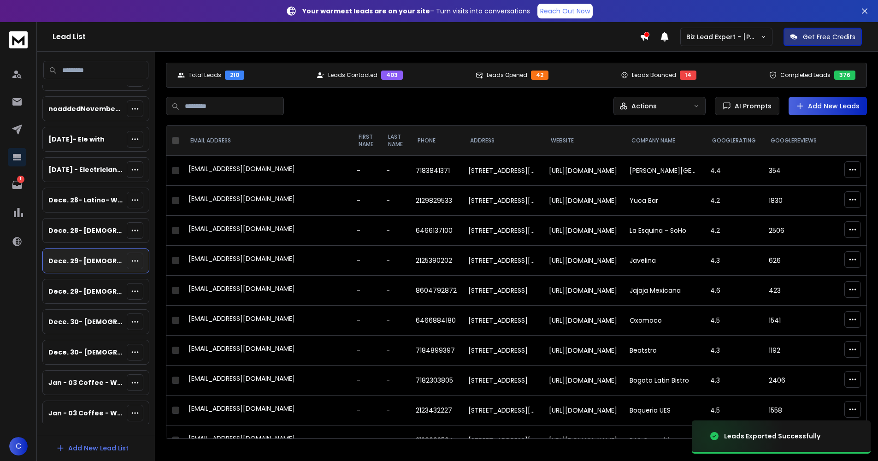
click at [86, 295] on p "Dece. 29- [DEMOGRAPHIC_DATA]- Without" at bounding box center [85, 291] width 75 height 9
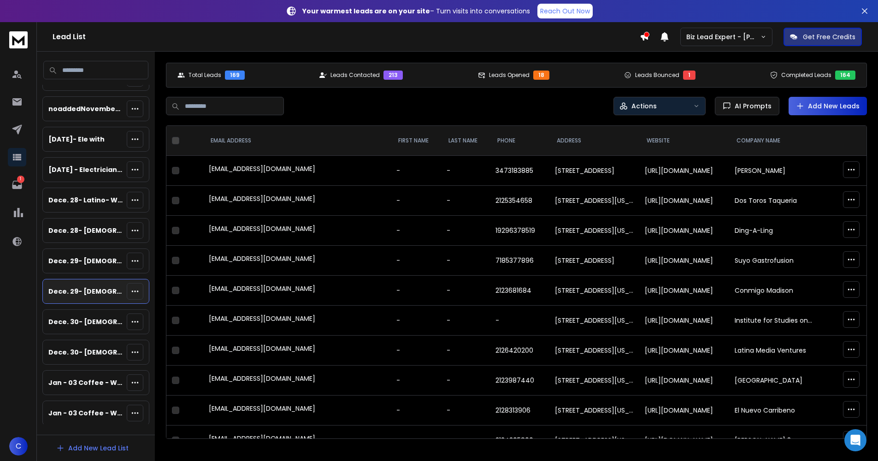
click at [484, 105] on div "Actions" at bounding box center [655, 105] width 70 height 9
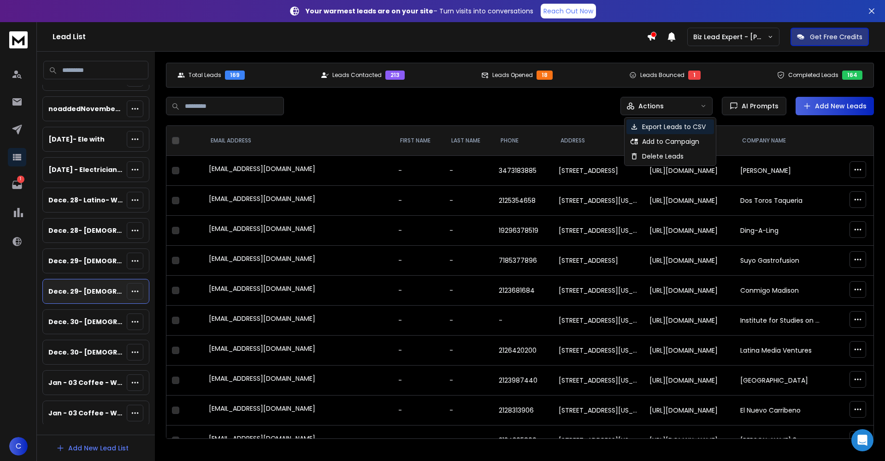
click at [484, 124] on p "Export Leads to CSV" at bounding box center [674, 126] width 64 height 9
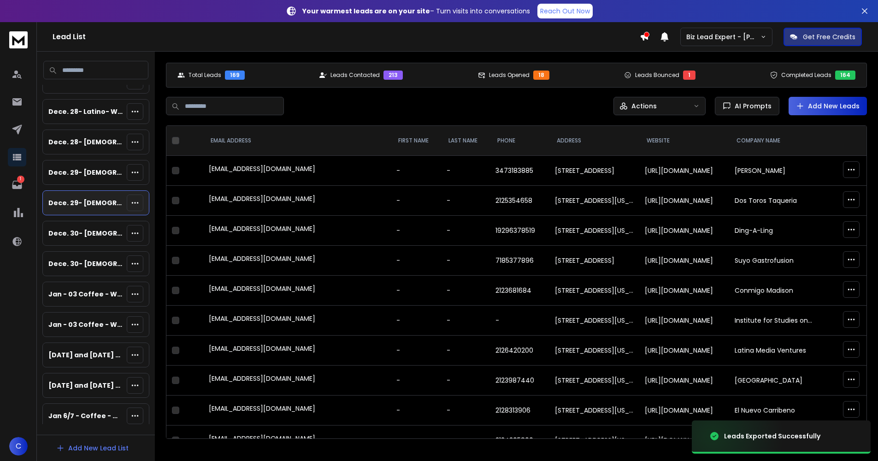
scroll to position [915, 0]
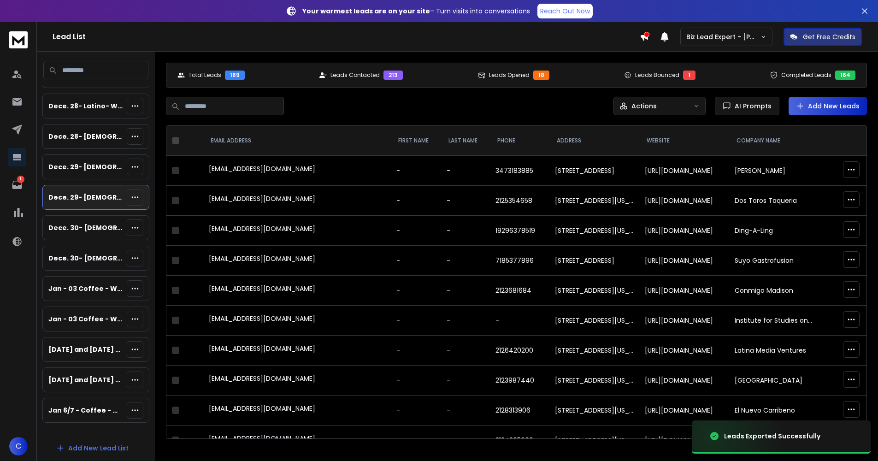
click at [89, 232] on p "Dece. 30- [DEMOGRAPHIC_DATA]- With" at bounding box center [85, 227] width 75 height 9
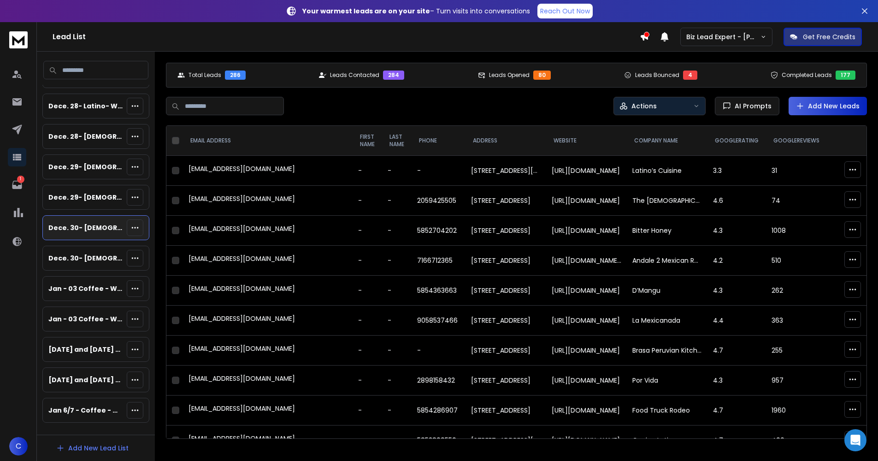
click at [484, 103] on div "Actions" at bounding box center [655, 105] width 70 height 9
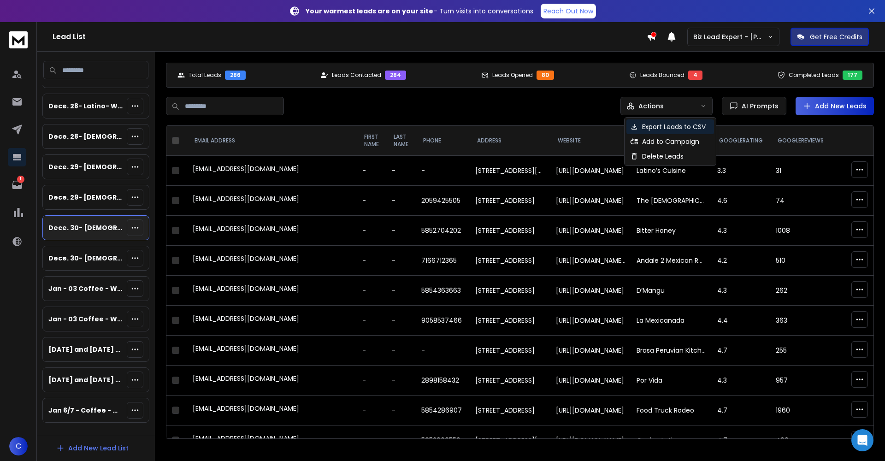
click at [484, 127] on p "Export Leads to CSV" at bounding box center [674, 126] width 64 height 9
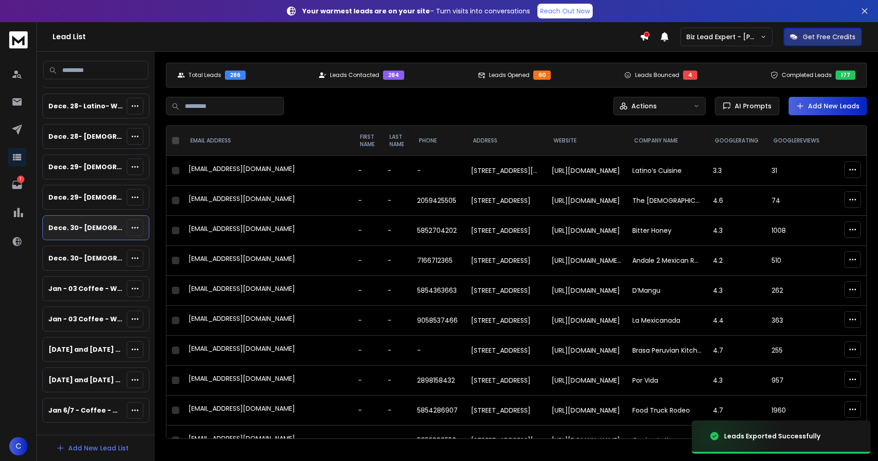
click at [108, 260] on p "Dece. 30- [DEMOGRAPHIC_DATA]- Without" at bounding box center [85, 258] width 75 height 9
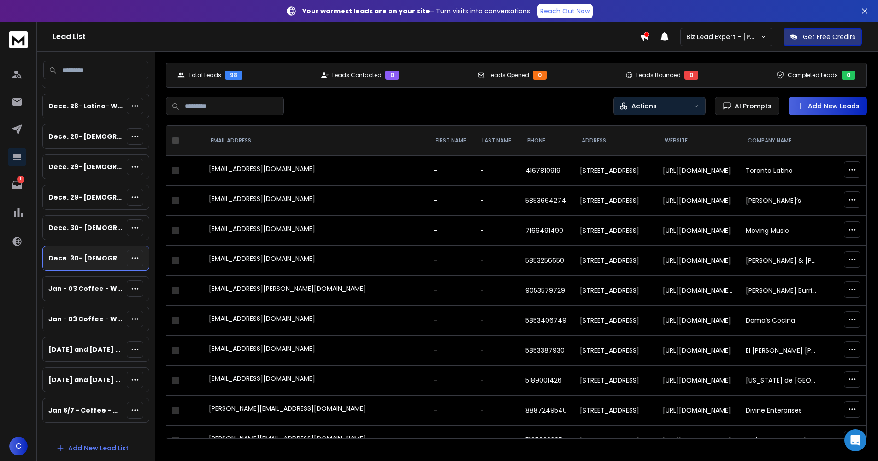
click at [484, 103] on div "Actions" at bounding box center [655, 105] width 70 height 9
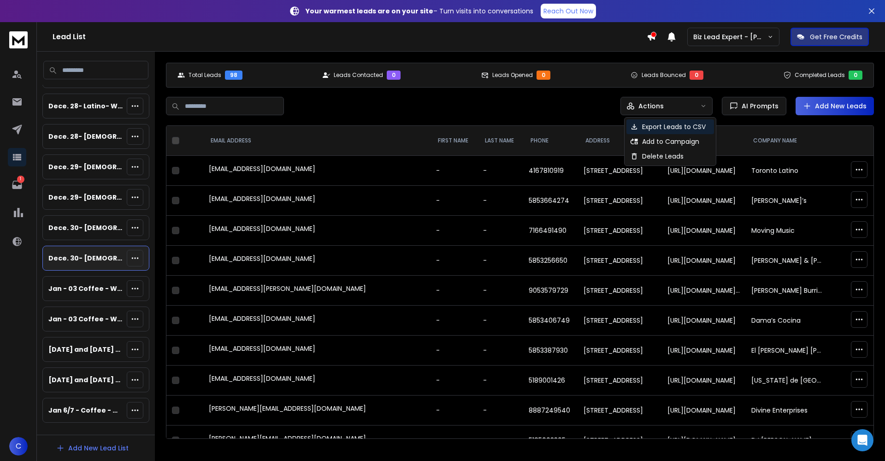
click at [484, 124] on p "Export Leads to CSV" at bounding box center [674, 126] width 64 height 9
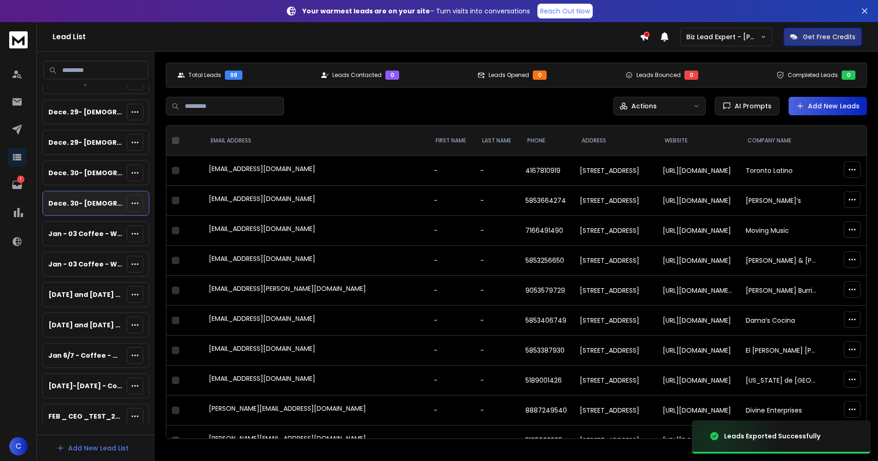
scroll to position [981, 0]
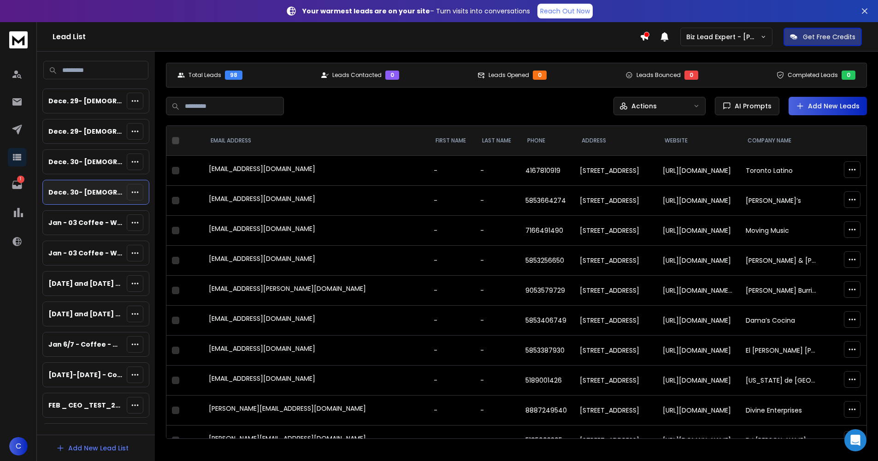
click at [86, 218] on p "Jan - 03 Coffee - With R" at bounding box center [85, 222] width 75 height 9
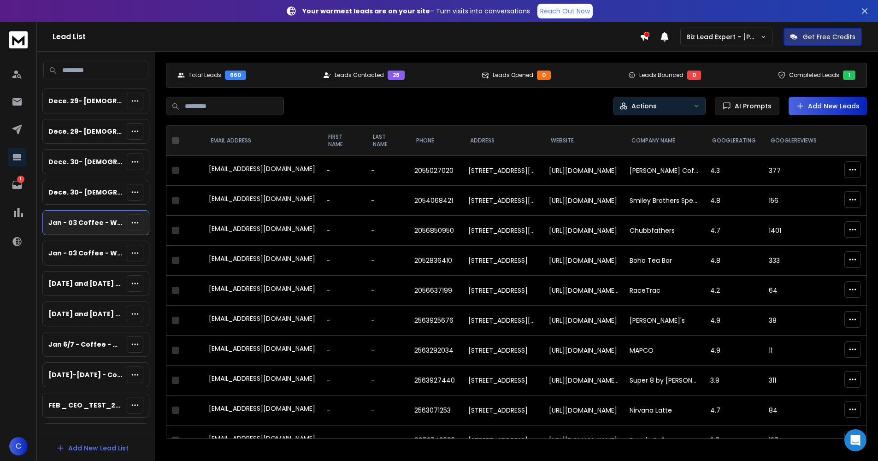
click at [484, 109] on button "Actions" at bounding box center [660, 106] width 92 height 18
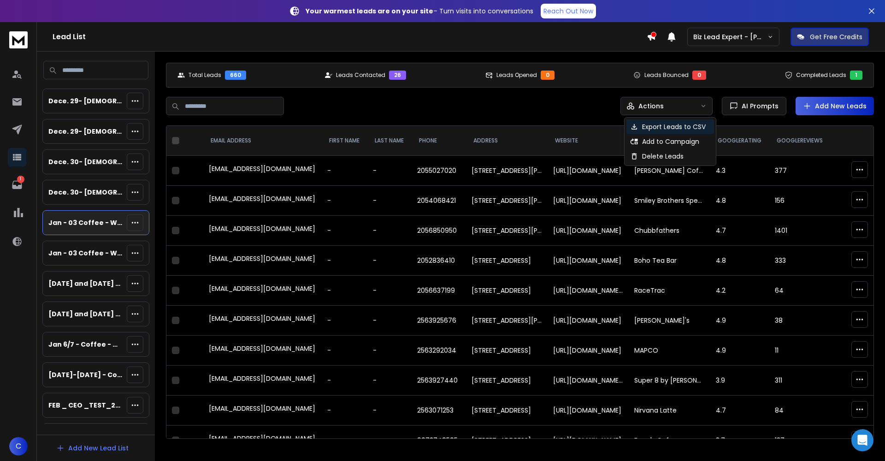
click at [484, 125] on p "Export Leads to CSV" at bounding box center [674, 126] width 64 height 9
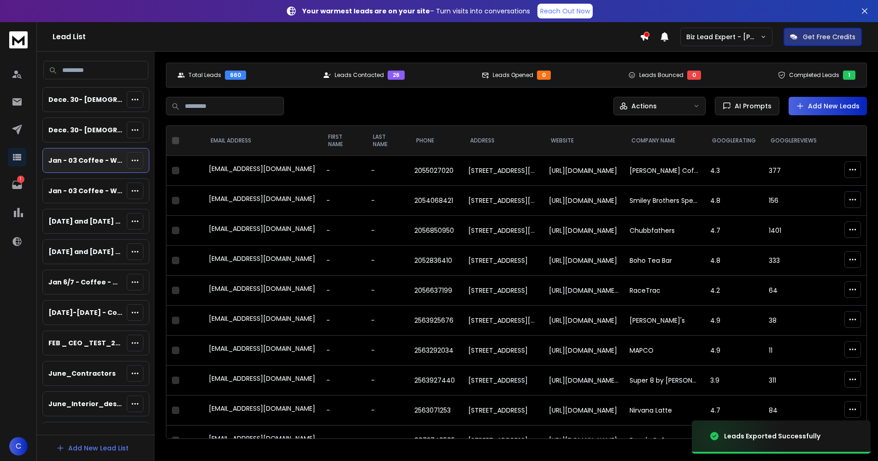
scroll to position [1045, 0]
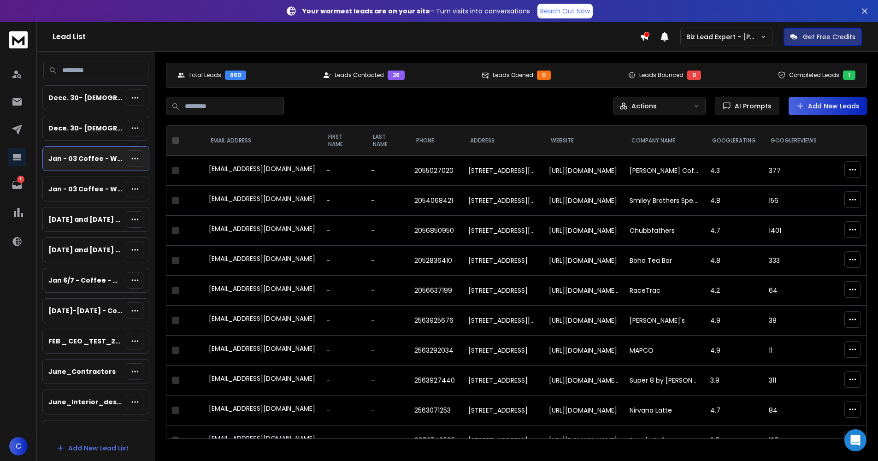
click at [89, 190] on p "Jan - 03 Coffee - Without R" at bounding box center [85, 188] width 75 height 9
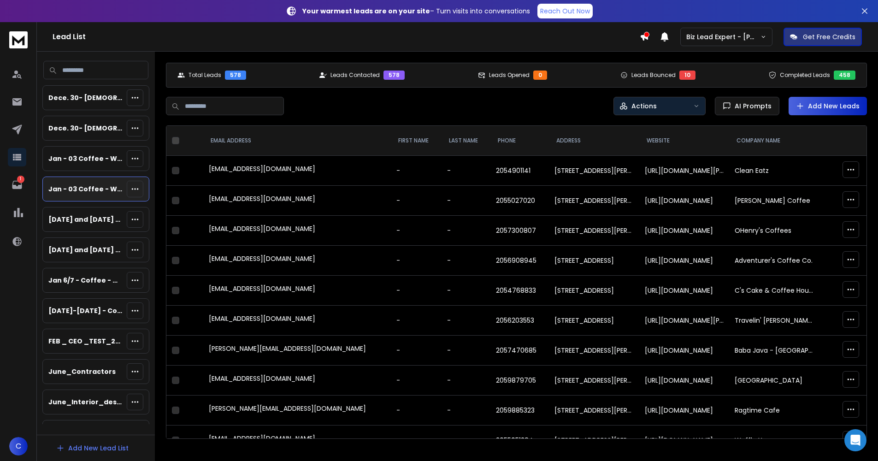
click at [484, 106] on div "Actions" at bounding box center [655, 105] width 70 height 9
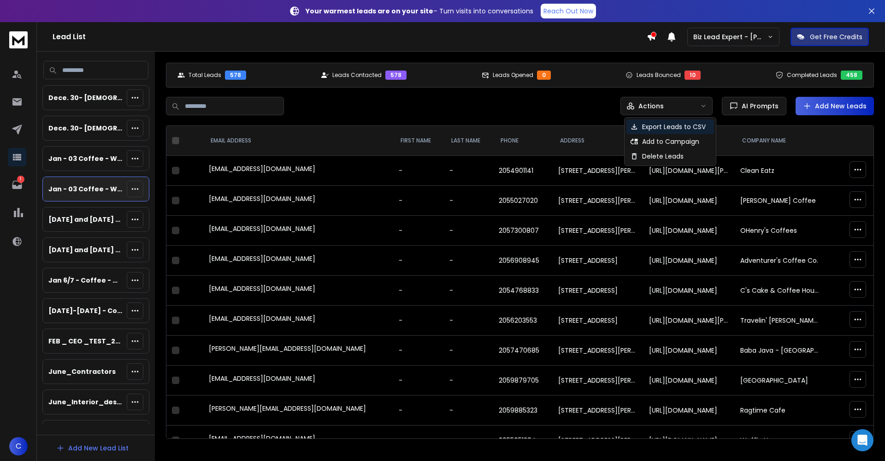
click at [484, 127] on p "Export Leads to CSV" at bounding box center [674, 126] width 64 height 9
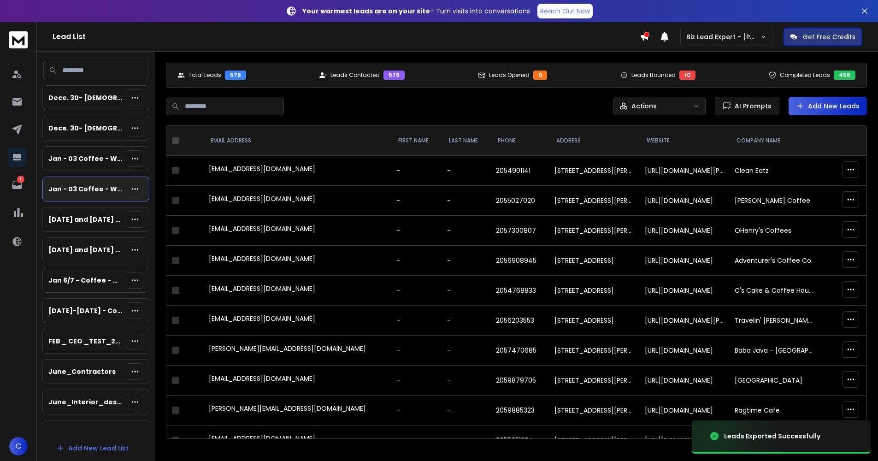
click at [77, 217] on p "[DATE] and [DATE] - Coffee with" at bounding box center [85, 219] width 75 height 9
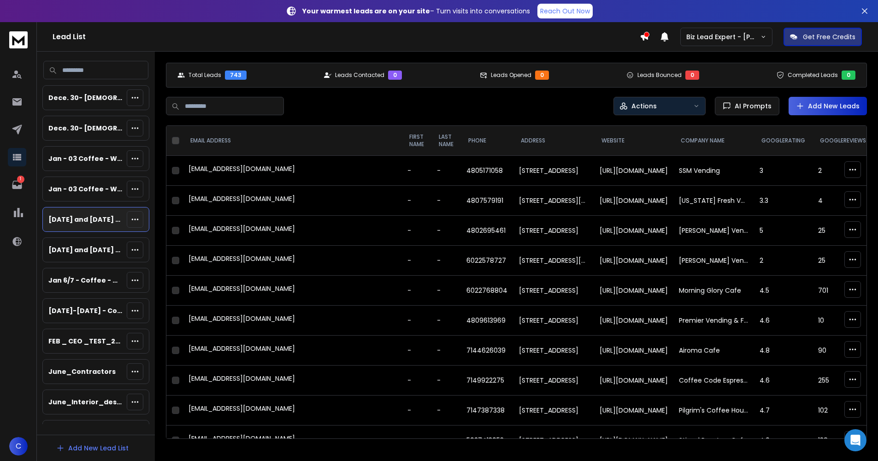
click at [484, 107] on div "Actions" at bounding box center [655, 105] width 70 height 9
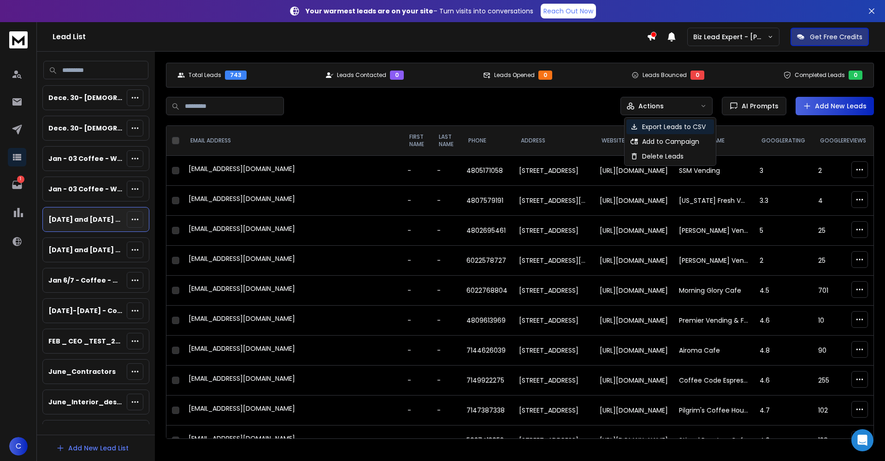
click at [484, 127] on p "Export Leads to CSV" at bounding box center [674, 126] width 64 height 9
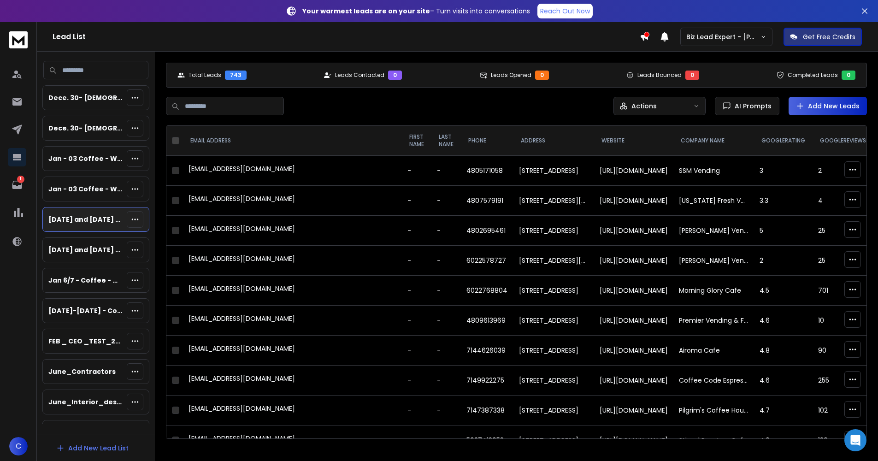
click at [95, 251] on p "[DATE] and [DATE] - Coffee without" at bounding box center [85, 249] width 75 height 9
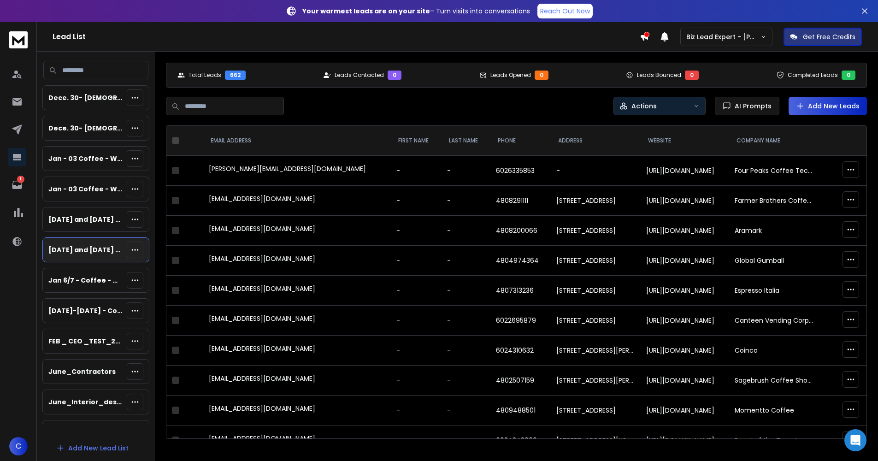
click at [484, 103] on button "Actions" at bounding box center [660, 106] width 92 height 18
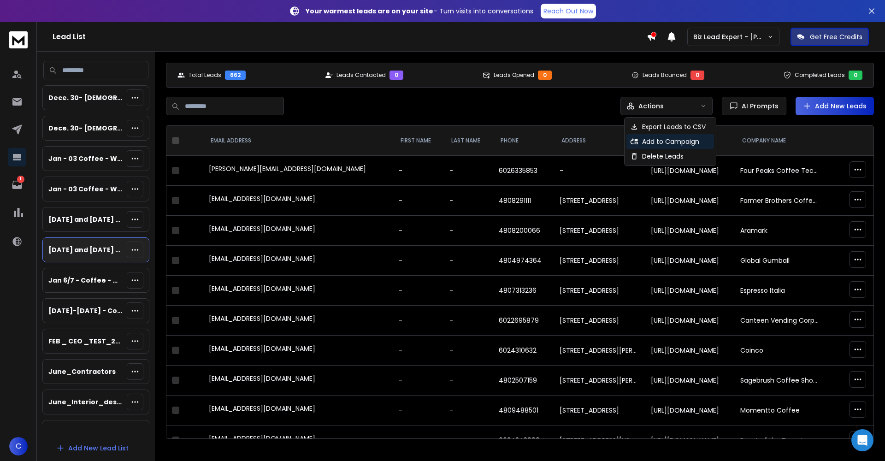
click at [484, 147] on div "Add to Campaign" at bounding box center [670, 141] width 88 height 15
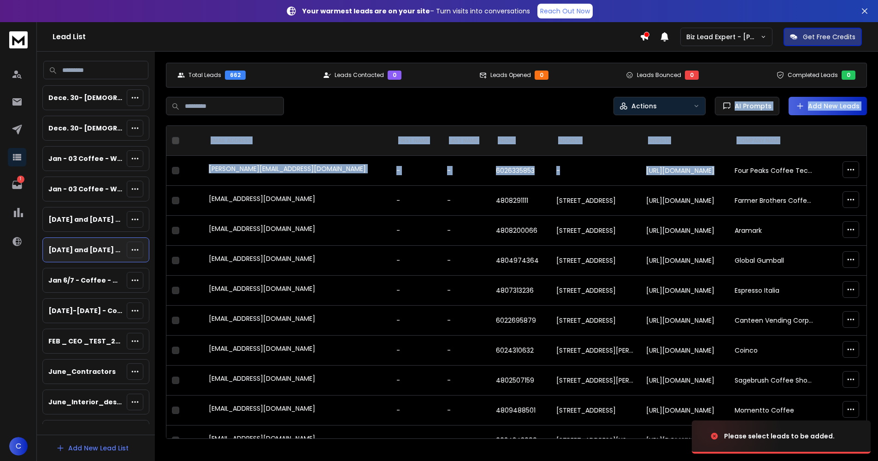
drag, startPoint x: 685, startPoint y: 147, endPoint x: 688, endPoint y: 114, distance: 33.3
click at [484, 113] on div "Total Leads 662 Leads Contacted 0 Leads Opened 0 Leads Bounced 0 Completed Lead…" at bounding box center [511, 245] width 712 height 387
click at [484, 114] on button "Actions" at bounding box center [660, 106] width 92 height 18
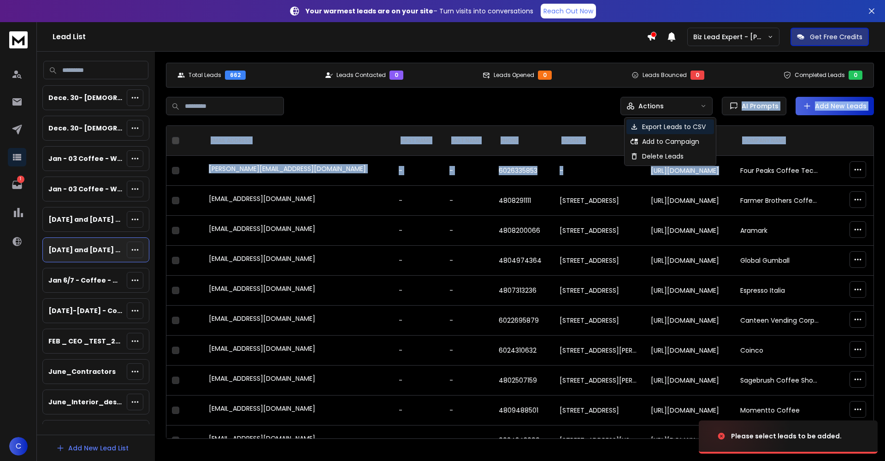
click at [484, 122] on p "Export Leads to CSV" at bounding box center [674, 126] width 64 height 9
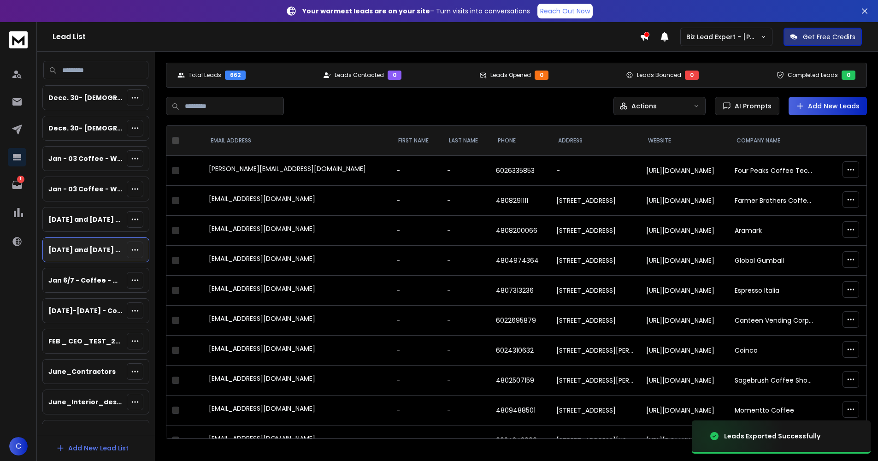
click at [85, 278] on p "Jan 6/7 - Coffee - With" at bounding box center [85, 280] width 75 height 9
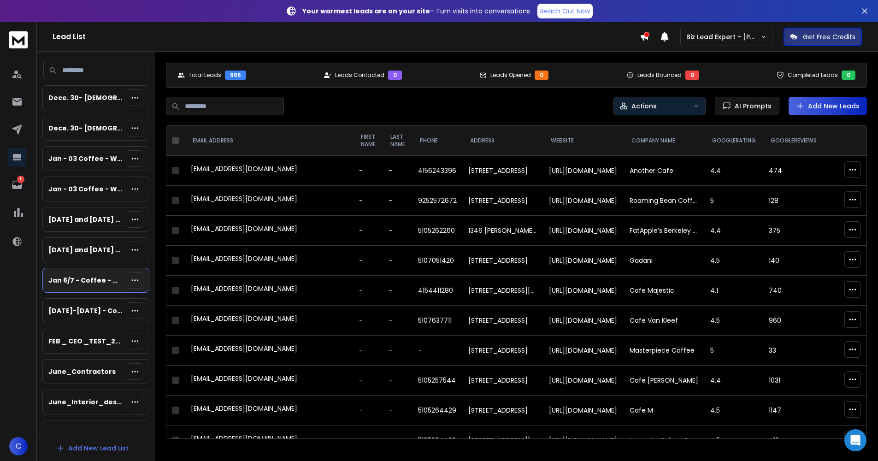
click at [484, 105] on button "Actions" at bounding box center [660, 106] width 92 height 18
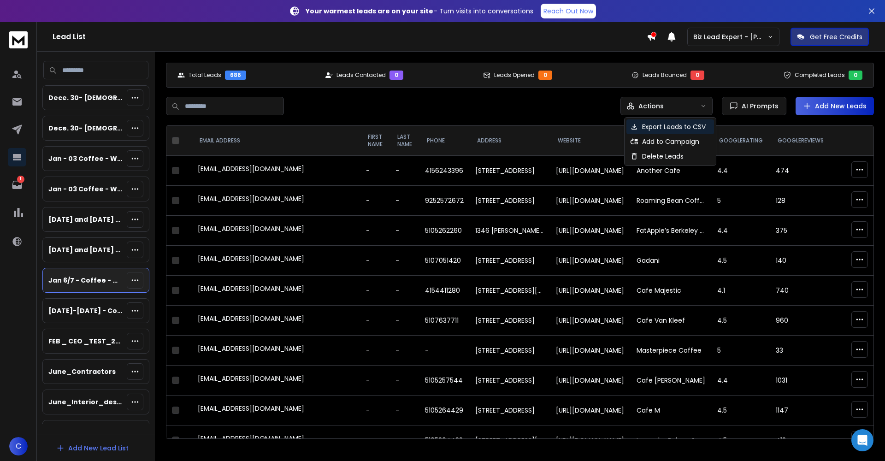
click at [484, 128] on p "Export Leads to CSV" at bounding box center [674, 126] width 64 height 9
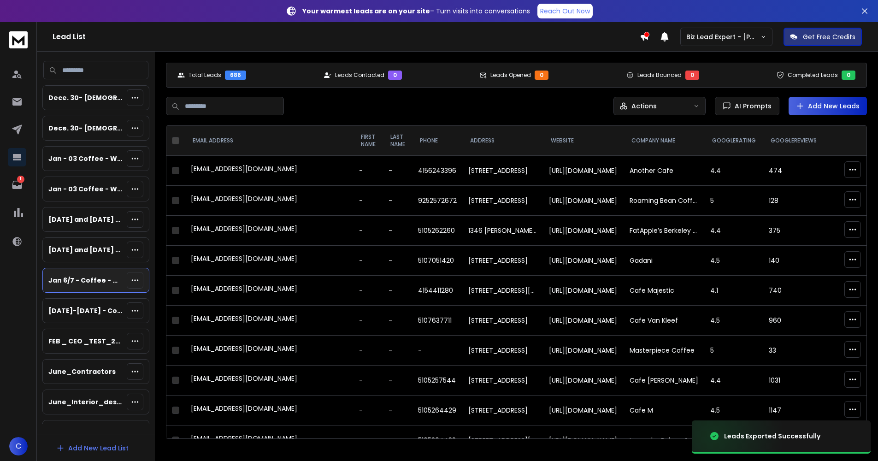
click at [89, 317] on div "[DATE]-[DATE] - Coffee - Without" at bounding box center [95, 310] width 107 height 25
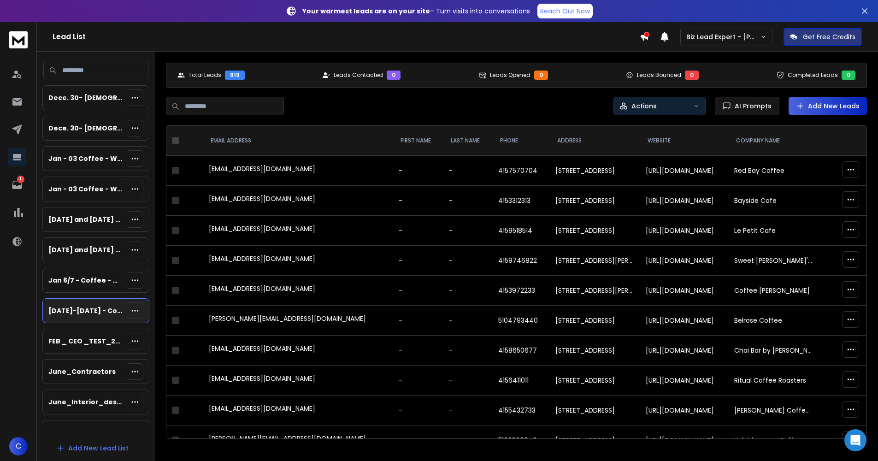
click at [484, 108] on button "Actions" at bounding box center [660, 106] width 92 height 18
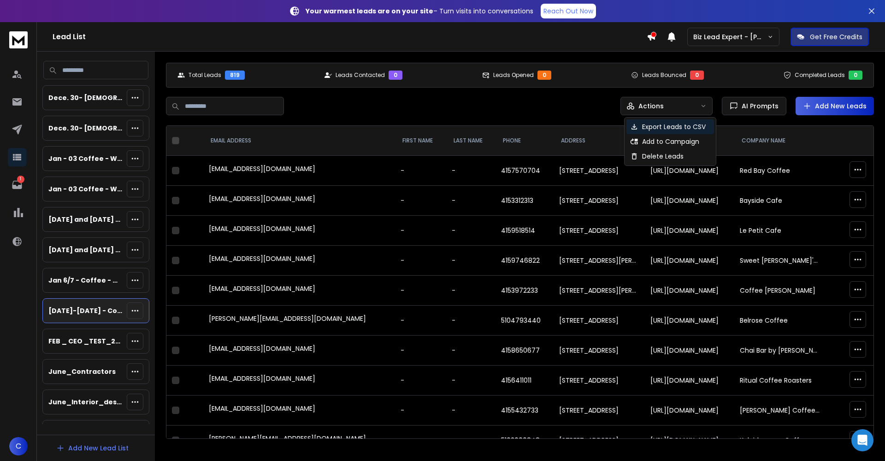
click at [484, 127] on p "Export Leads to CSV" at bounding box center [674, 126] width 64 height 9
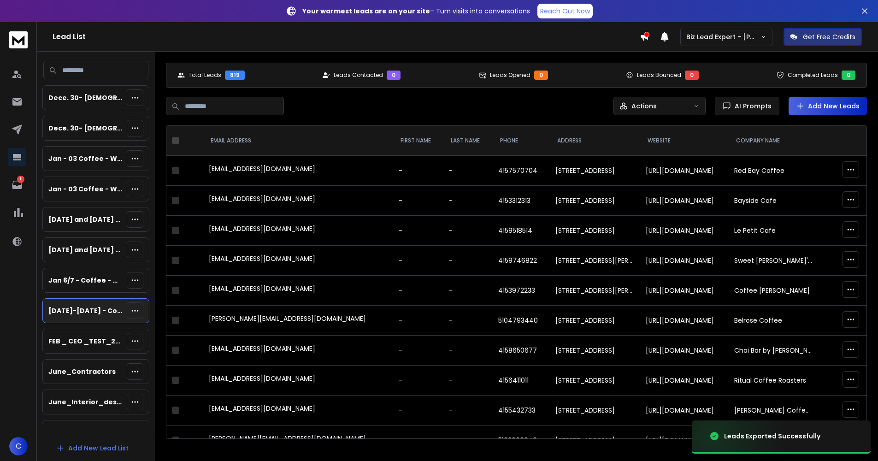
click at [74, 342] on p "FEB _ CEO _TEST_2300" at bounding box center [85, 340] width 75 height 9
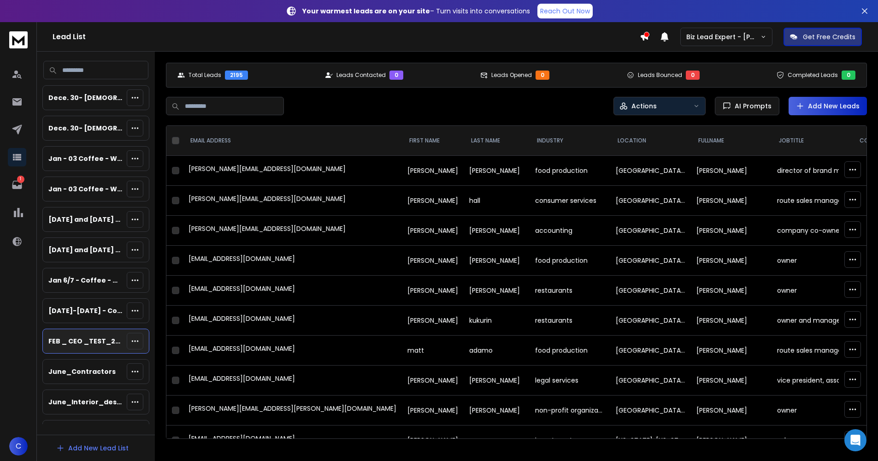
click at [484, 105] on div "Actions" at bounding box center [655, 105] width 70 height 9
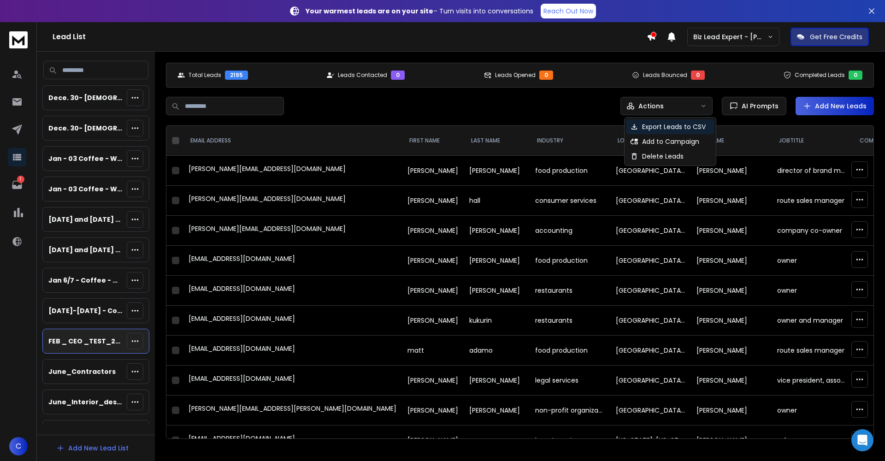
click at [484, 128] on p "Export Leads to CSV" at bounding box center [674, 126] width 64 height 9
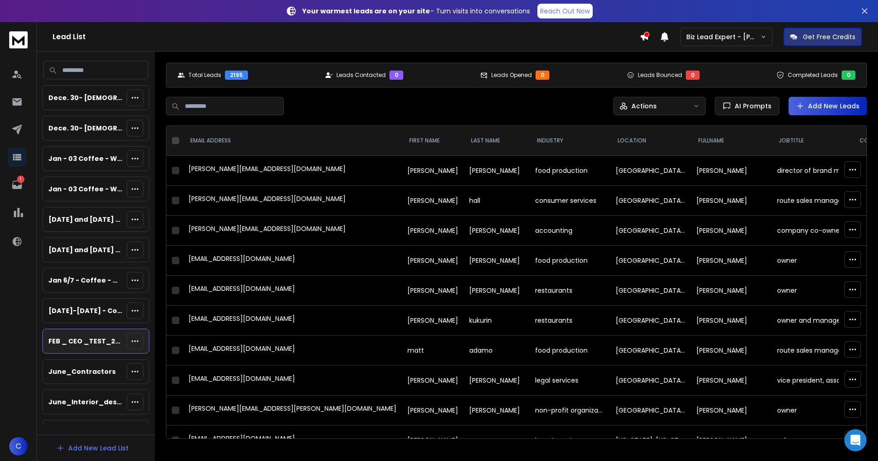
click at [94, 357] on p "June_Contractors" at bounding box center [81, 371] width 67 height 9
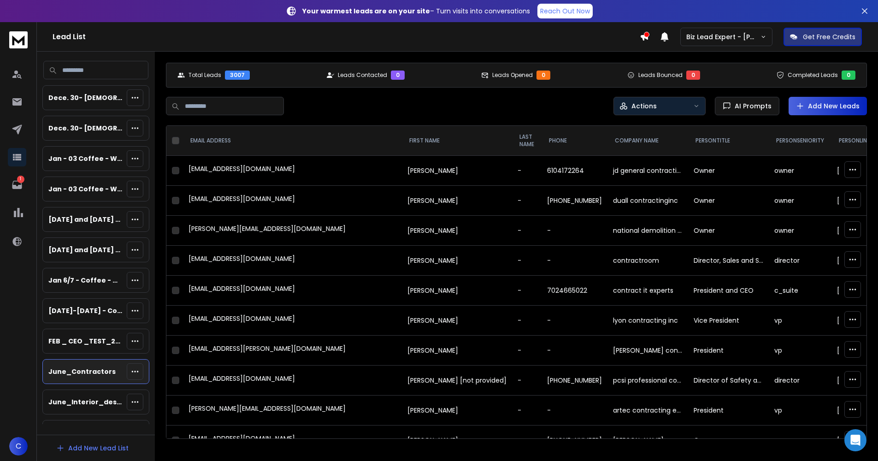
click at [484, 106] on button "Actions" at bounding box center [660, 106] width 92 height 18
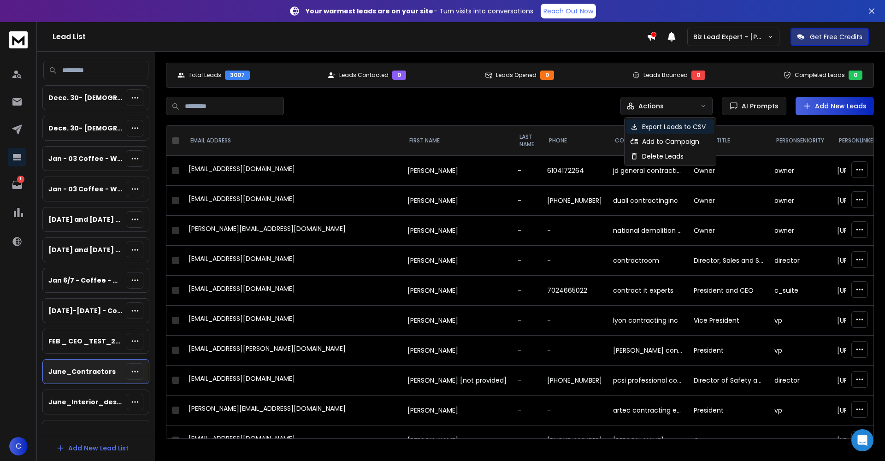
click at [484, 126] on p "Export Leads to CSV" at bounding box center [674, 126] width 64 height 9
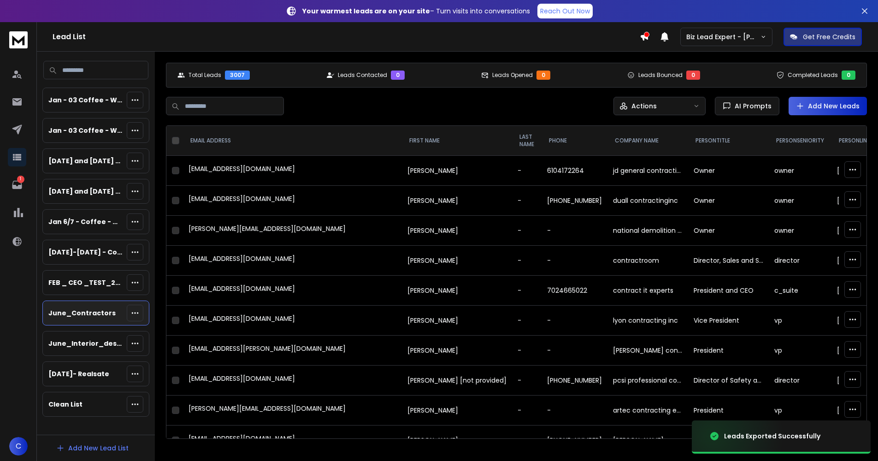
scroll to position [1104, 0]
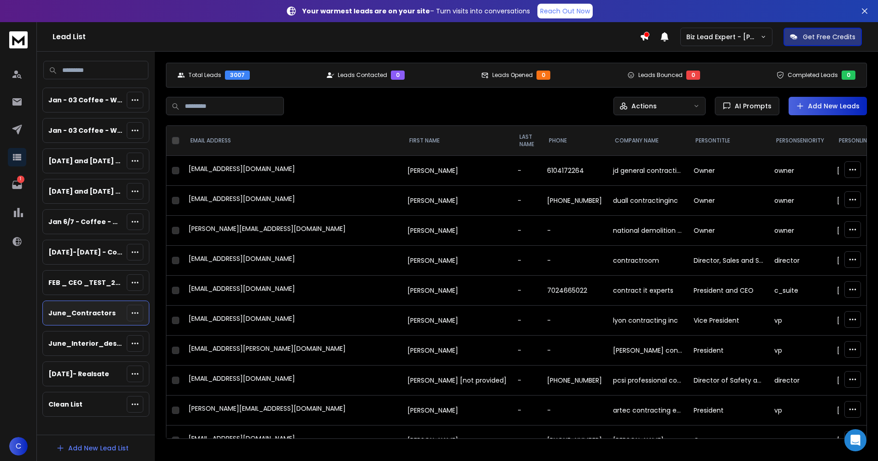
click at [85, 345] on p "June_Interior_designers" at bounding box center [85, 343] width 75 height 9
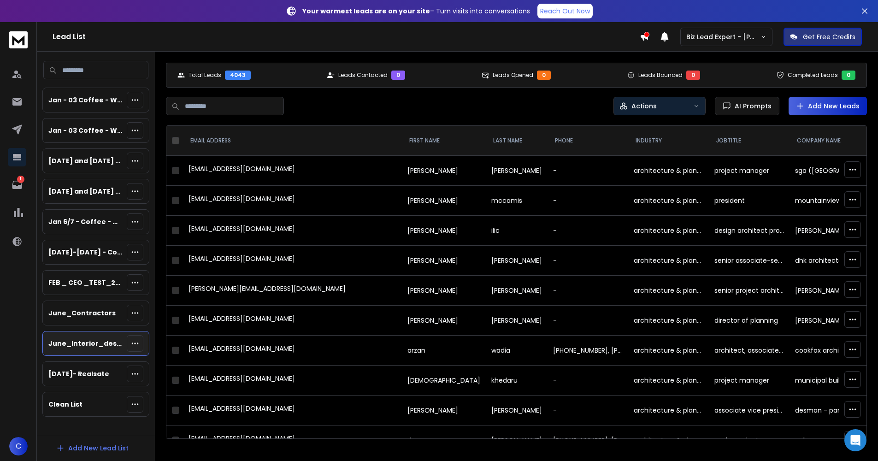
click at [484, 108] on div "Actions" at bounding box center [655, 105] width 70 height 9
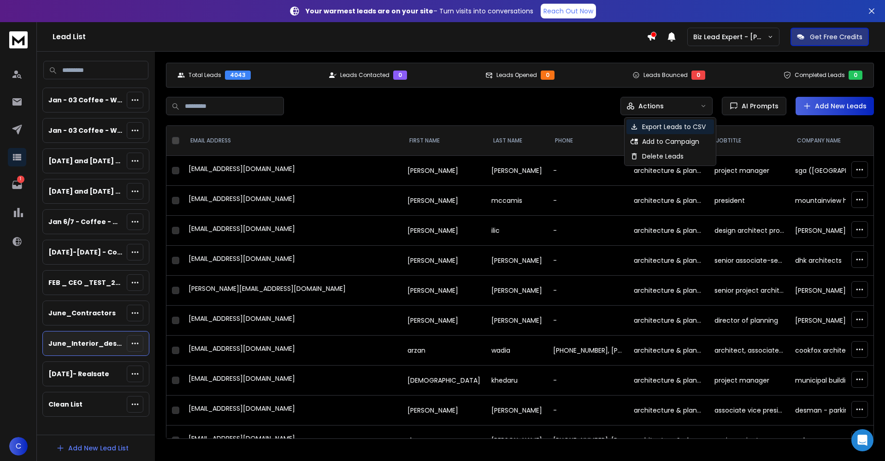
click at [484, 127] on p "Export Leads to CSV" at bounding box center [674, 126] width 64 height 9
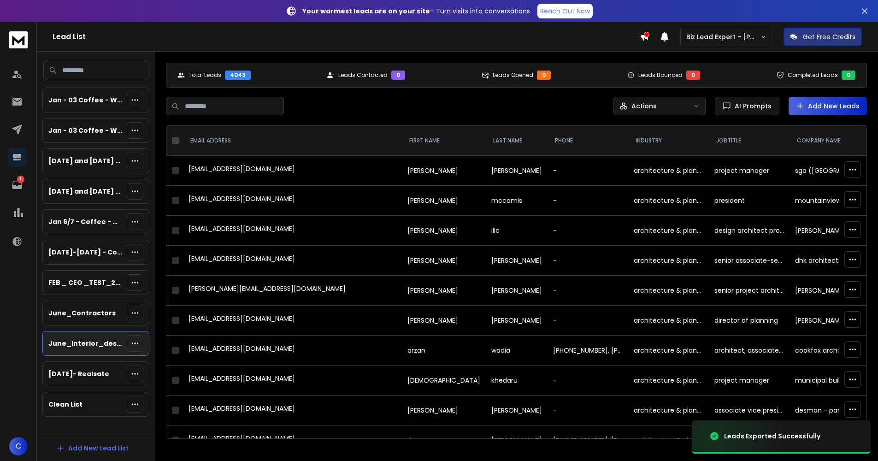
click at [96, 357] on p "[DATE]- Realsate" at bounding box center [78, 373] width 61 height 9
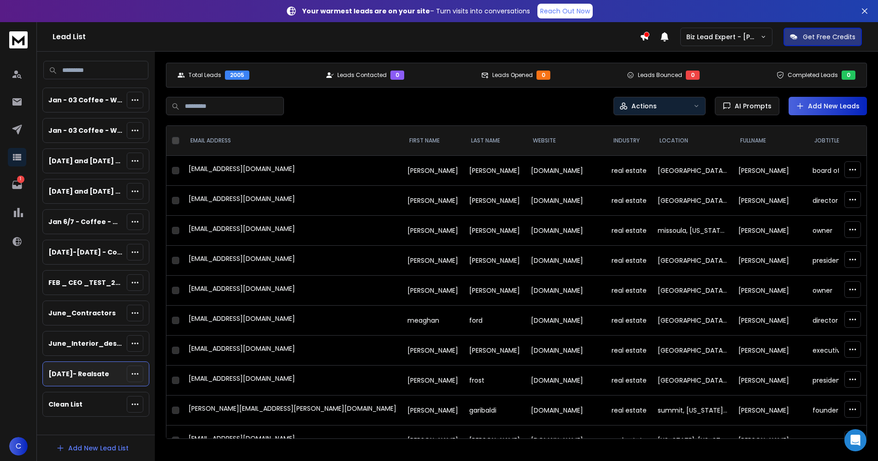
click at [484, 104] on div "Actions" at bounding box center [655, 105] width 70 height 9
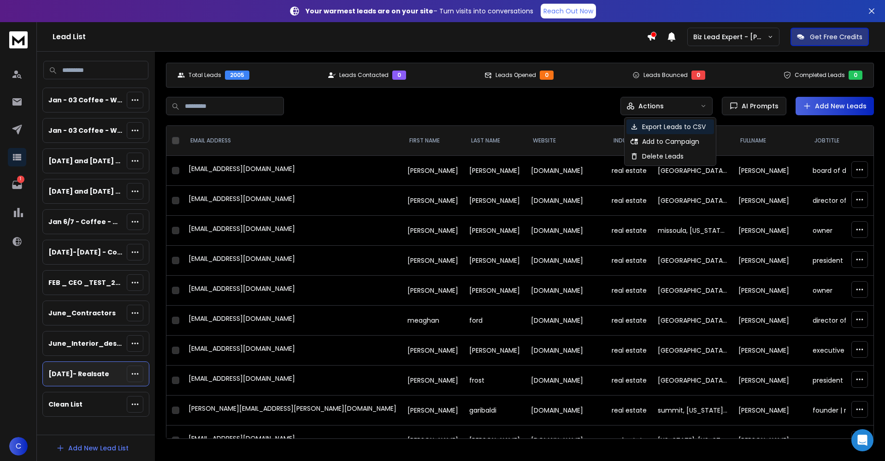
click at [484, 125] on p "Export Leads to CSV" at bounding box center [674, 126] width 64 height 9
